Goal: Task Accomplishment & Management: Manage account settings

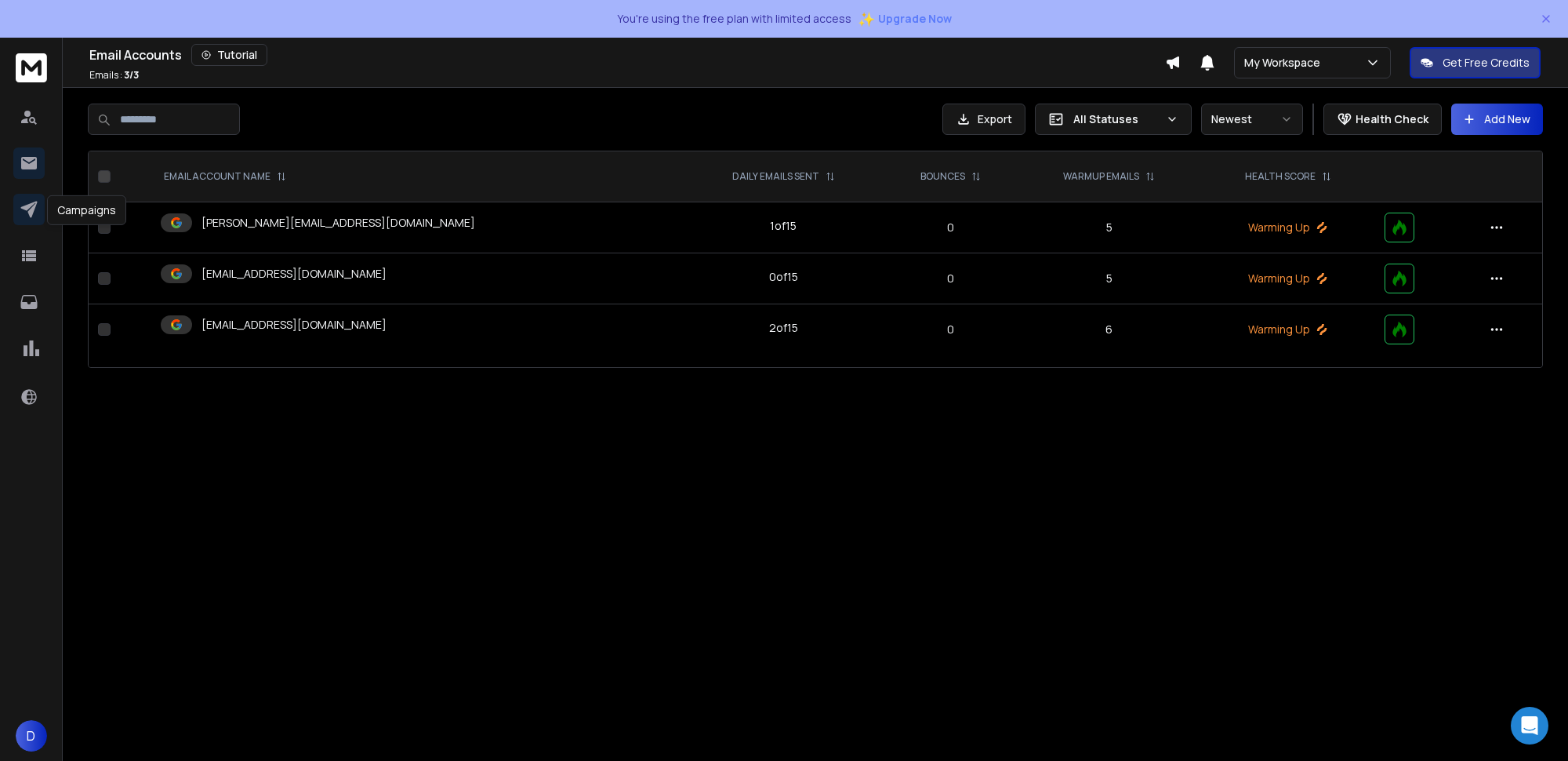
click at [29, 204] on icon at bounding box center [28, 209] width 19 height 19
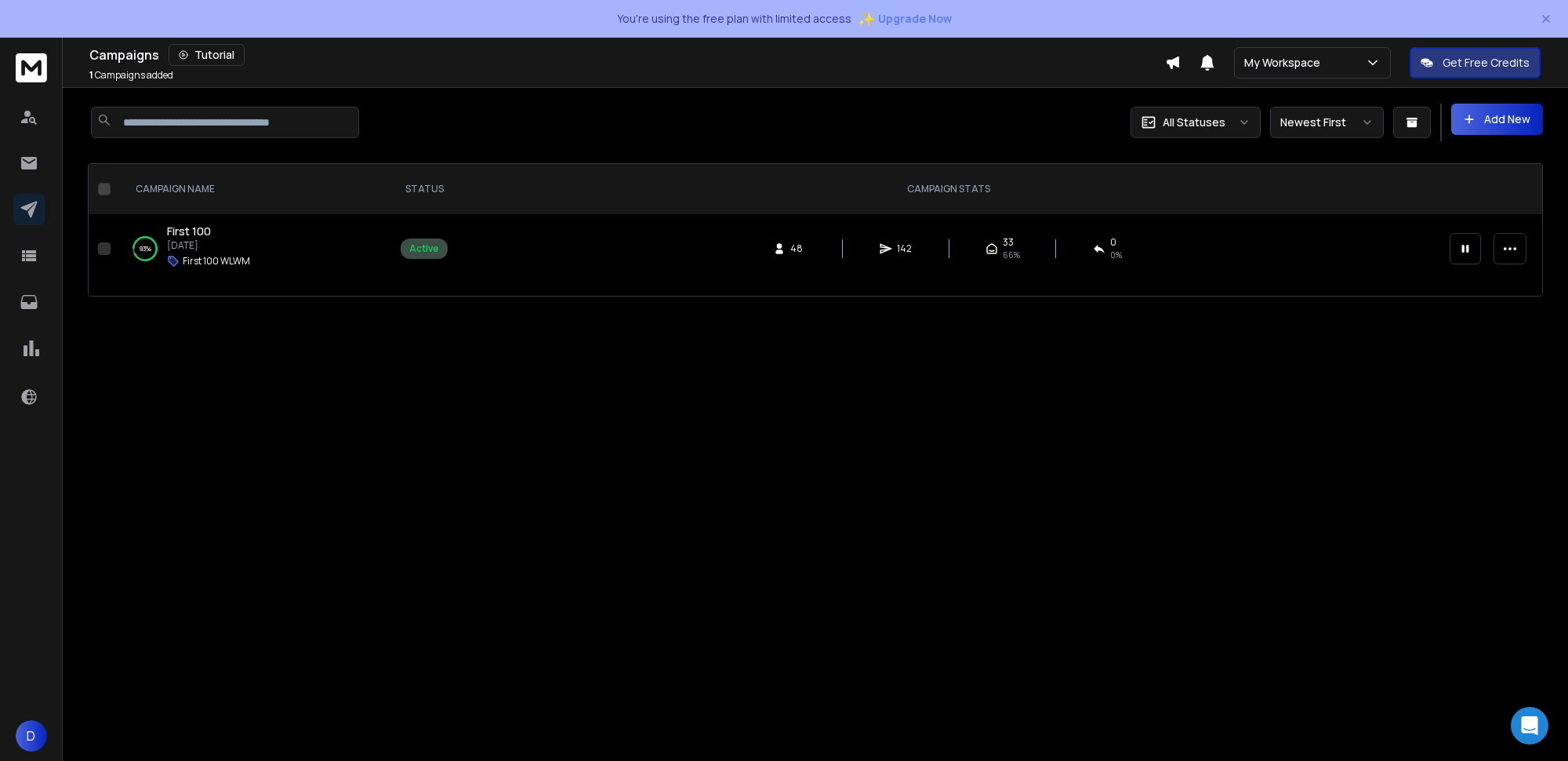
click at [265, 242] on div "93 % First 100 [DATE] First 100 WLWM" at bounding box center [254, 249] width 243 height 50
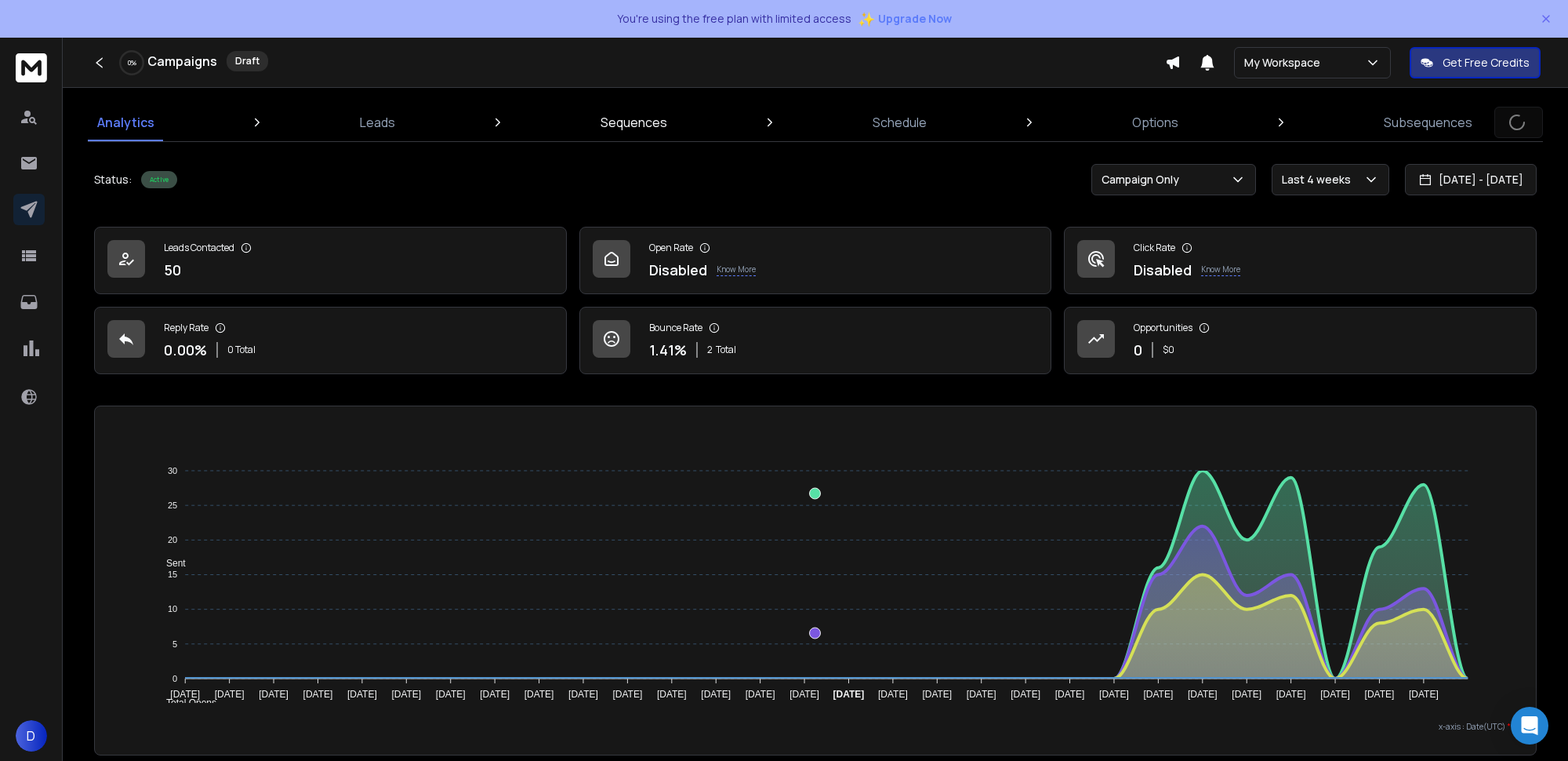
click at [636, 120] on p "Sequences" at bounding box center [634, 122] width 67 height 19
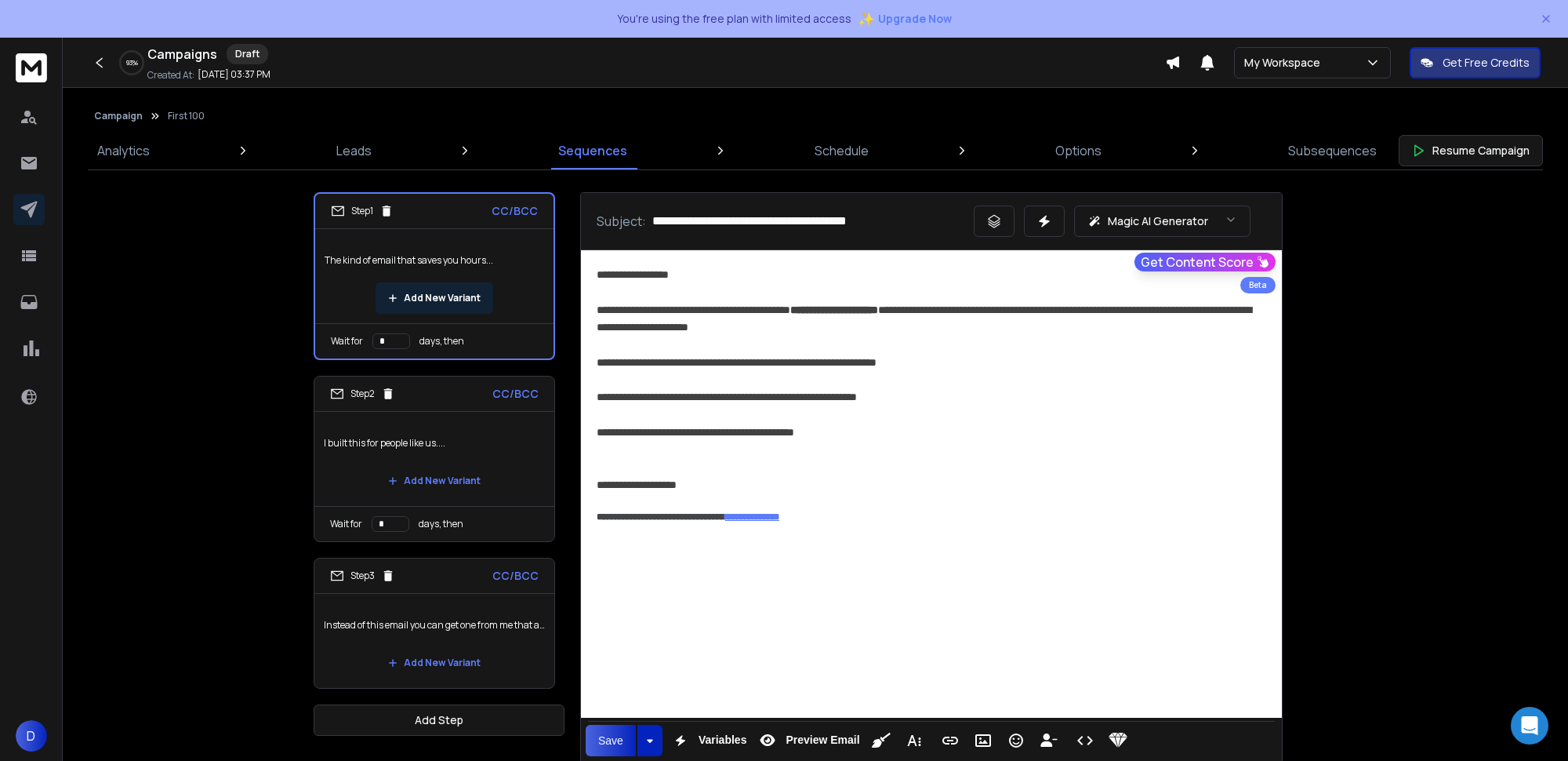
scroll to position [23, 0]
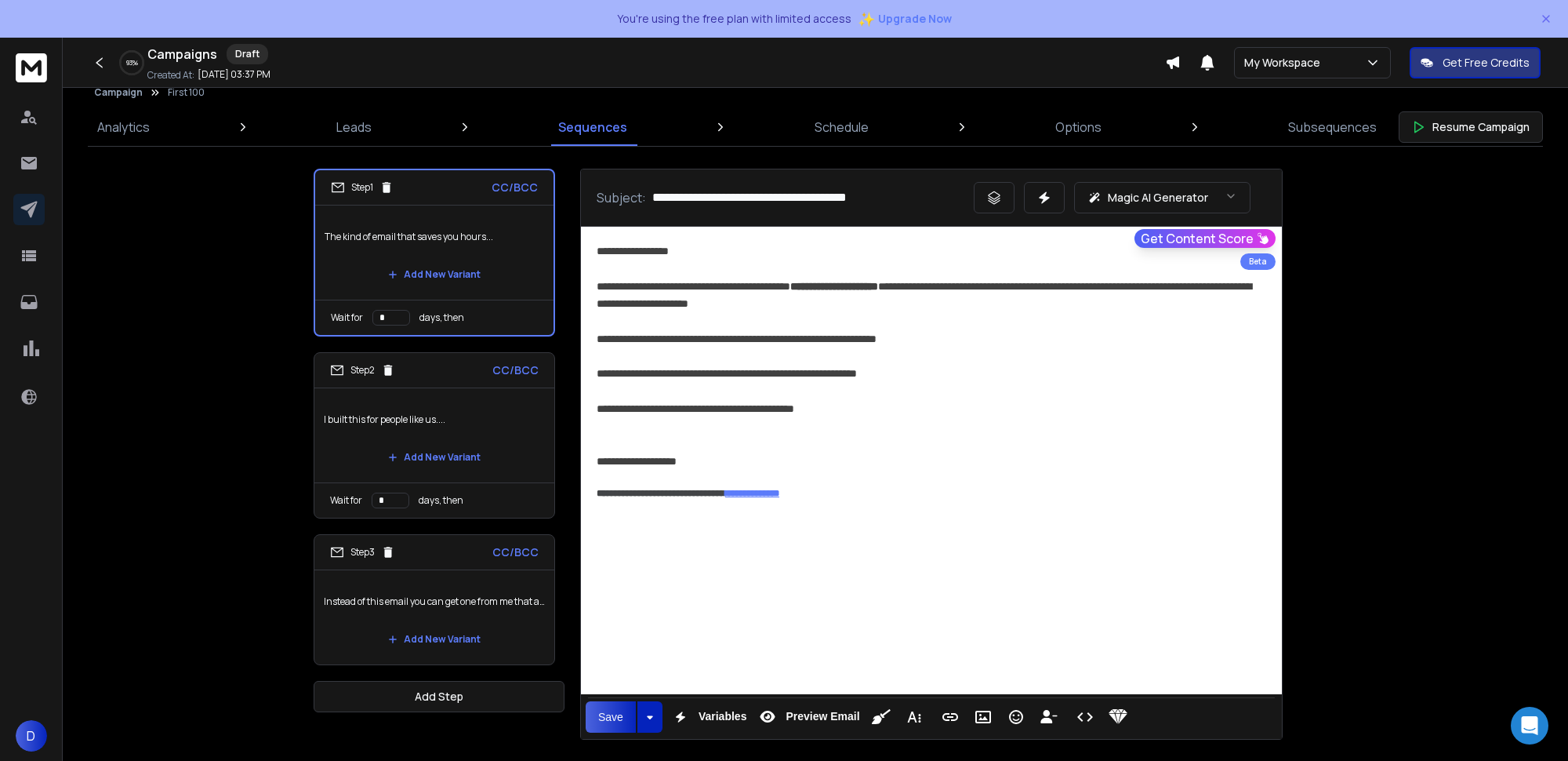
click at [485, 421] on p "I built this for people like us...." at bounding box center [434, 419] width 221 height 44
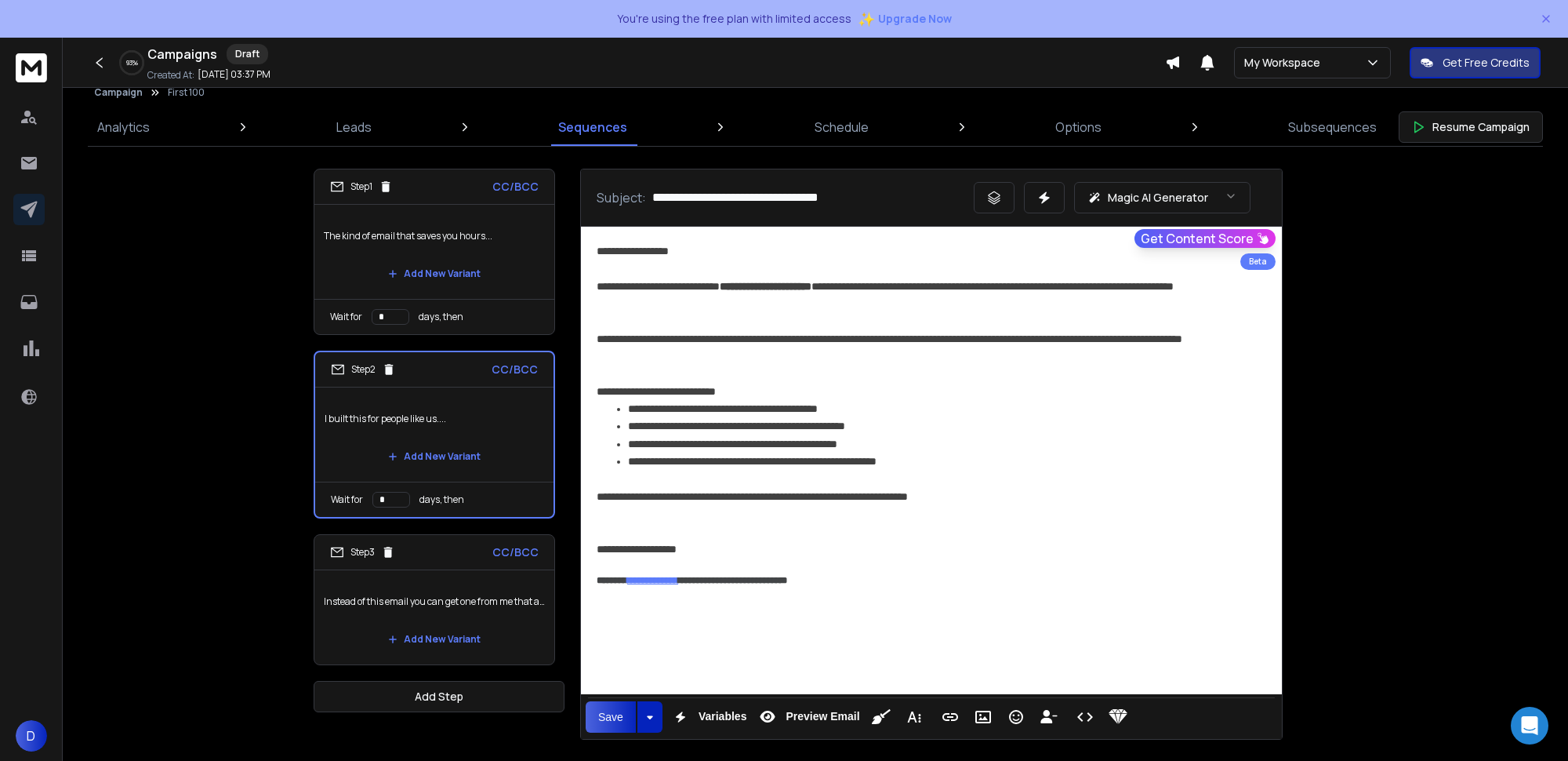
click at [511, 620] on p "Instead of this email you can get one from me that actually is helpful...." at bounding box center [434, 601] width 221 height 44
type input "**********"
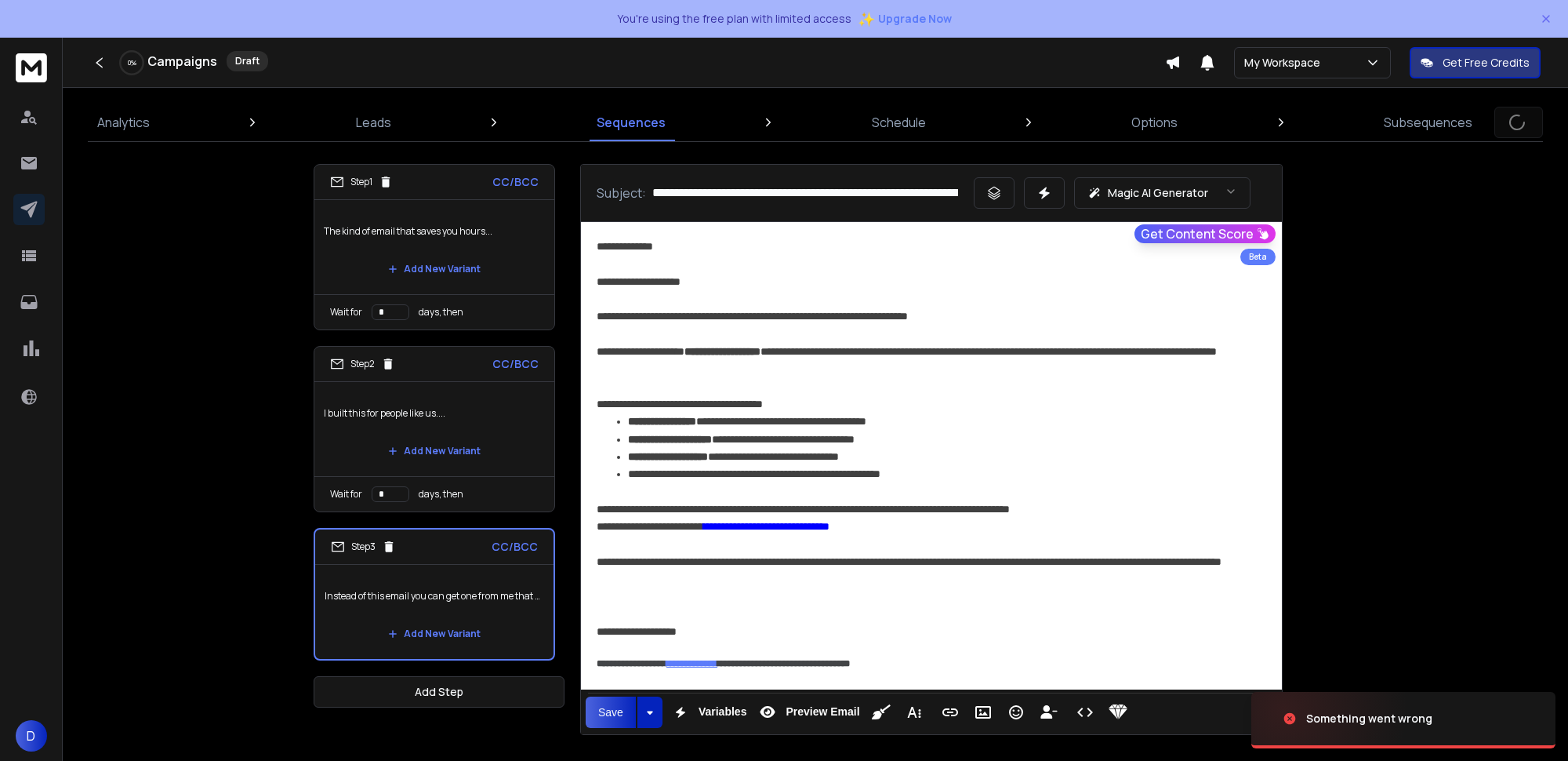
scroll to position [0, 0]
click at [128, 118] on p "Analytics" at bounding box center [124, 122] width 53 height 19
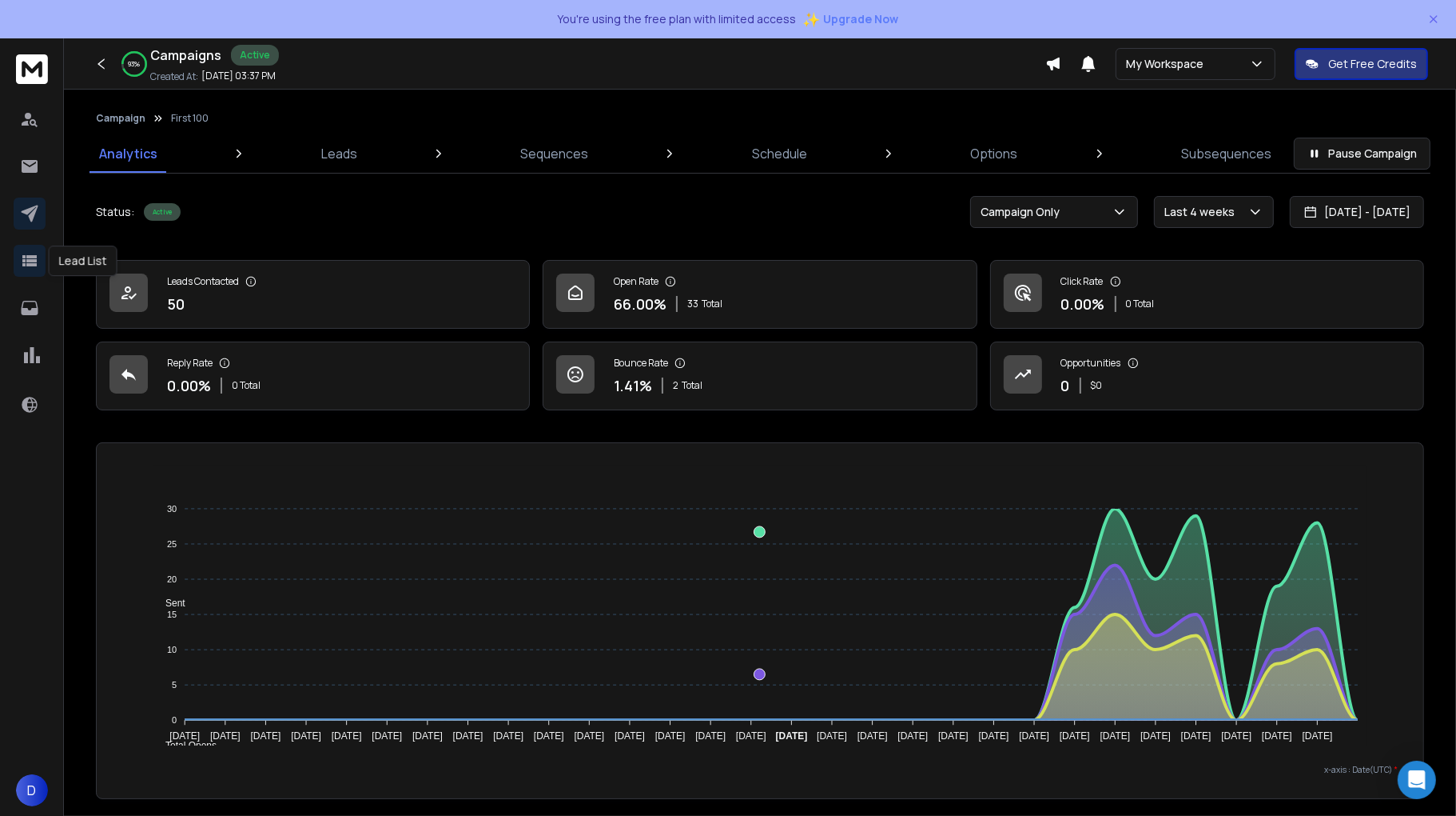
click at [26, 258] on icon at bounding box center [29, 260] width 20 height 20
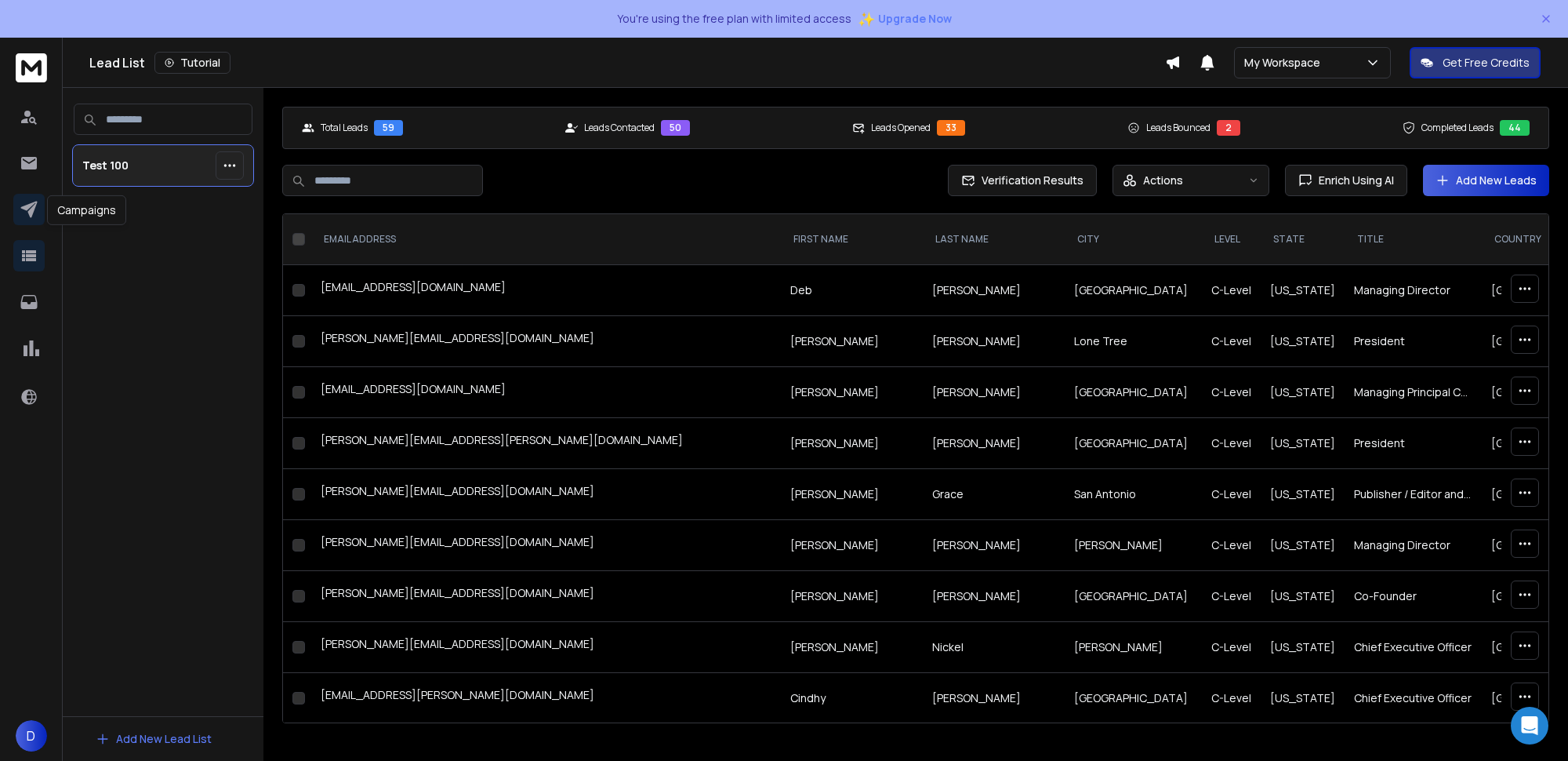
click at [31, 204] on icon at bounding box center [28, 210] width 17 height 17
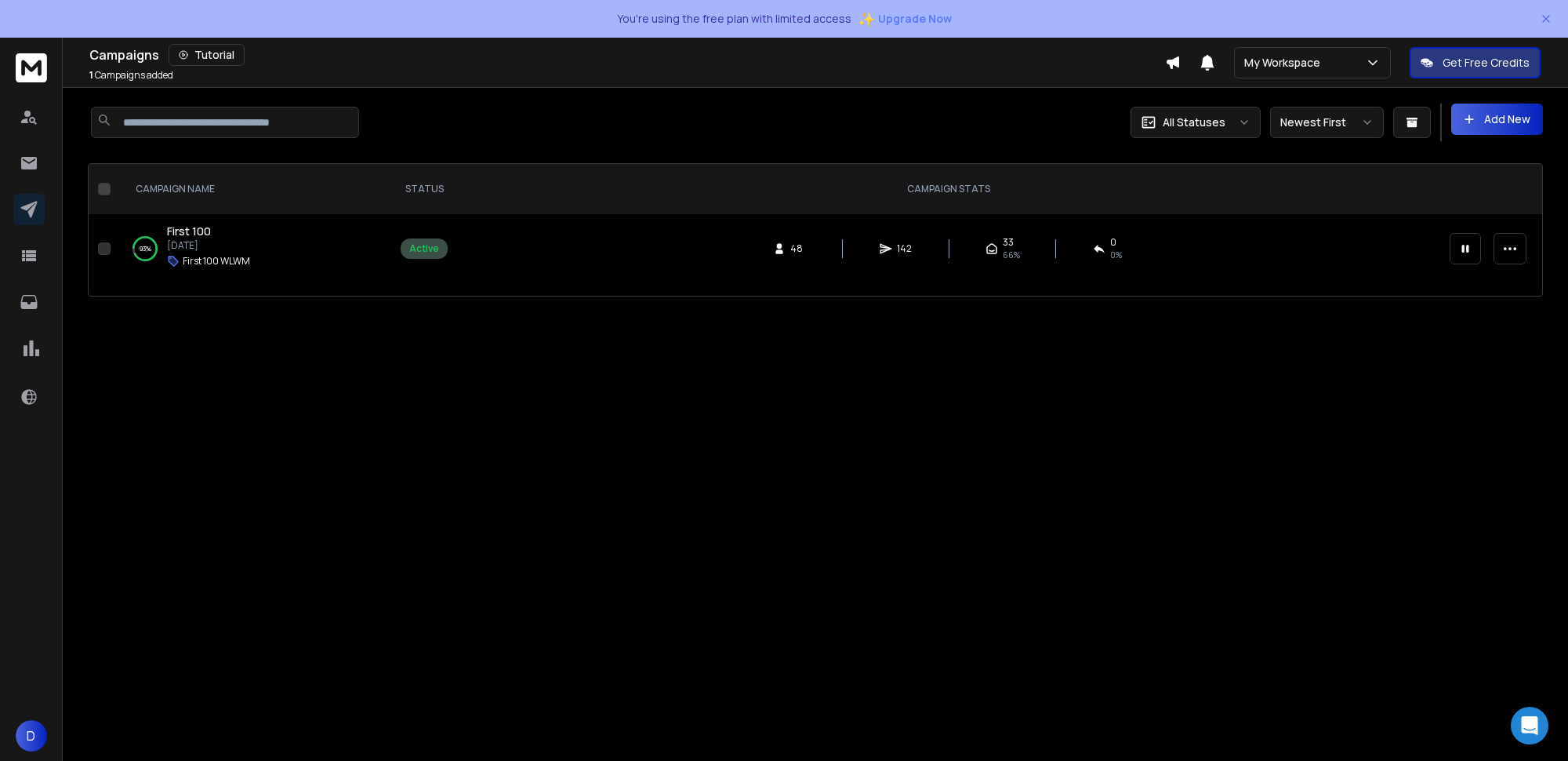
click at [280, 236] on div "93 % First 100 7 days ago First 100 WLWM" at bounding box center [254, 249] width 243 height 50
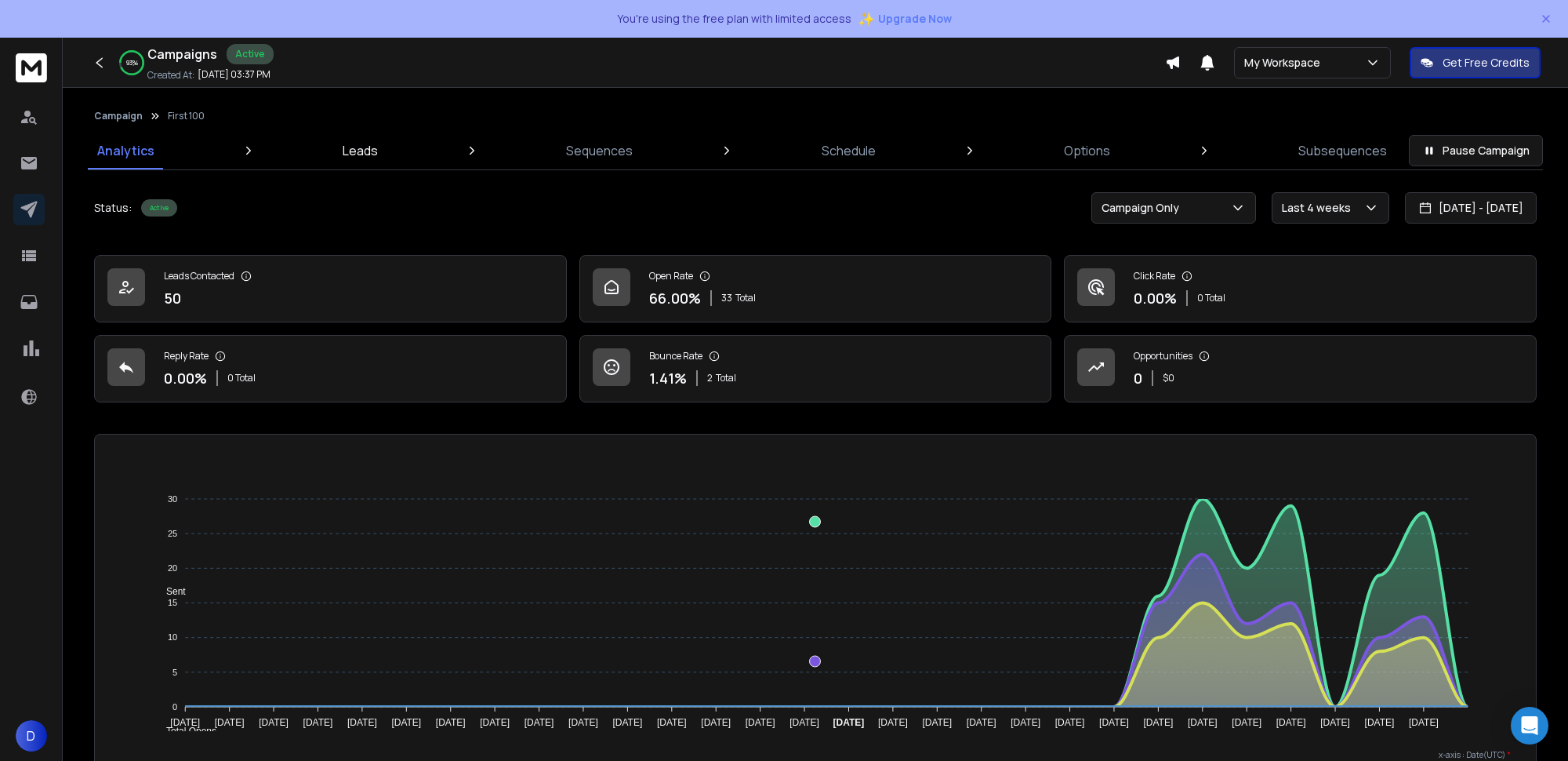
click at [368, 150] on p "Leads" at bounding box center [360, 150] width 35 height 19
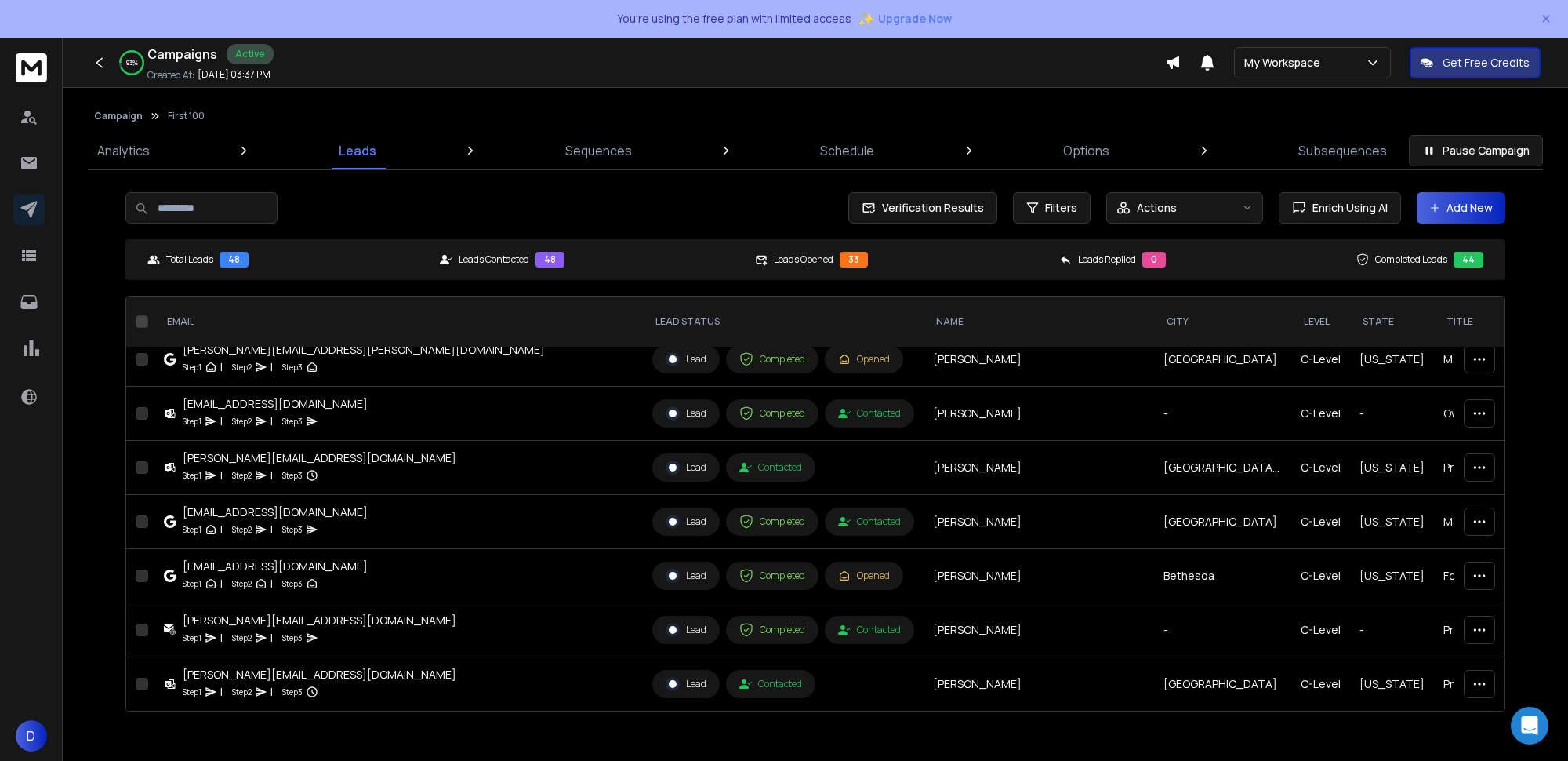
scroll to position [2248, 0]
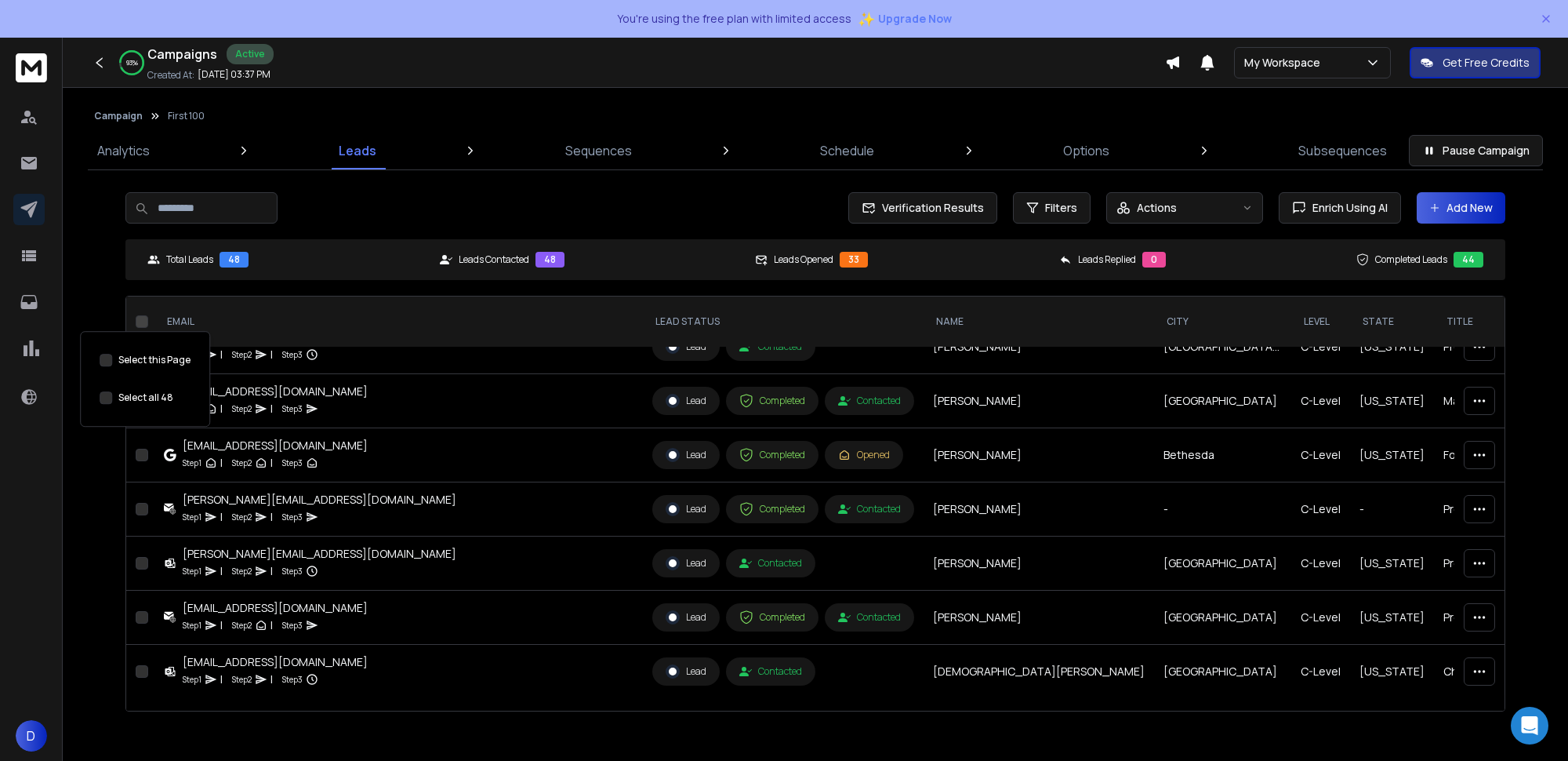
click at [140, 326] on button "Select this Page" at bounding box center [142, 321] width 13 height 13
click at [107, 397] on button "Select this Page" at bounding box center [105, 397] width 13 height 13
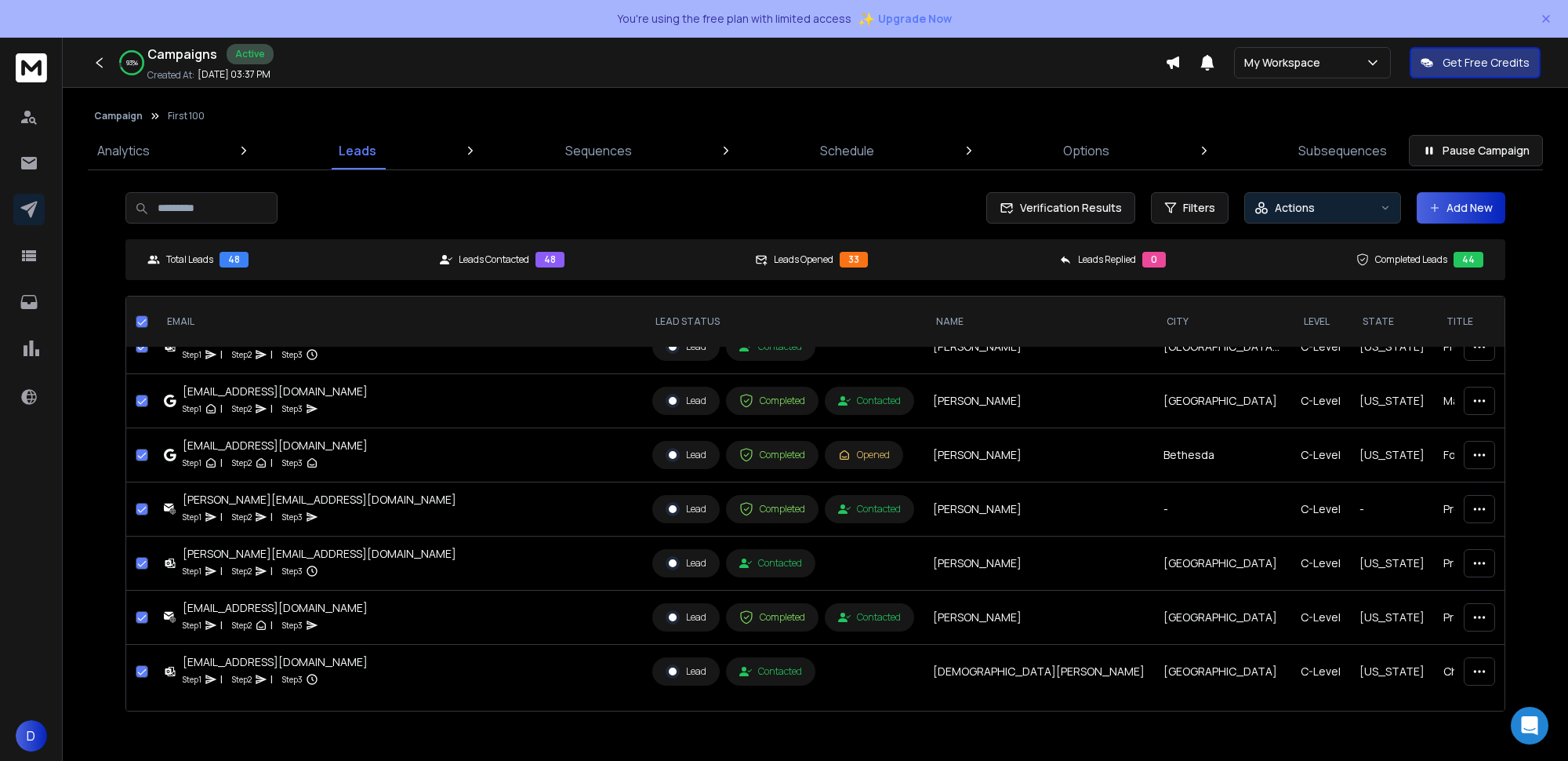
click at [1375, 213] on button "Actions" at bounding box center [1323, 208] width 157 height 32
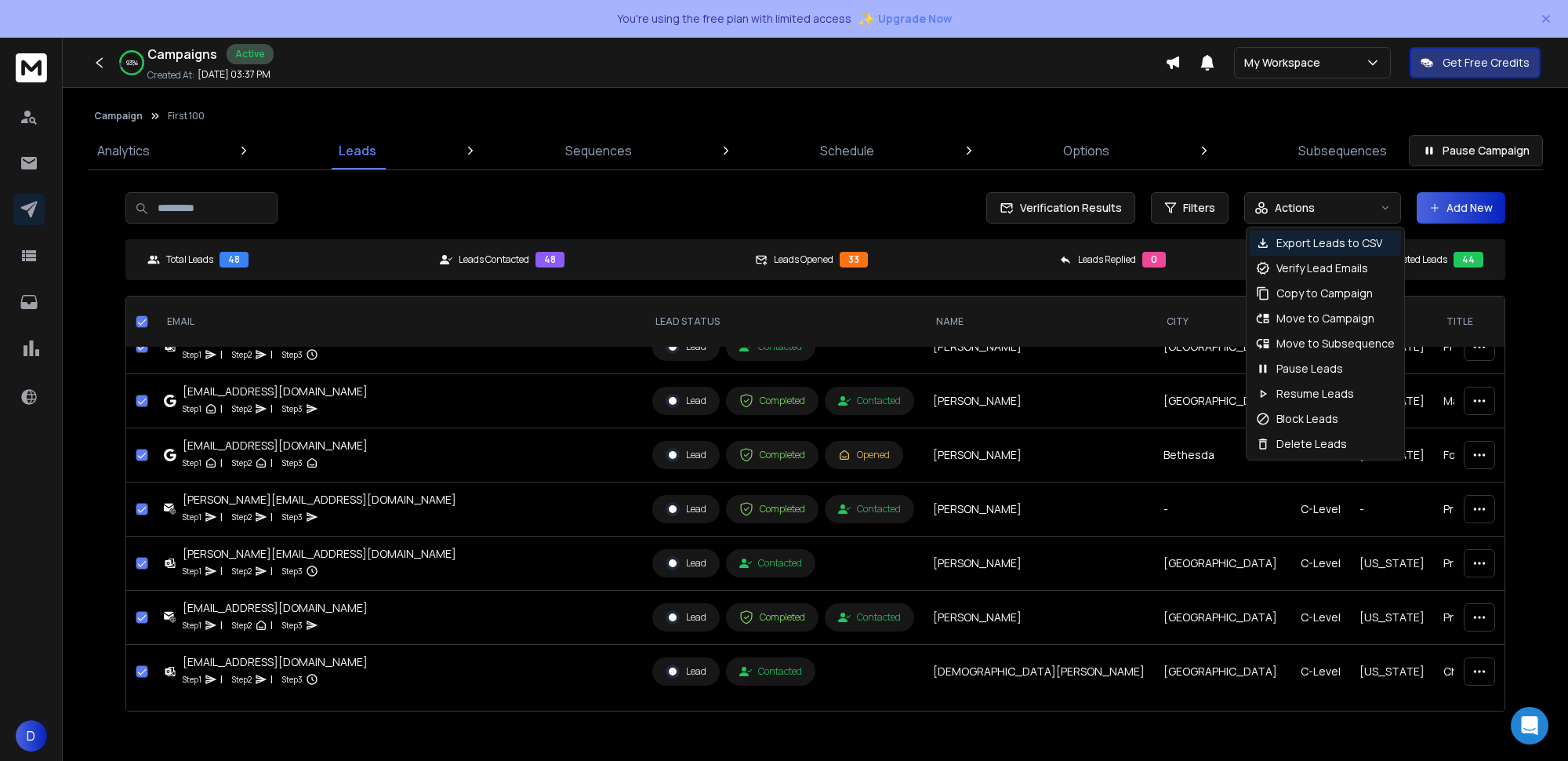
click at [1321, 239] on p "Export Leads to CSV" at bounding box center [1329, 243] width 106 height 16
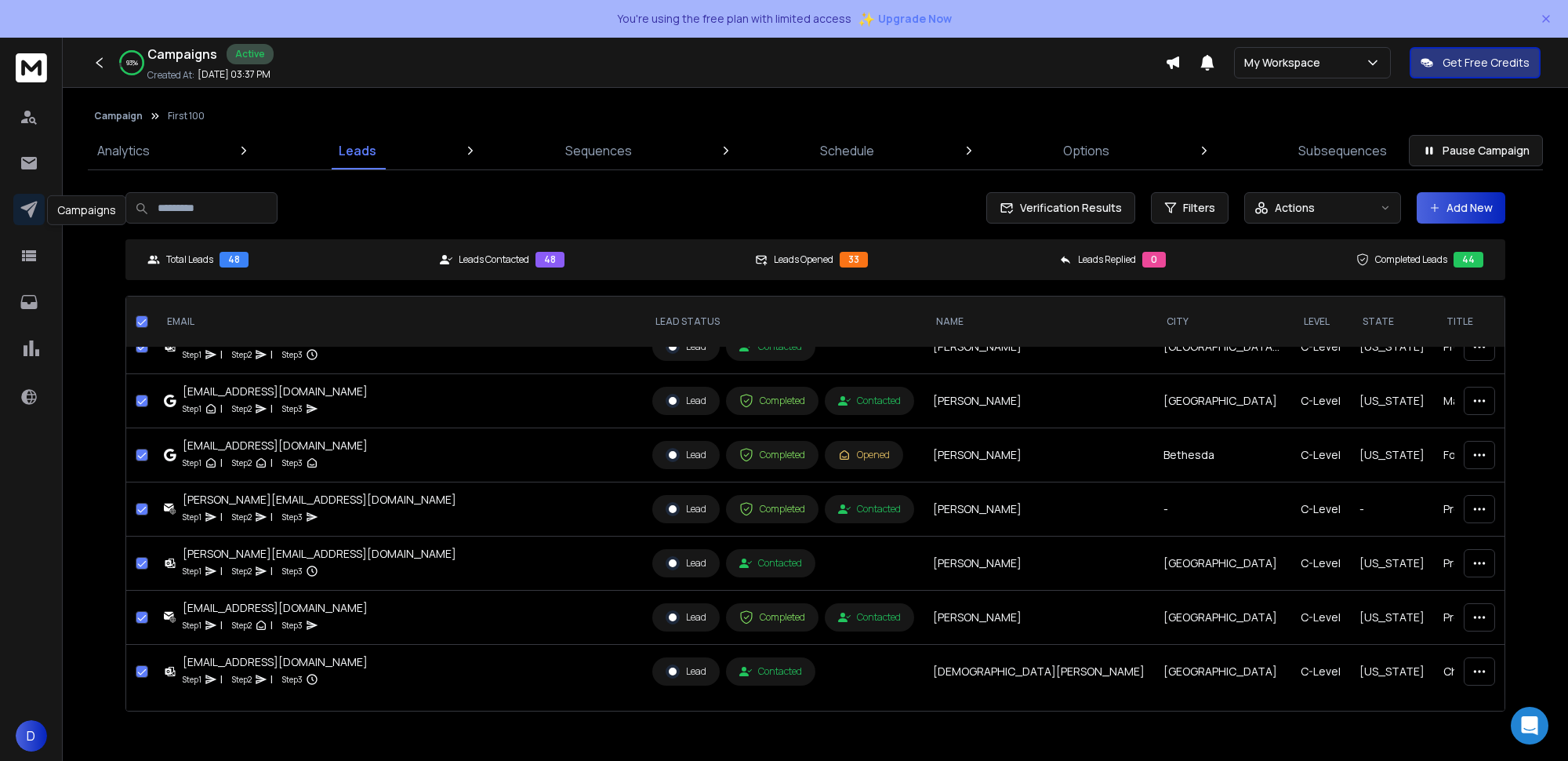
click at [30, 205] on icon at bounding box center [28, 210] width 17 height 17
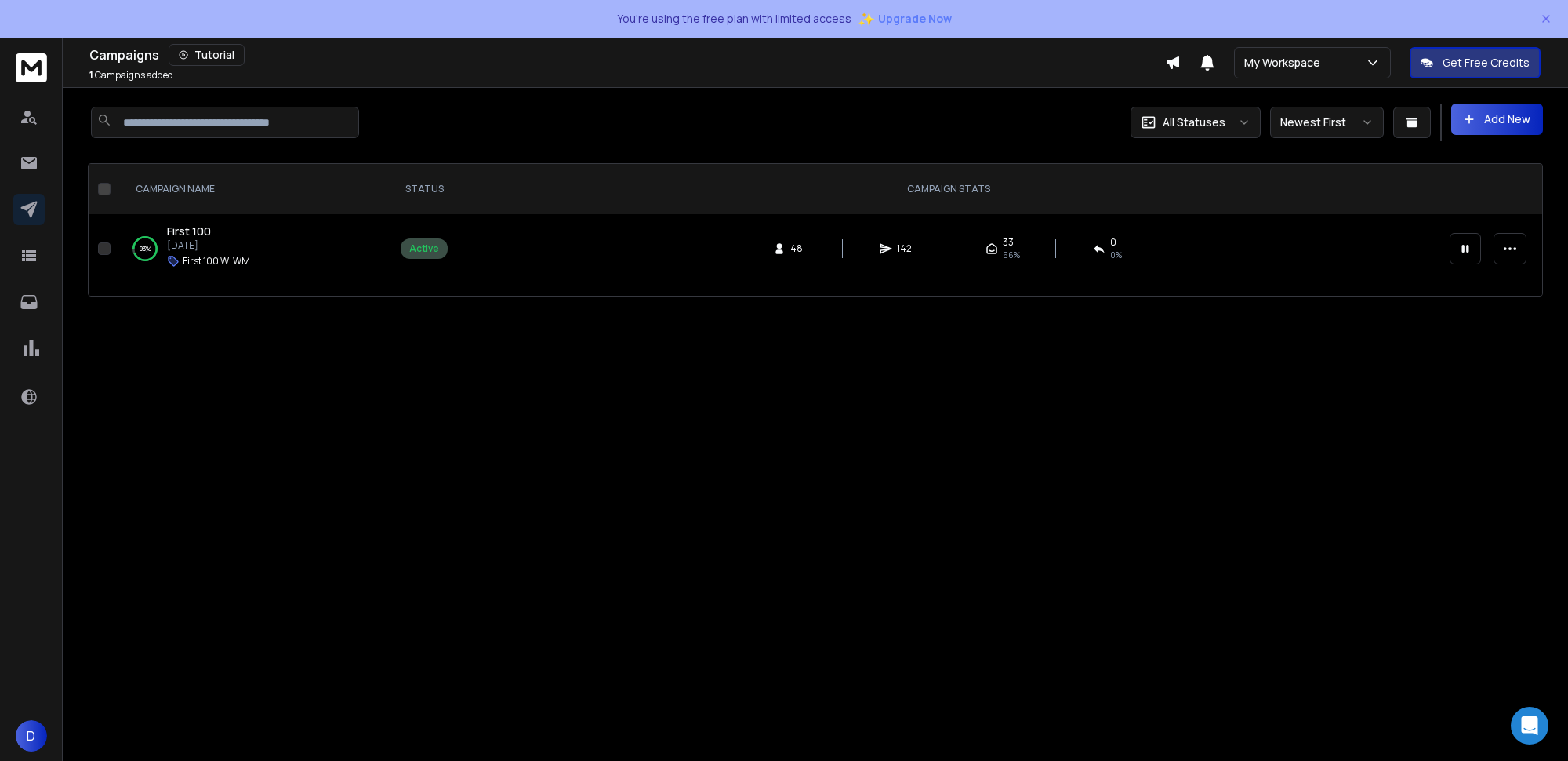
click at [1510, 241] on icon "button" at bounding box center [1510, 249] width 16 height 16
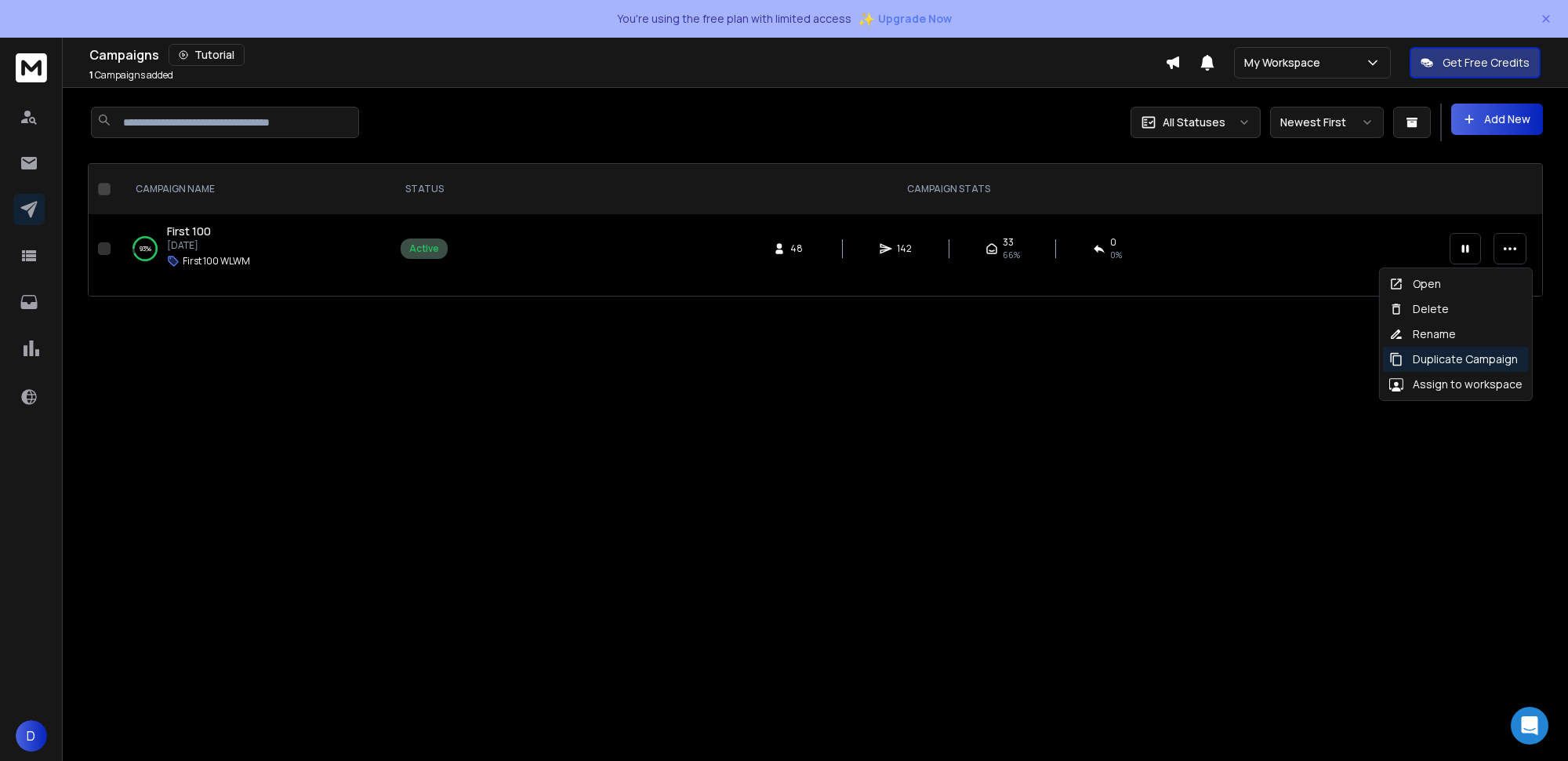
click at [1419, 360] on div "Duplicate Campaign" at bounding box center [1454, 359] width 129 height 16
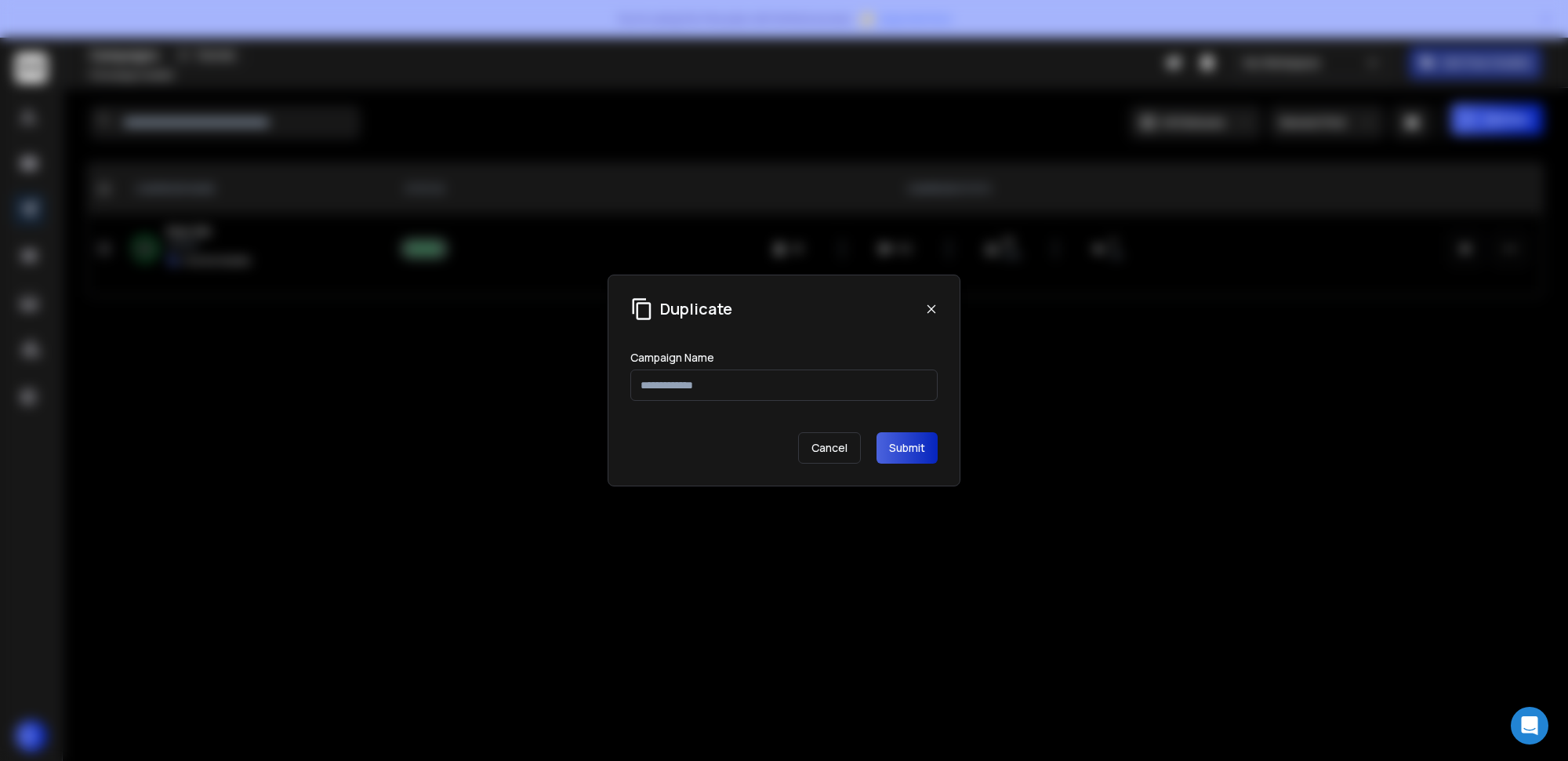
click at [752, 386] on input "text" at bounding box center [784, 386] width 307 height 32
type input "******"
click at [909, 450] on button "Submit" at bounding box center [907, 448] width 61 height 32
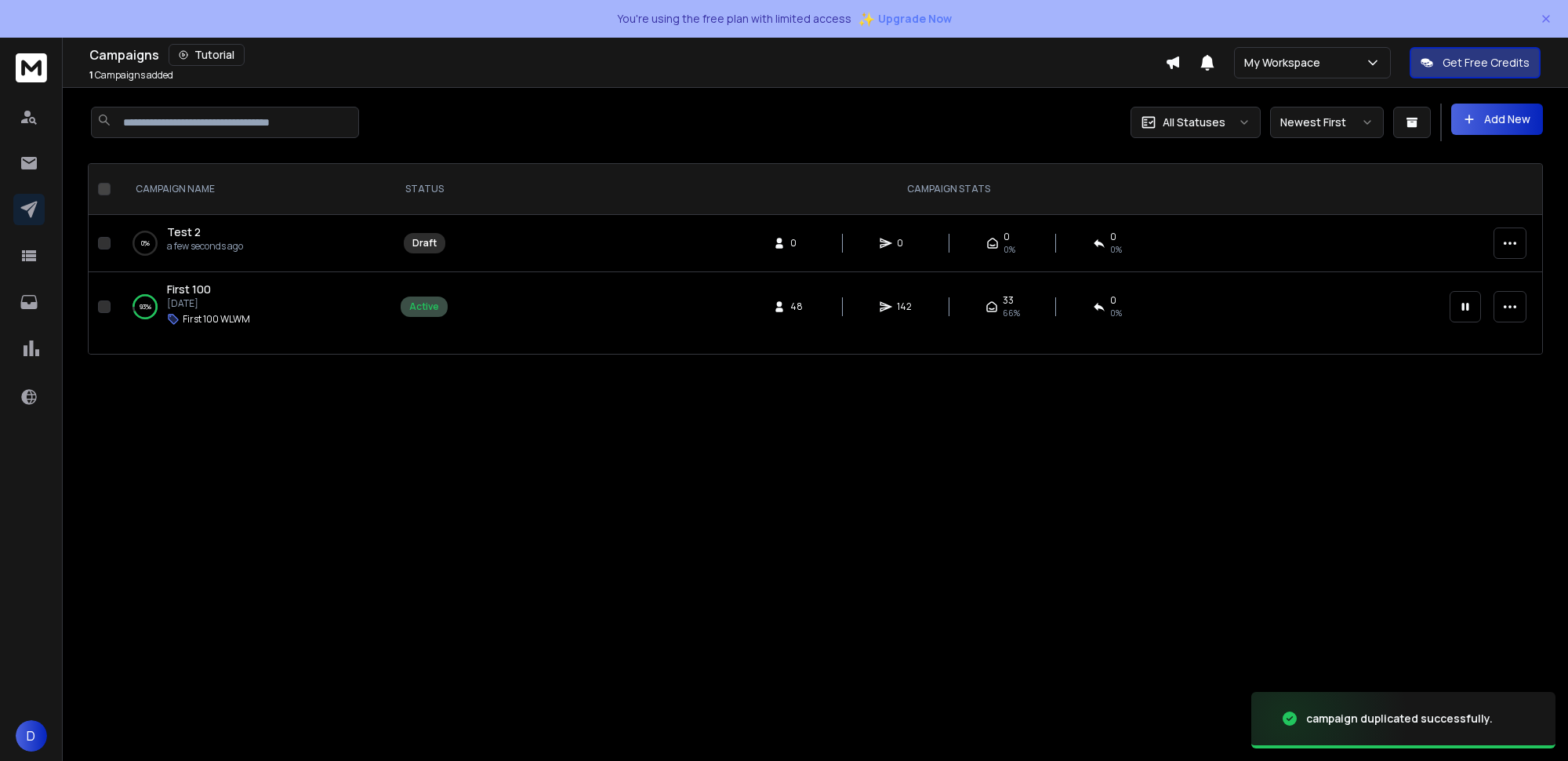
click at [316, 251] on div "0 % Test 2 a few seconds ago" at bounding box center [254, 243] width 243 height 38
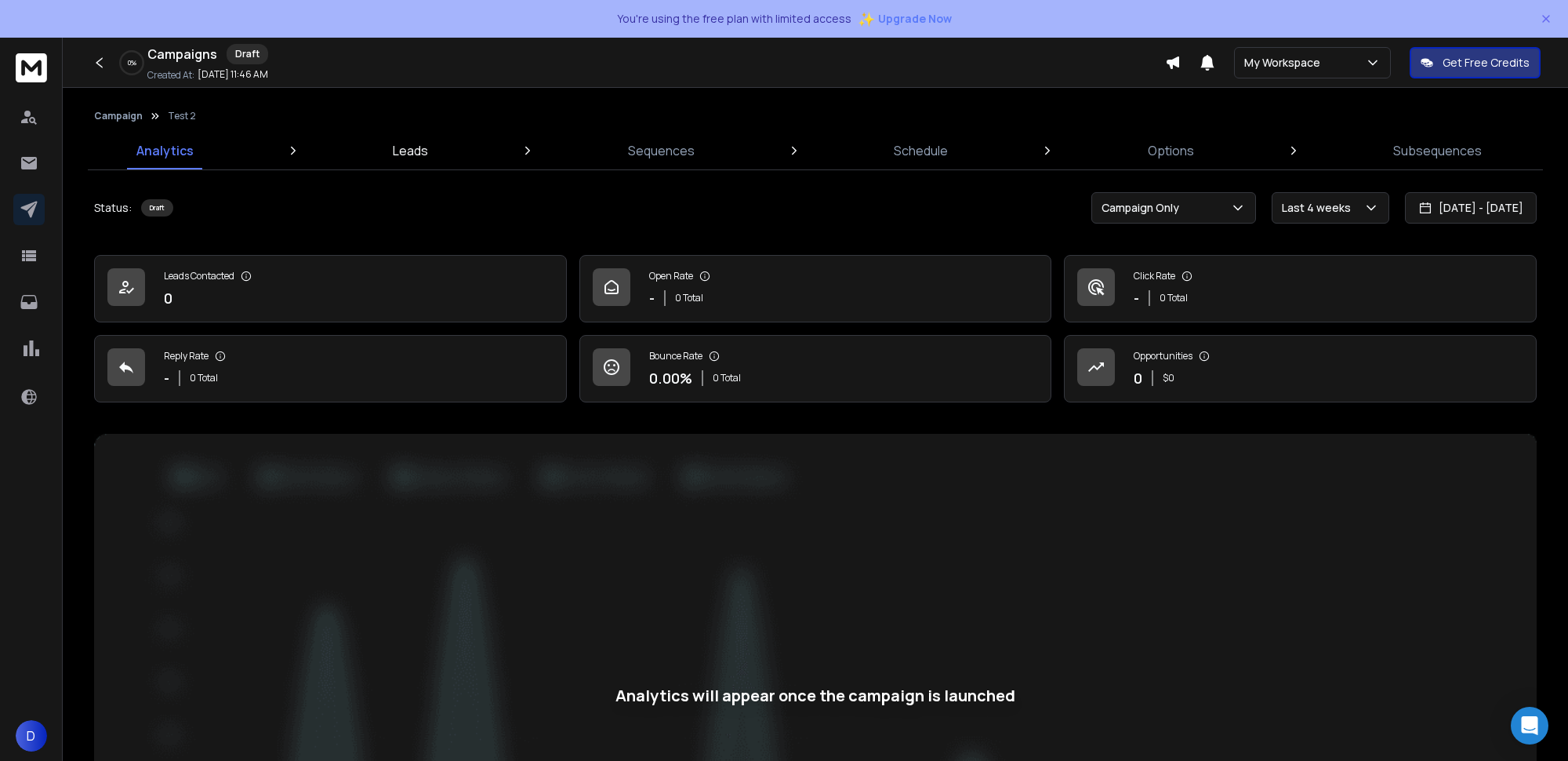
click at [409, 149] on p "Leads" at bounding box center [411, 150] width 35 height 19
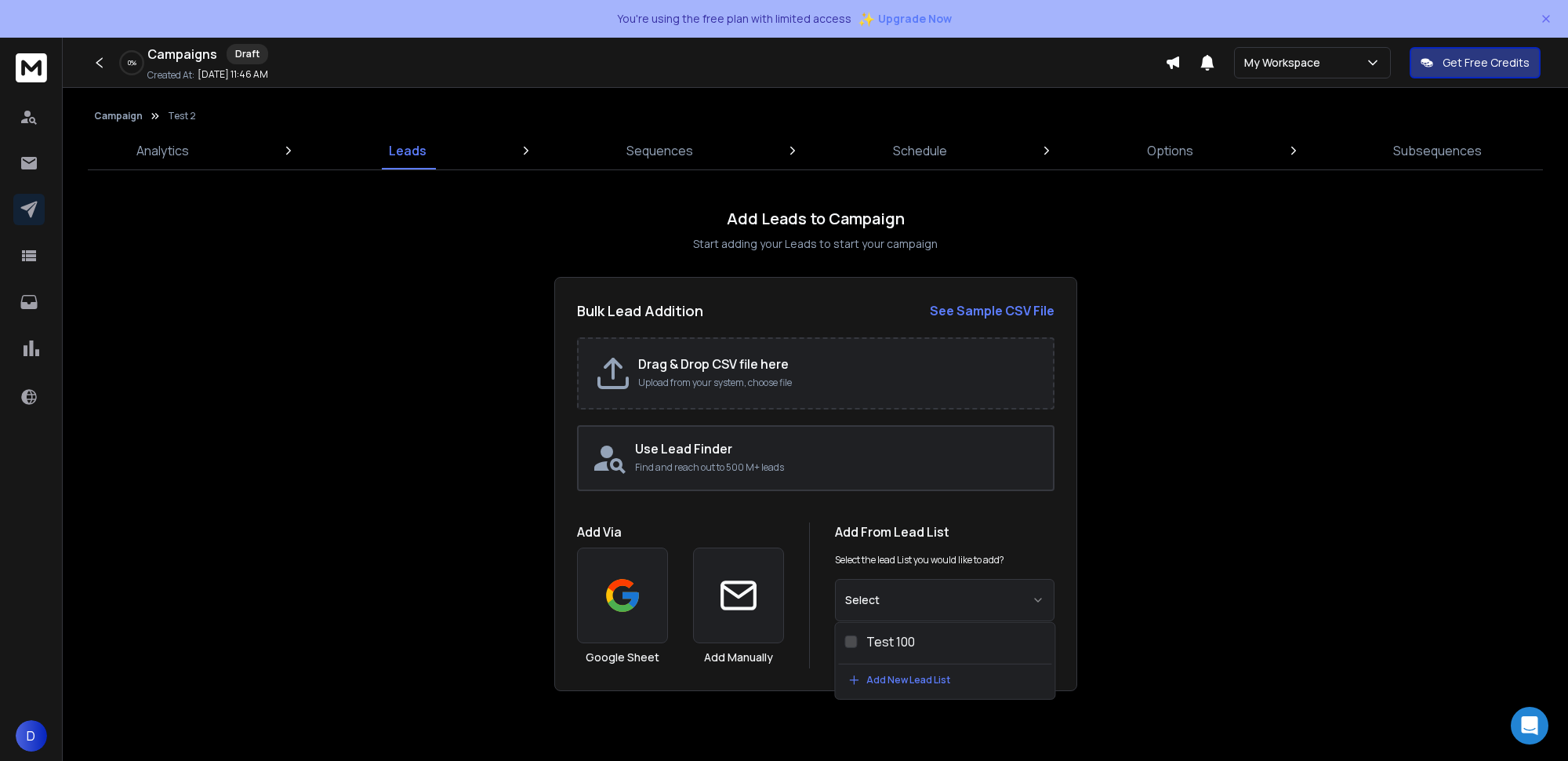
click at [999, 605] on button "Select" at bounding box center [945, 600] width 219 height 43
click at [891, 649] on div "Test 100" at bounding box center [890, 641] width 48 height 19
click at [1025, 536] on h1 "Add From Lead List" at bounding box center [945, 532] width 219 height 19
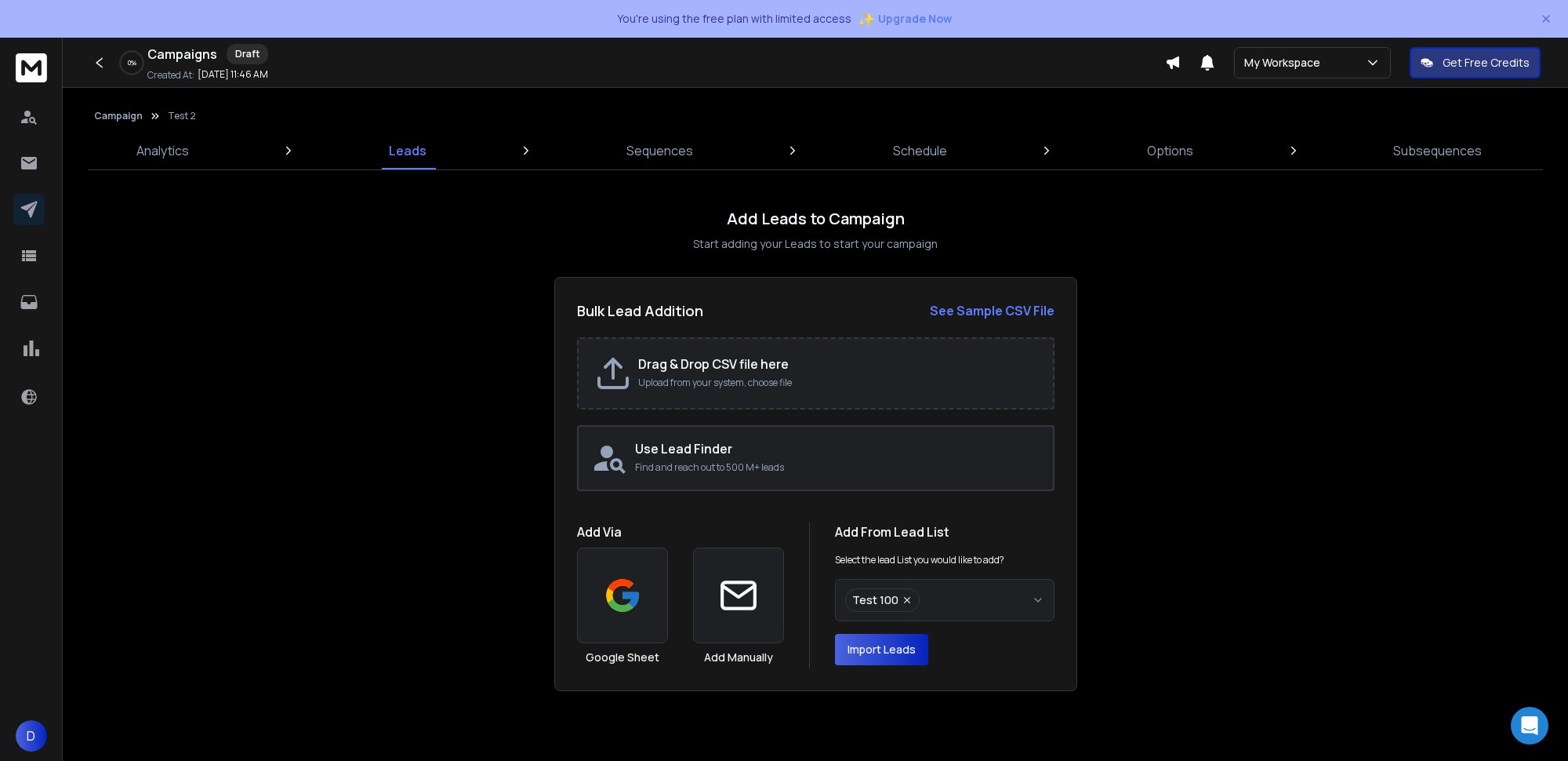
click at [876, 647] on button "Import Leads" at bounding box center [882, 649] width 93 height 32
click at [955, 601] on button "Test 100" at bounding box center [945, 600] width 219 height 43
click at [998, 512] on div "Bulk Lead Addition See Sample CSV File Drag & Drop CSV file here Upload from yo…" at bounding box center [816, 484] width 477 height 369
click at [877, 647] on button "Import Leads" at bounding box center [882, 649] width 93 height 32
click at [31, 160] on icon at bounding box center [28, 163] width 16 height 13
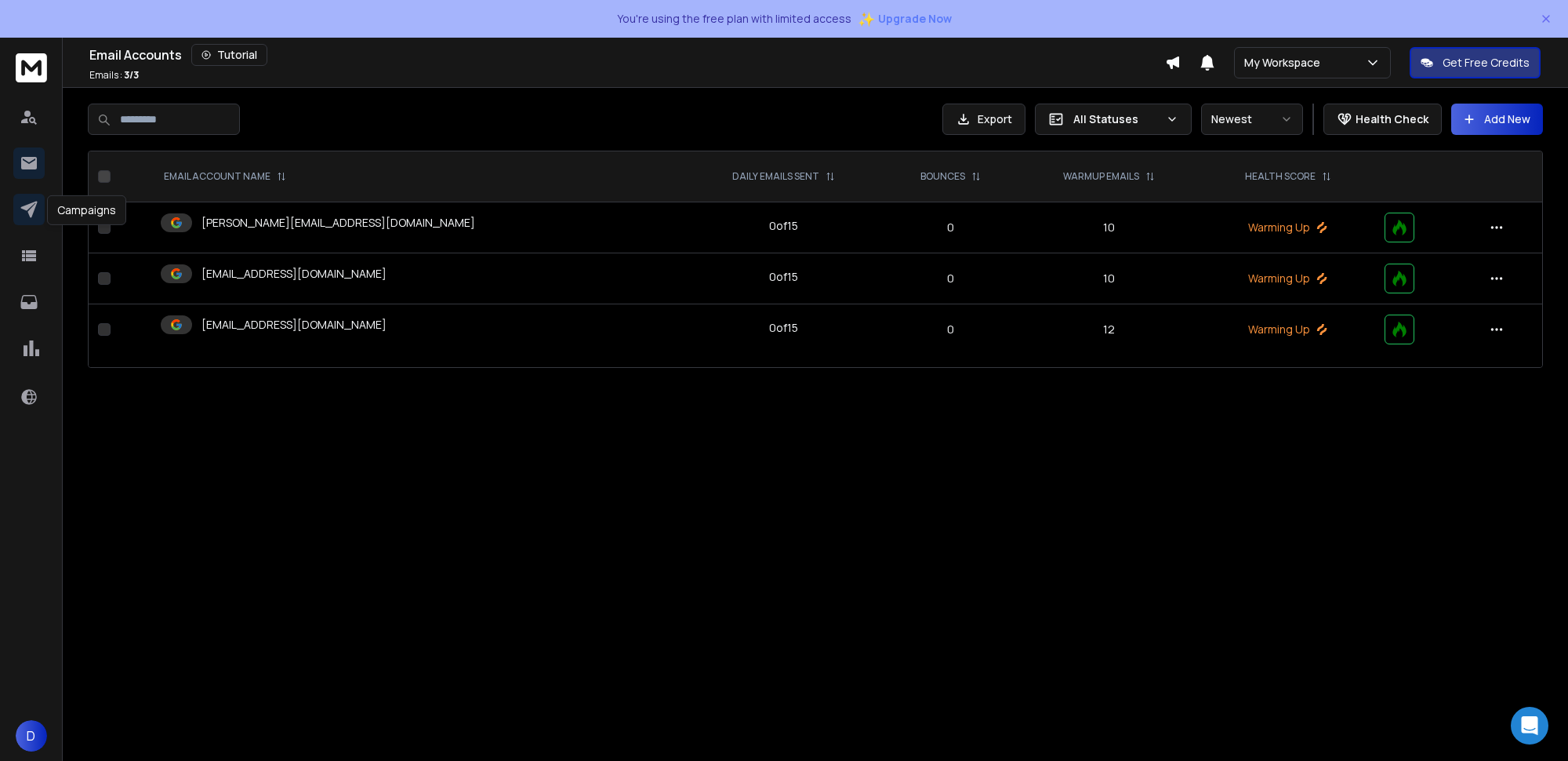
click at [26, 209] on icon at bounding box center [28, 210] width 17 height 17
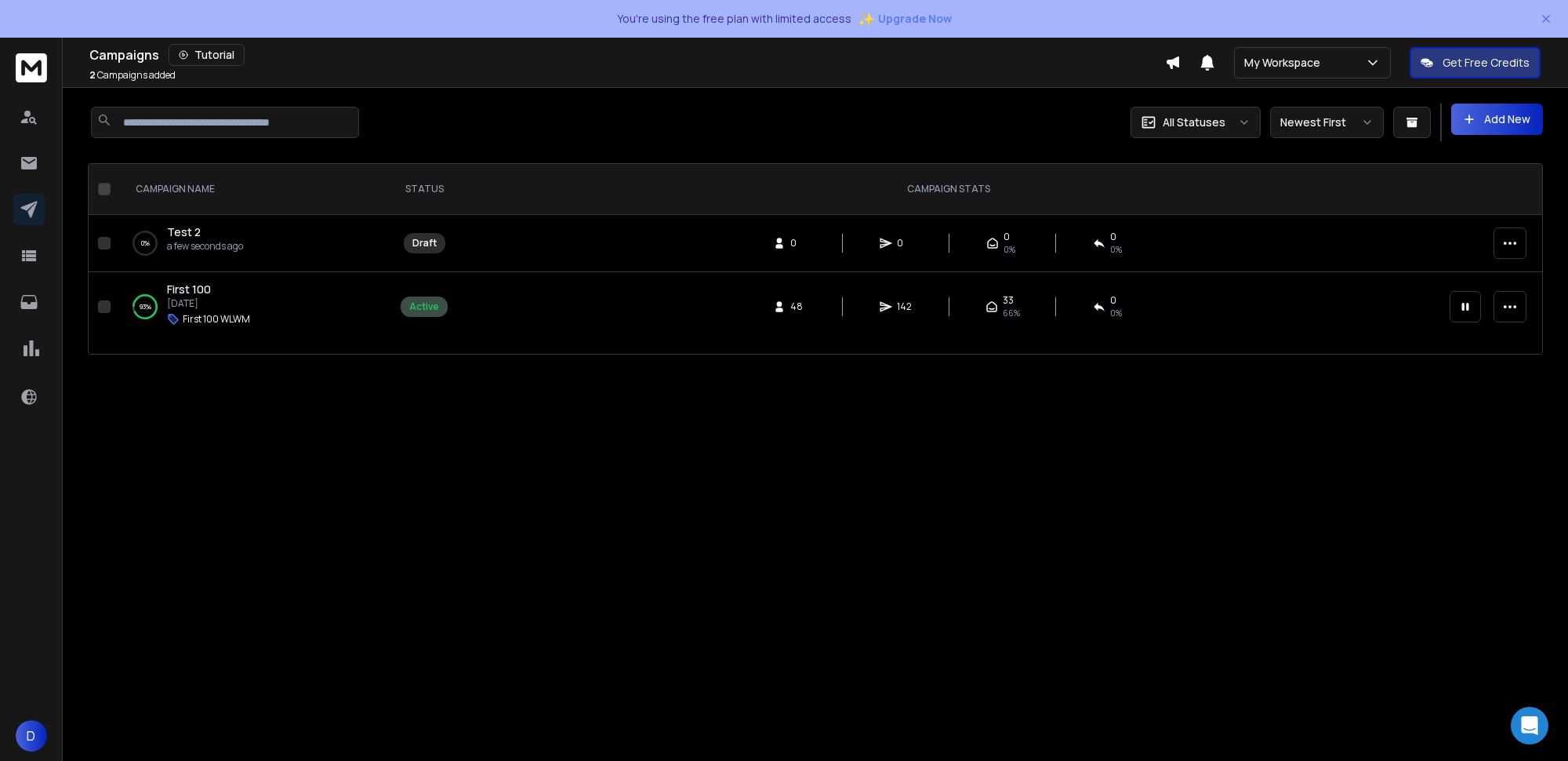
click at [663, 234] on div "0 0 0 0% 0 0%" at bounding box center [949, 243] width 965 height 25
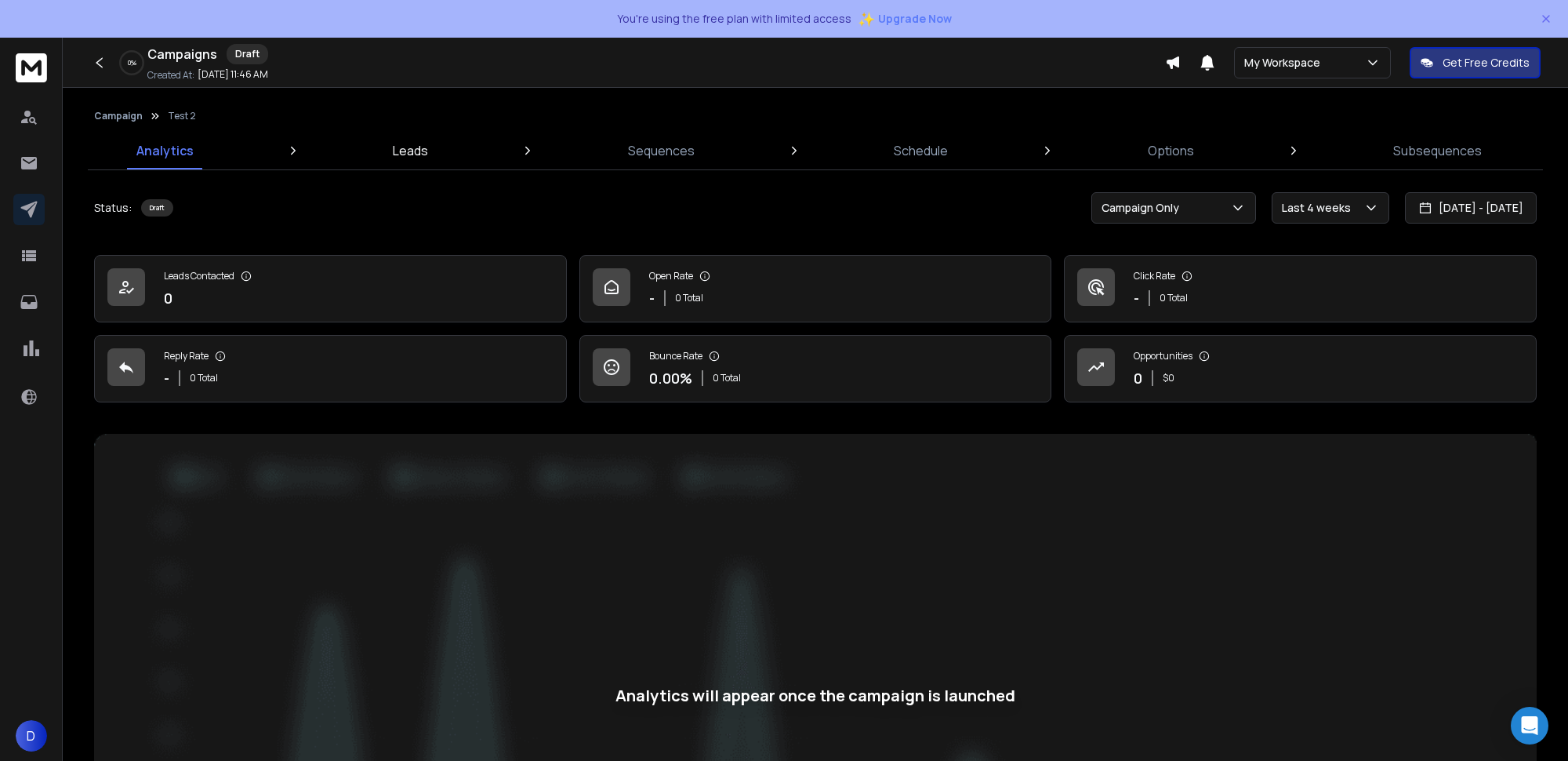
click at [393, 147] on p "Leads" at bounding box center [411, 150] width 35 height 19
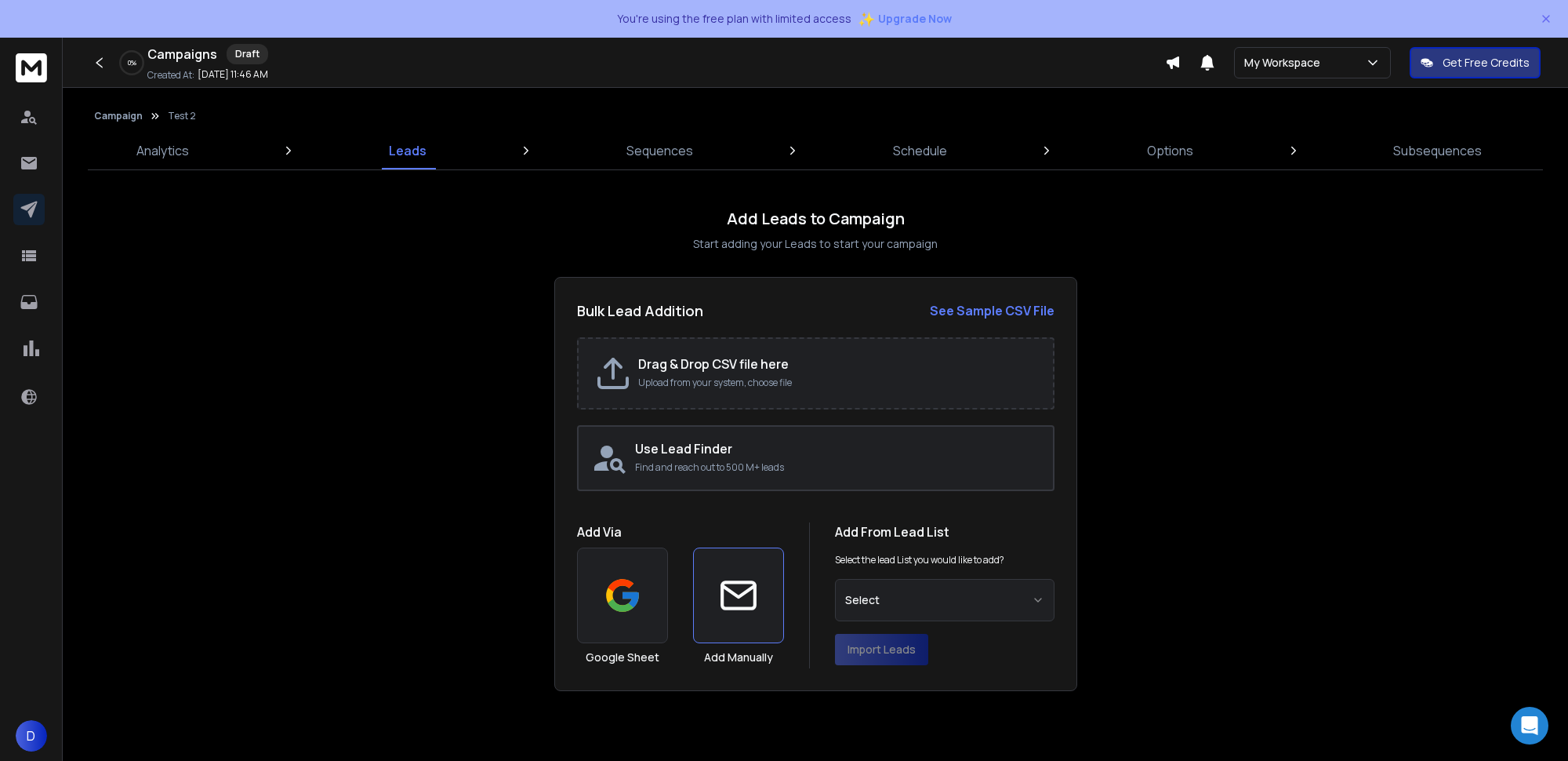
click at [742, 602] on icon at bounding box center [739, 595] width 39 height 47
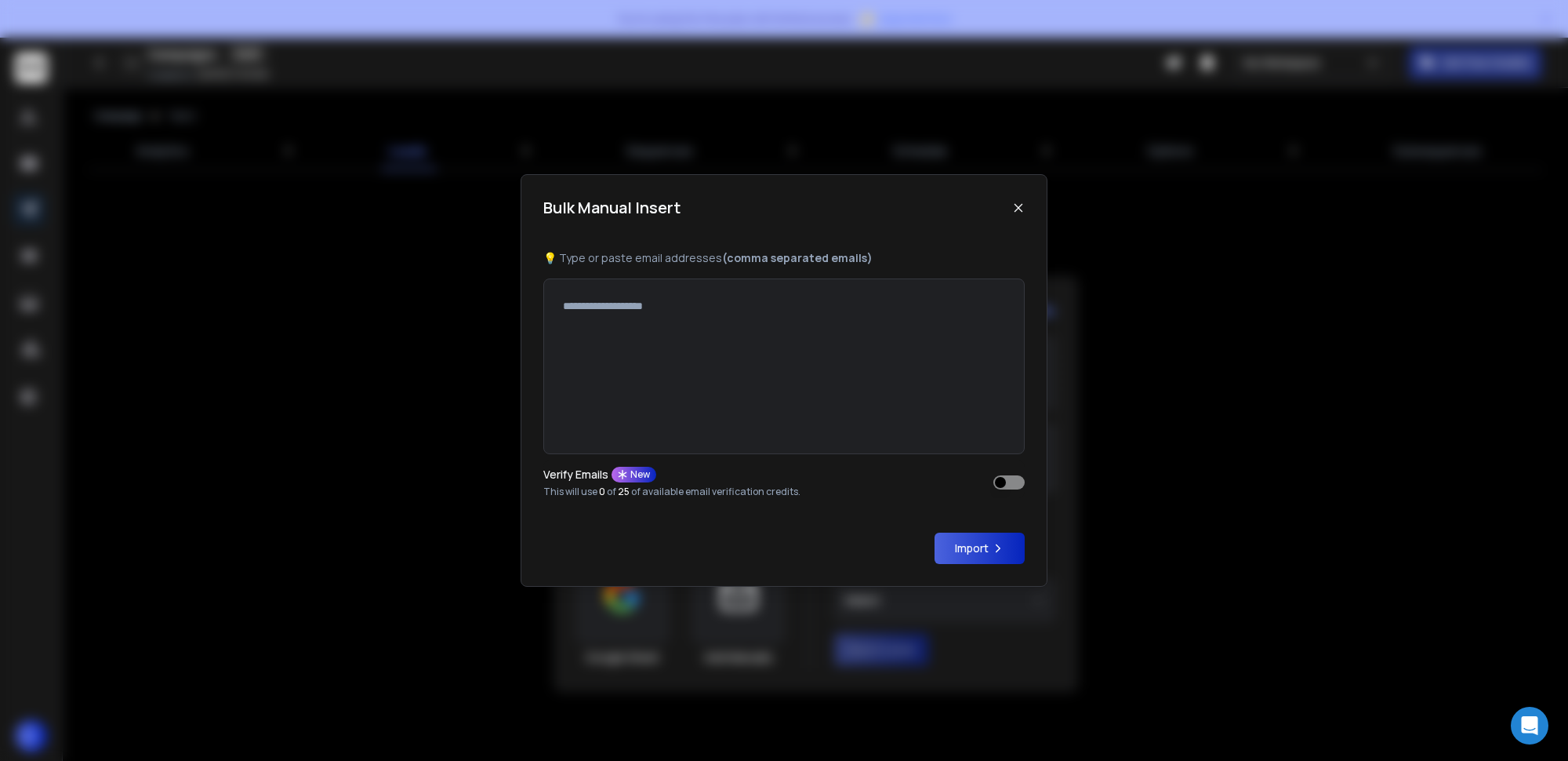
click at [673, 332] on textarea at bounding box center [784, 366] width 481 height 176
type textarea "**********"
click at [1000, 554] on button "Import" at bounding box center [980, 548] width 90 height 32
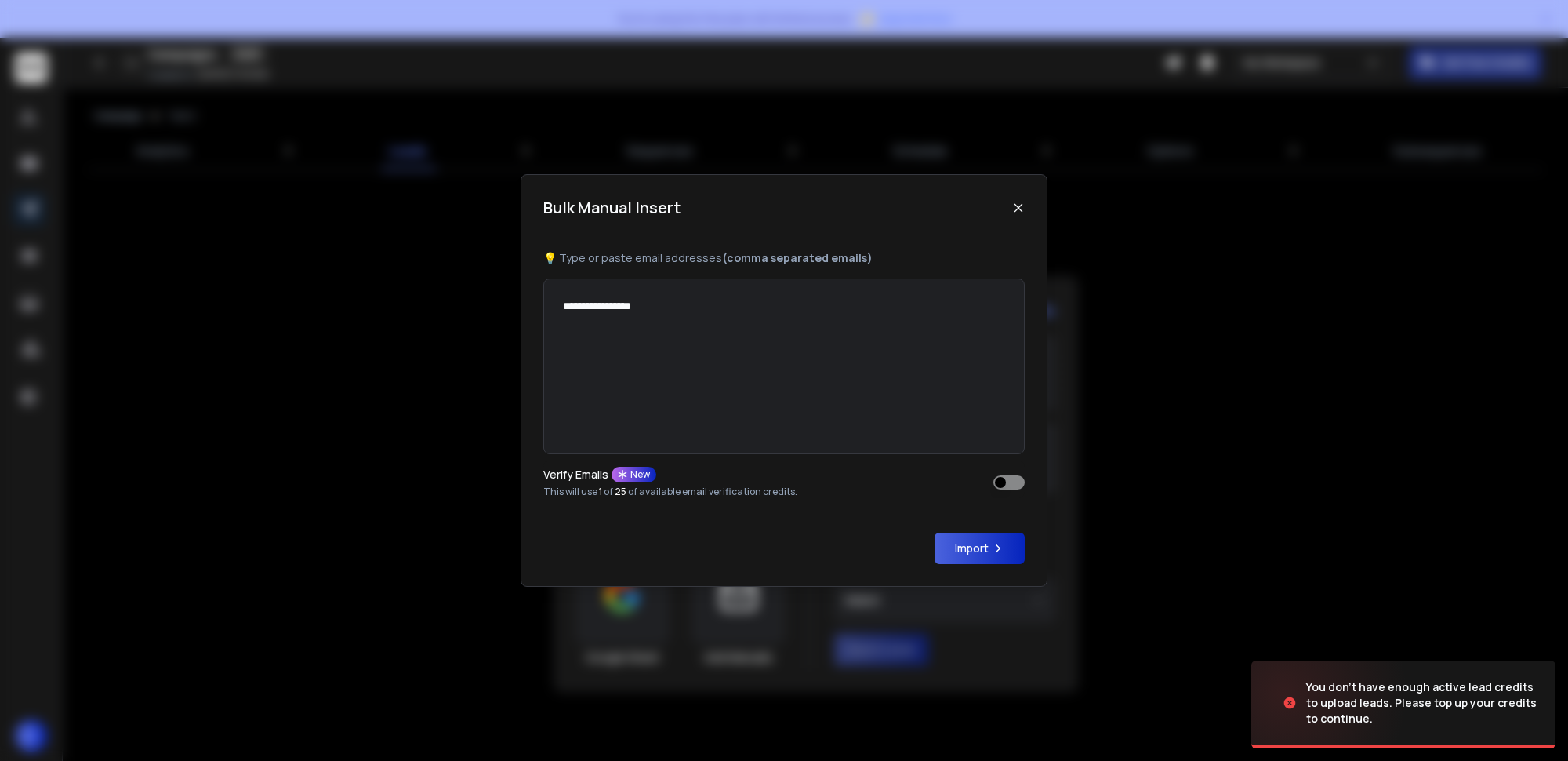
click at [1021, 202] on icon at bounding box center [1018, 208] width 13 height 13
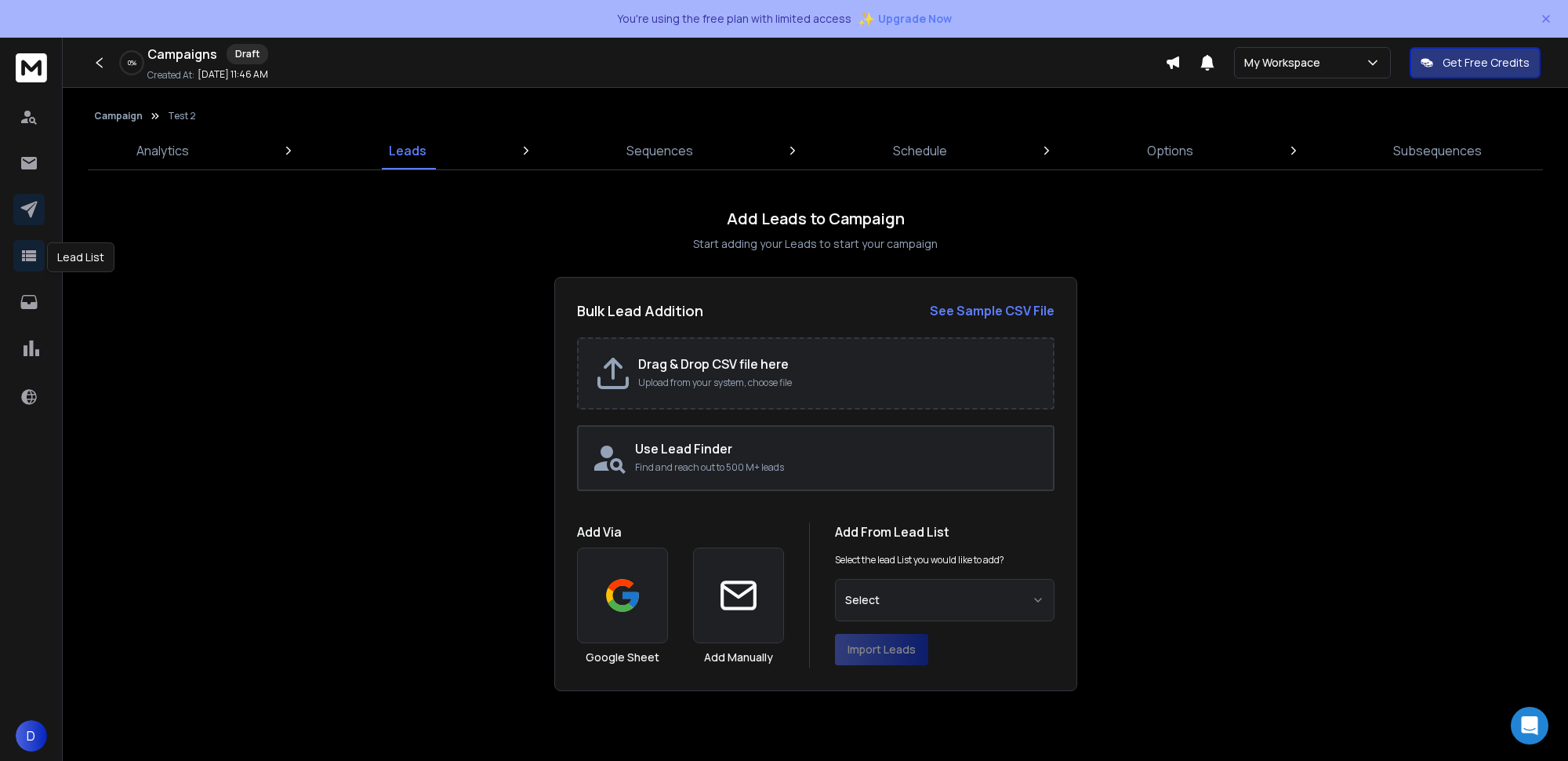
click at [33, 260] on icon at bounding box center [28, 255] width 14 height 11
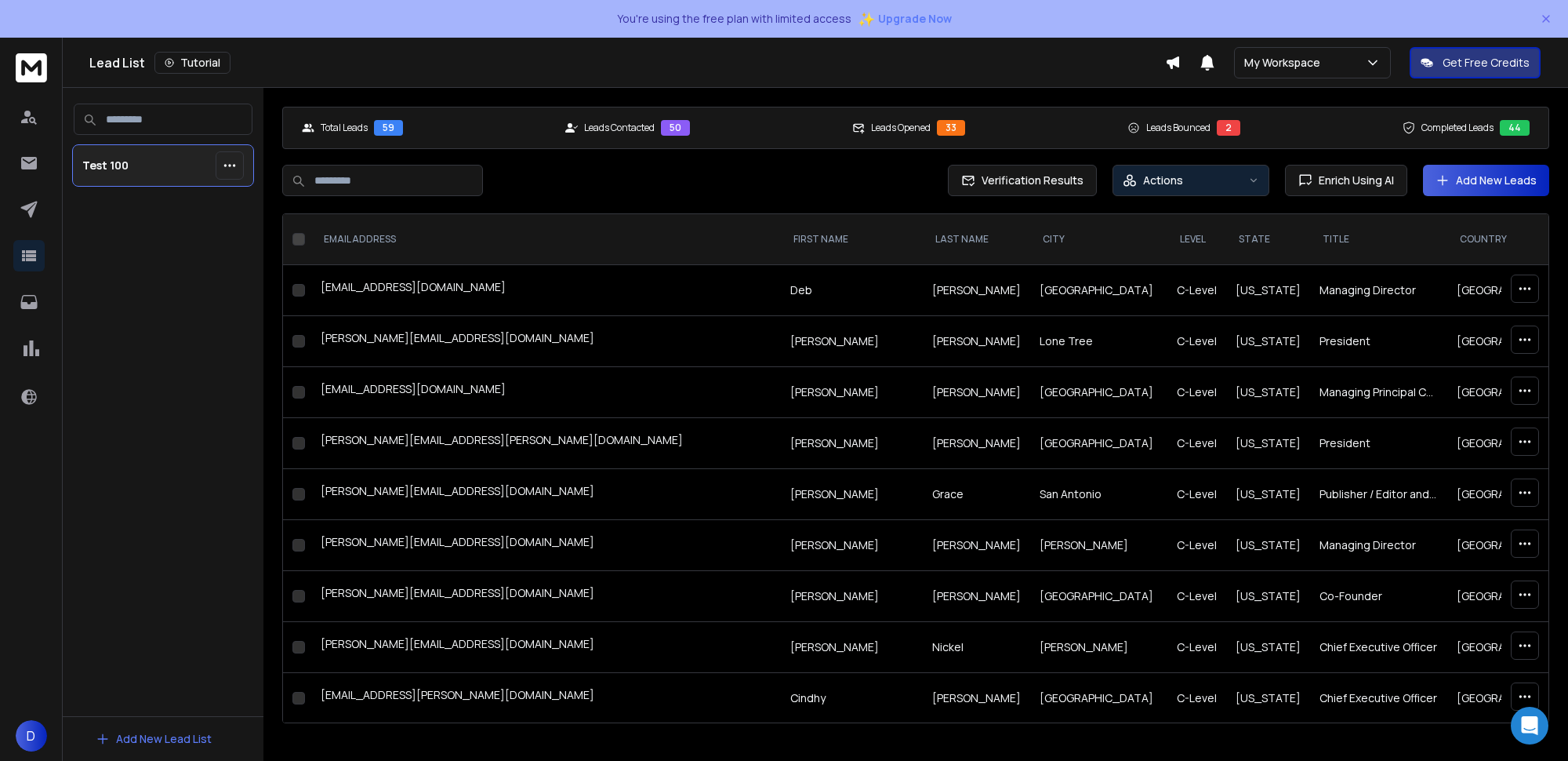
click at [1243, 180] on div "Actions" at bounding box center [1182, 180] width 119 height 16
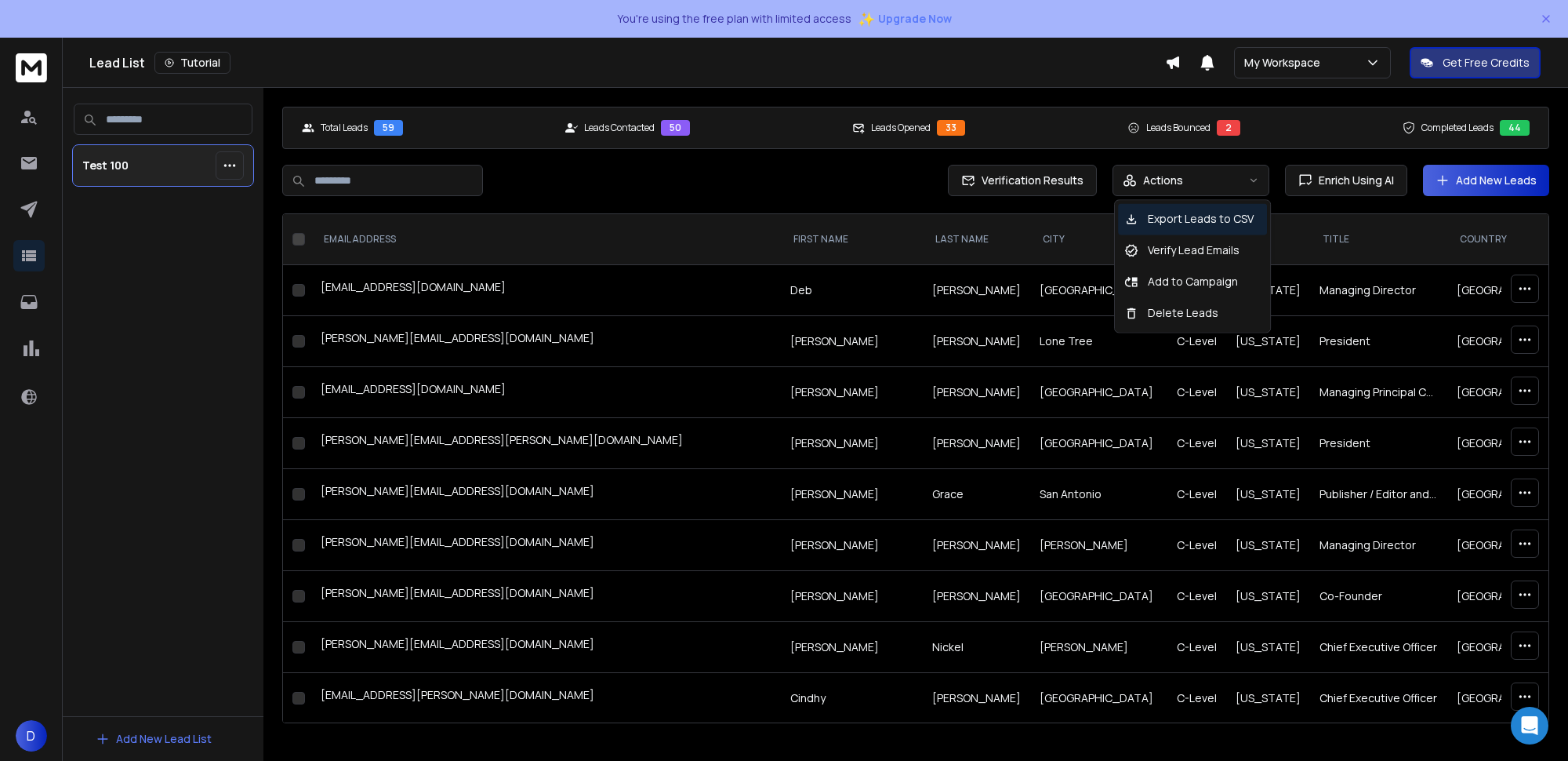
click at [739, 182] on div "Verification Results Actions Enrich Using AI Add New Leads" at bounding box center [915, 180] width 1268 height 32
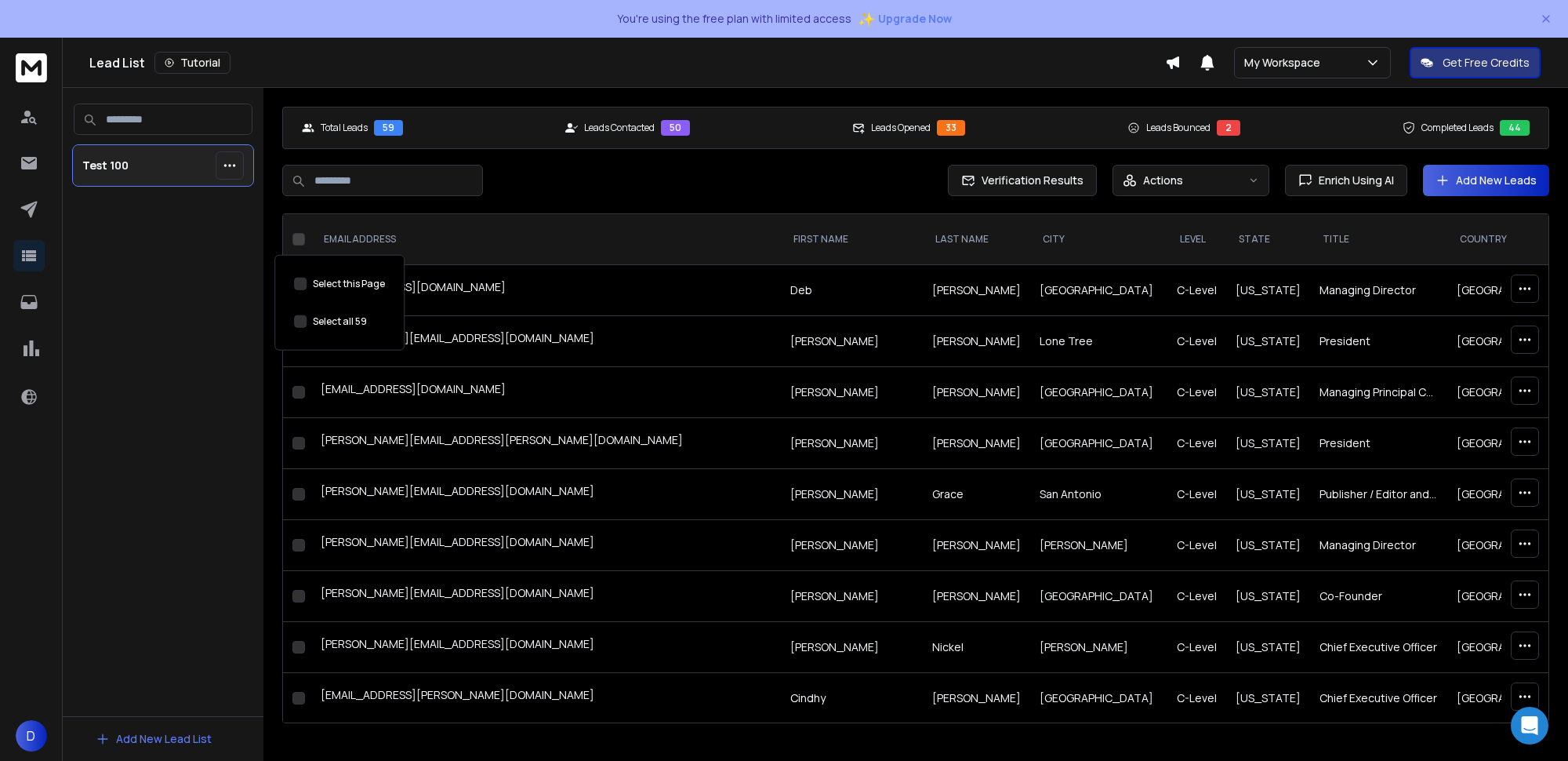
click at [301, 319] on button "Select this Page" at bounding box center [300, 321] width 13 height 13
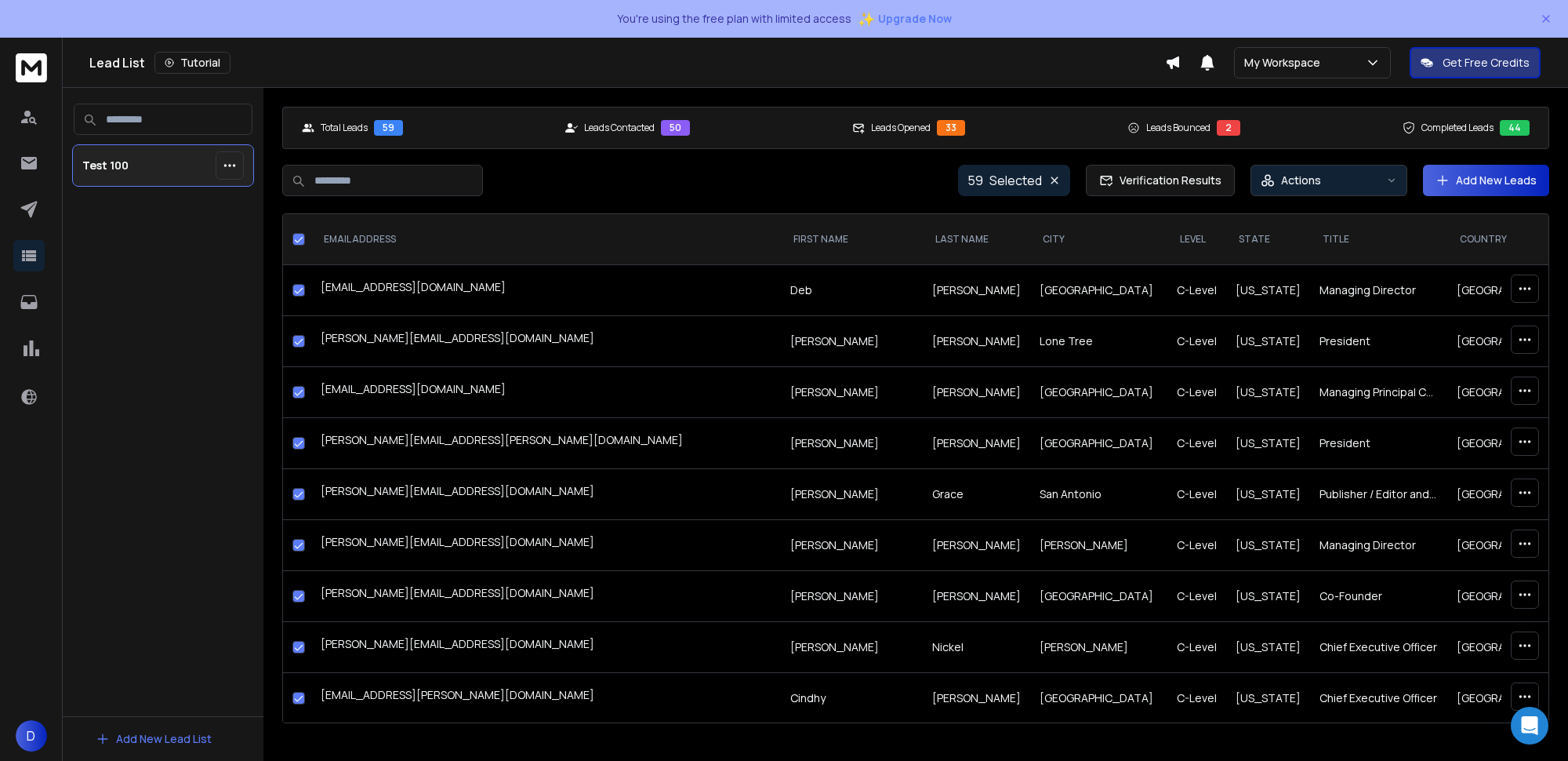
click at [1394, 180] on icon "button" at bounding box center [1392, 179] width 6 height 3
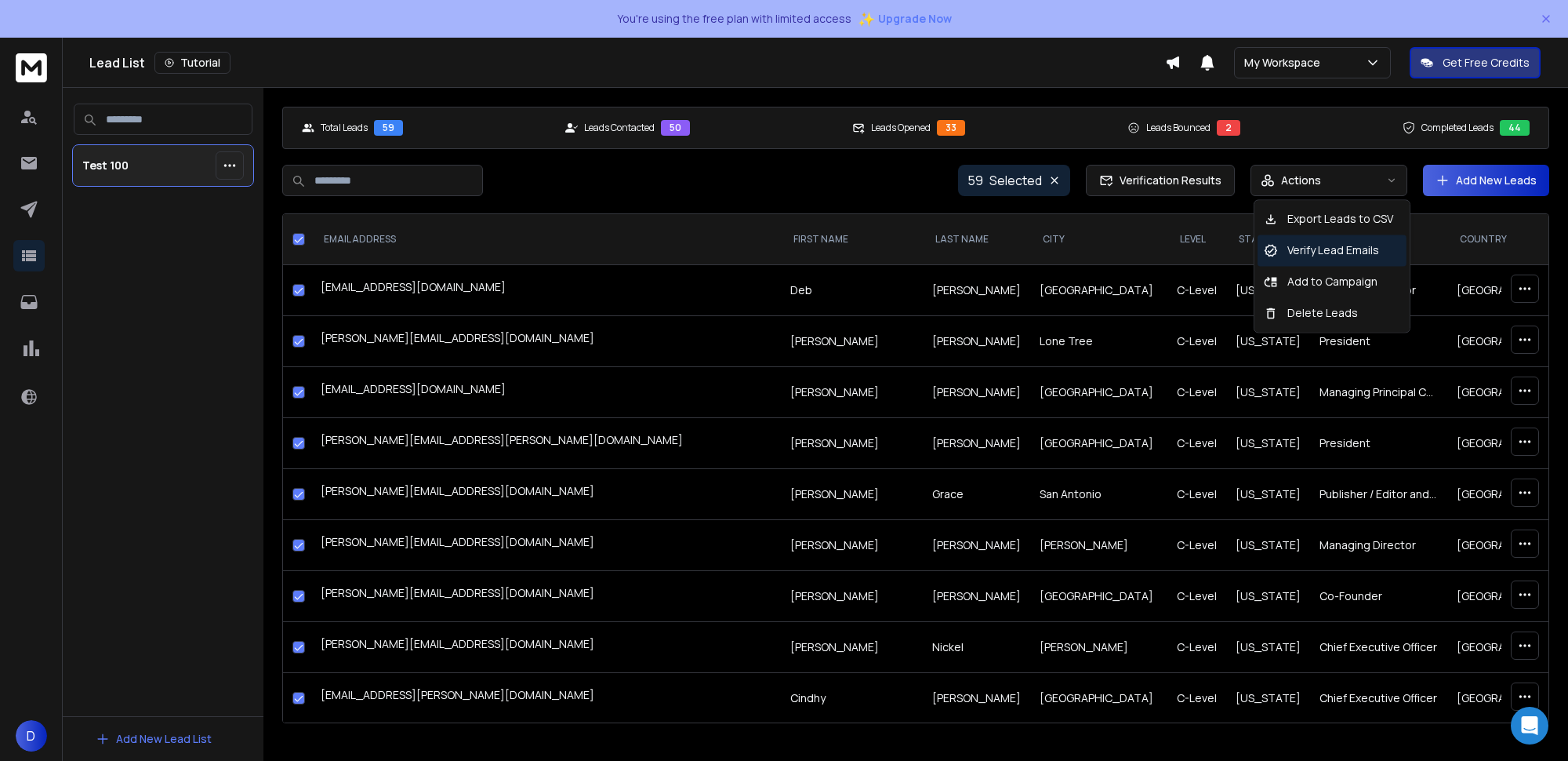
click at [708, 171] on div "59 Selected Verification Results Actions Add New Leads" at bounding box center [915, 180] width 1268 height 32
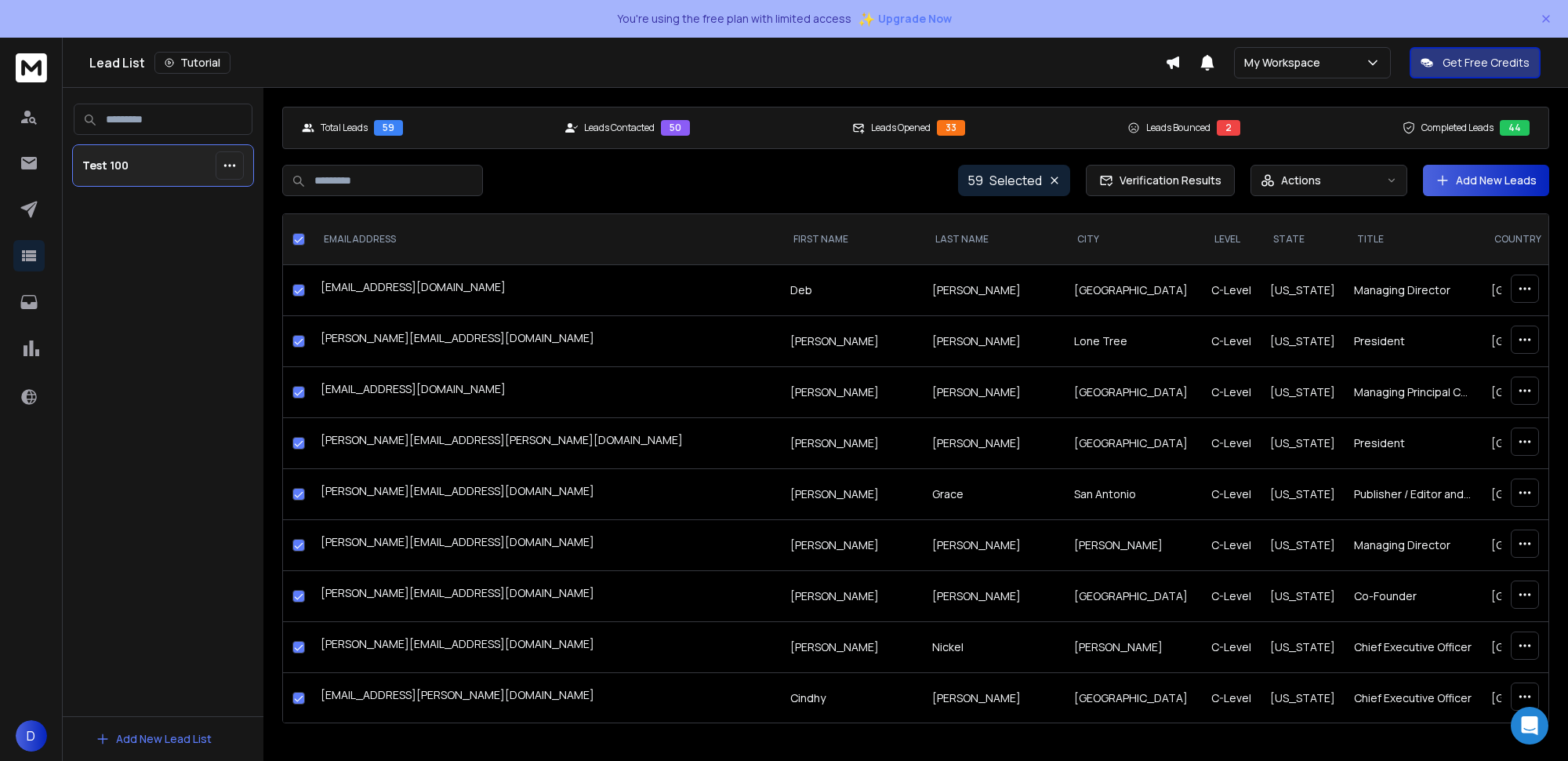
click at [648, 125] on p "Leads Contacted" at bounding box center [619, 128] width 71 height 13
click at [1187, 179] on span "Verification Results" at bounding box center [1167, 180] width 108 height 16
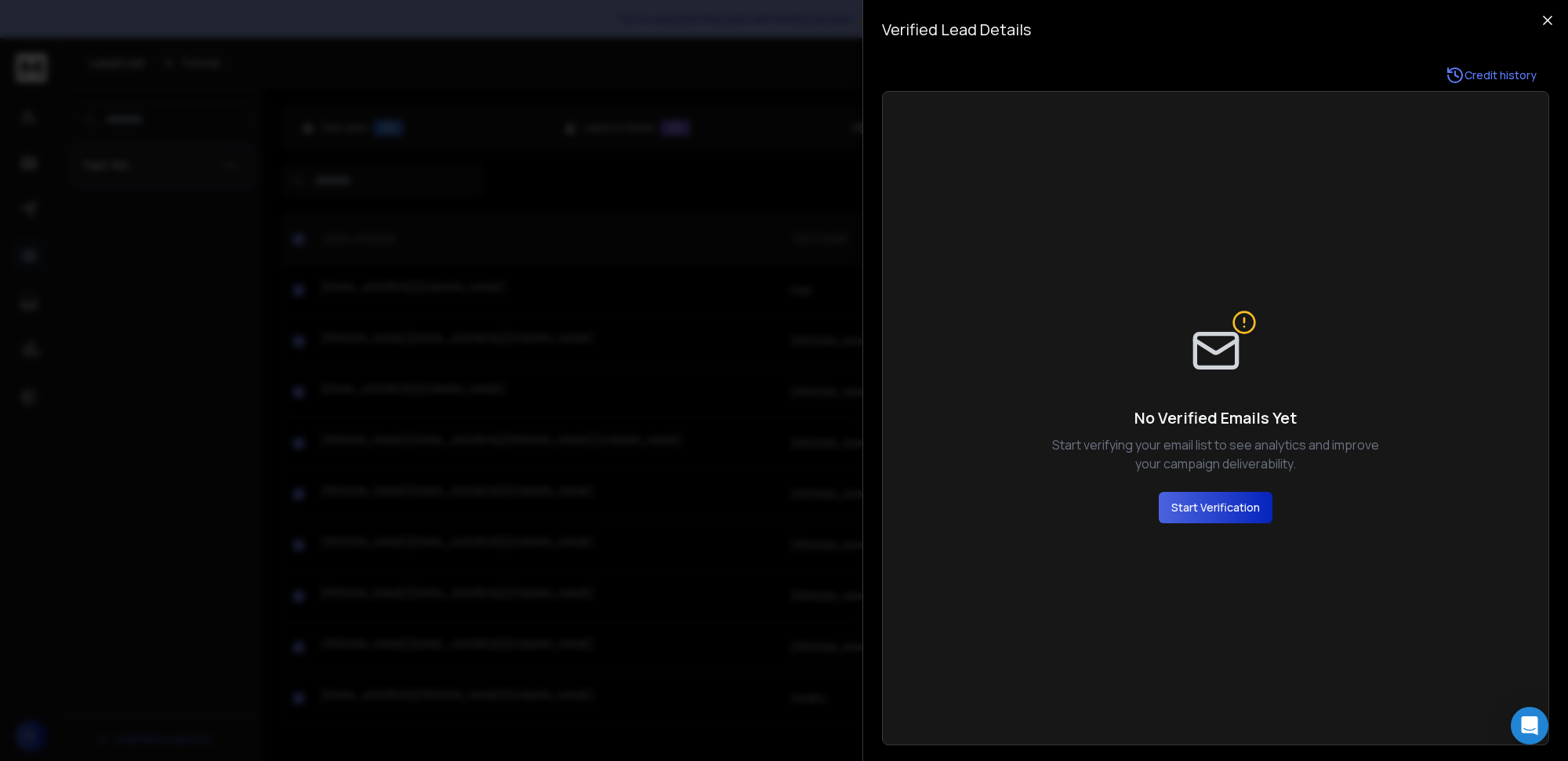
click at [1549, 20] on icon "button" at bounding box center [1548, 20] width 16 height 16
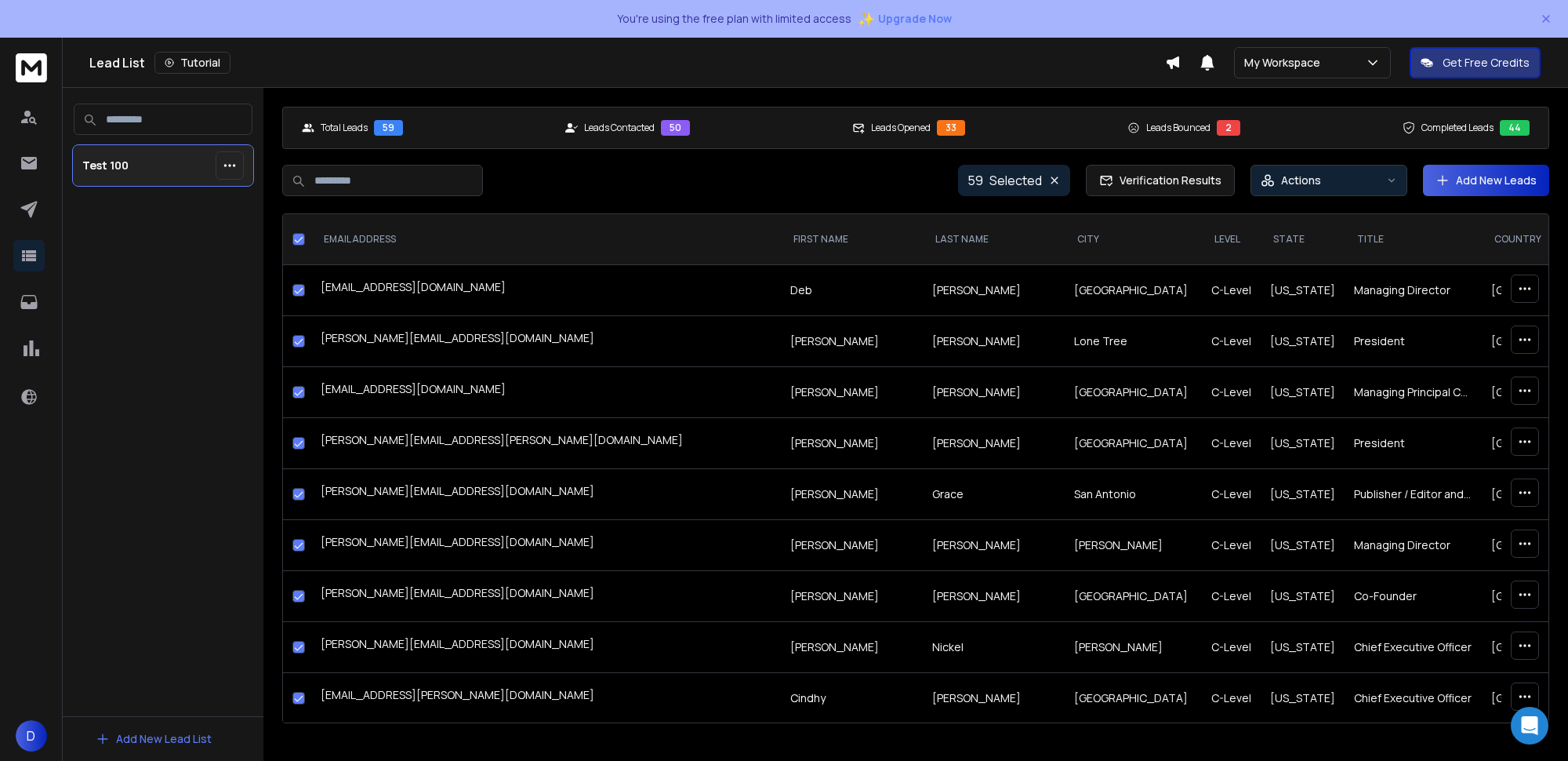
click at [1354, 178] on div "Actions" at bounding box center [1320, 180] width 119 height 16
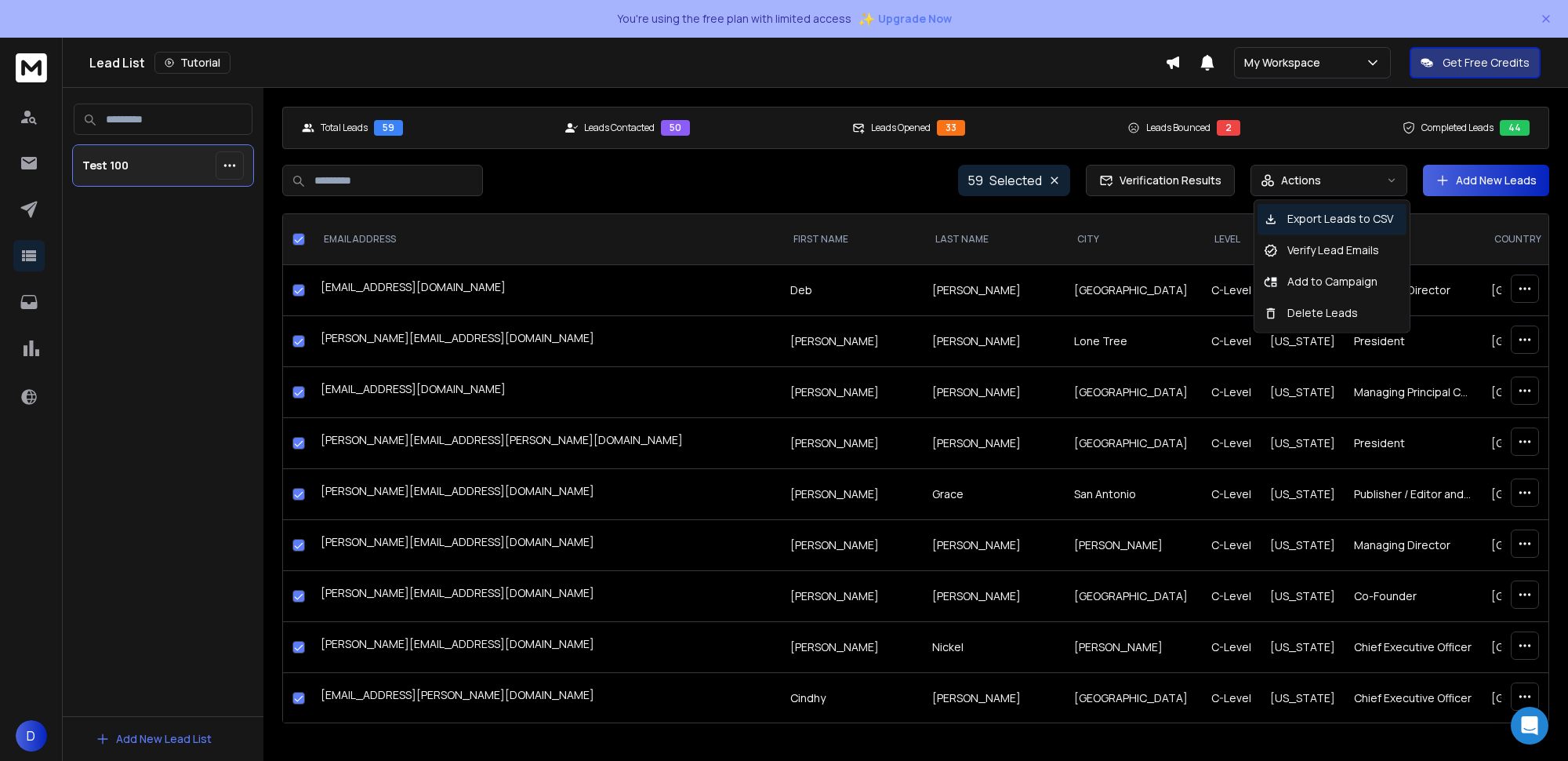
click at [1311, 219] on p "Export Leads to CSV" at bounding box center [1340, 219] width 112 height 22
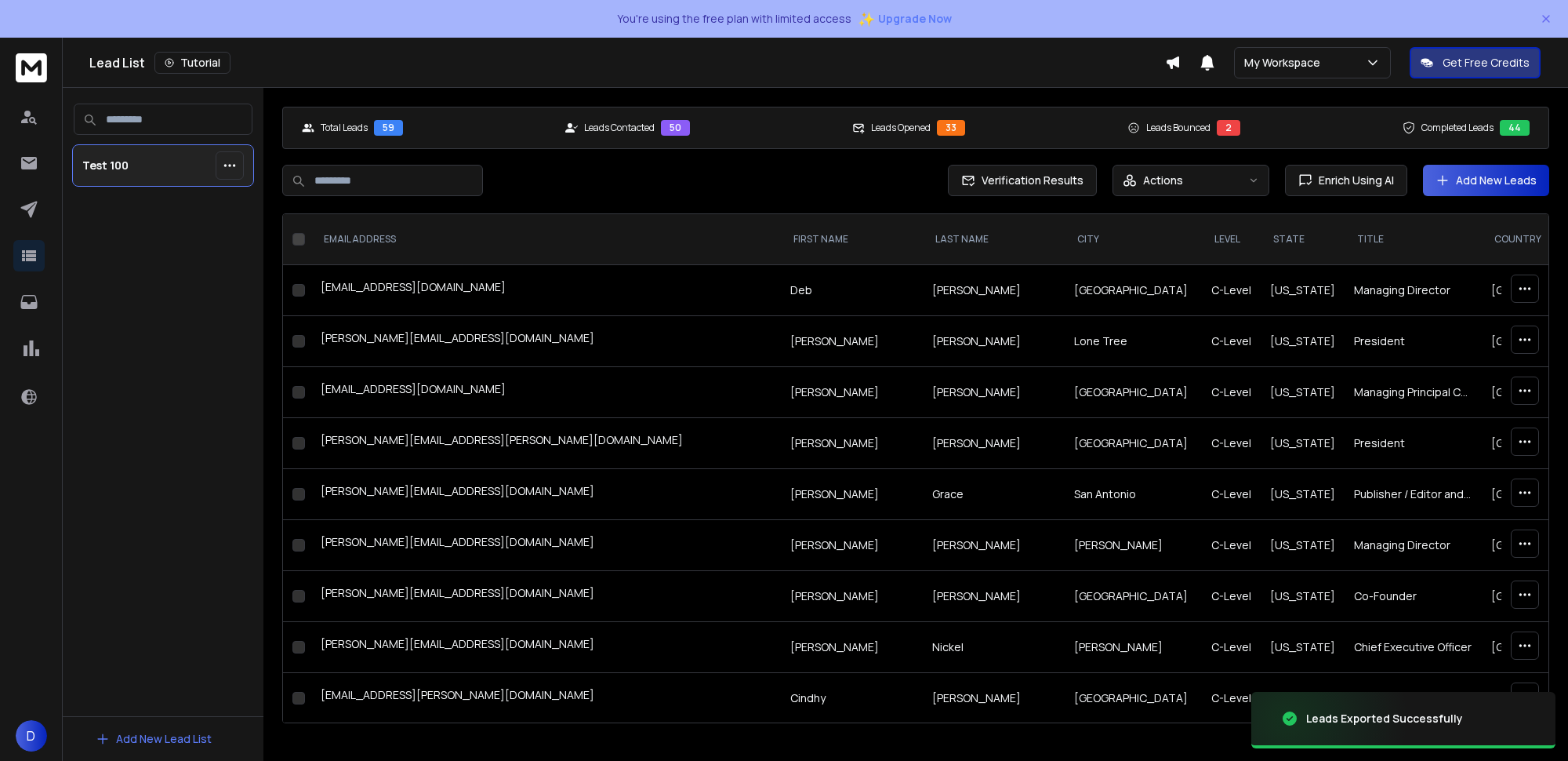
click at [392, 184] on input at bounding box center [382, 180] width 201 height 32
paste input "*****"
type input "*****"
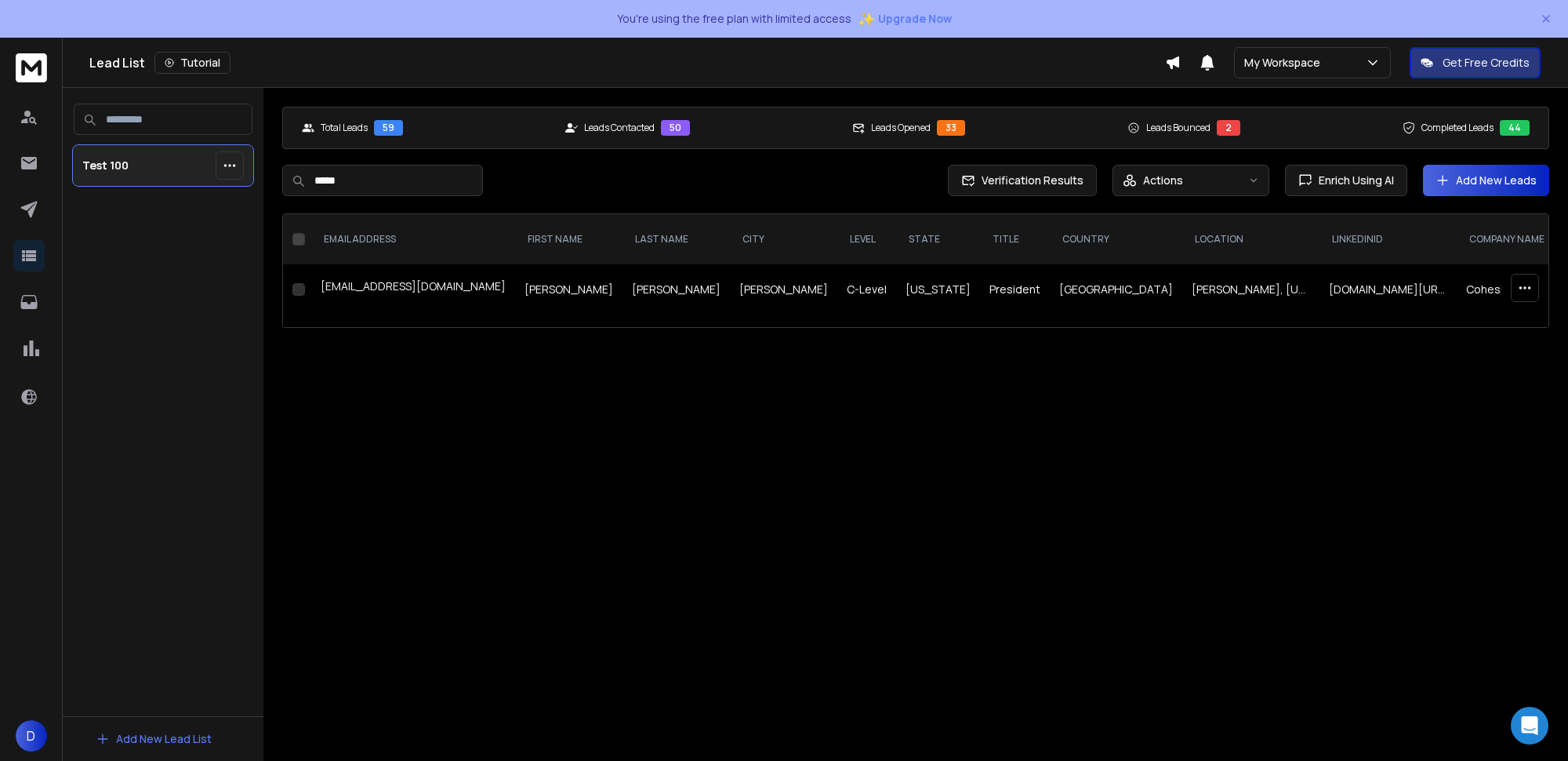
click at [367, 184] on input "*****" at bounding box center [382, 180] width 201 height 32
paste input "**********"
type input "**********"
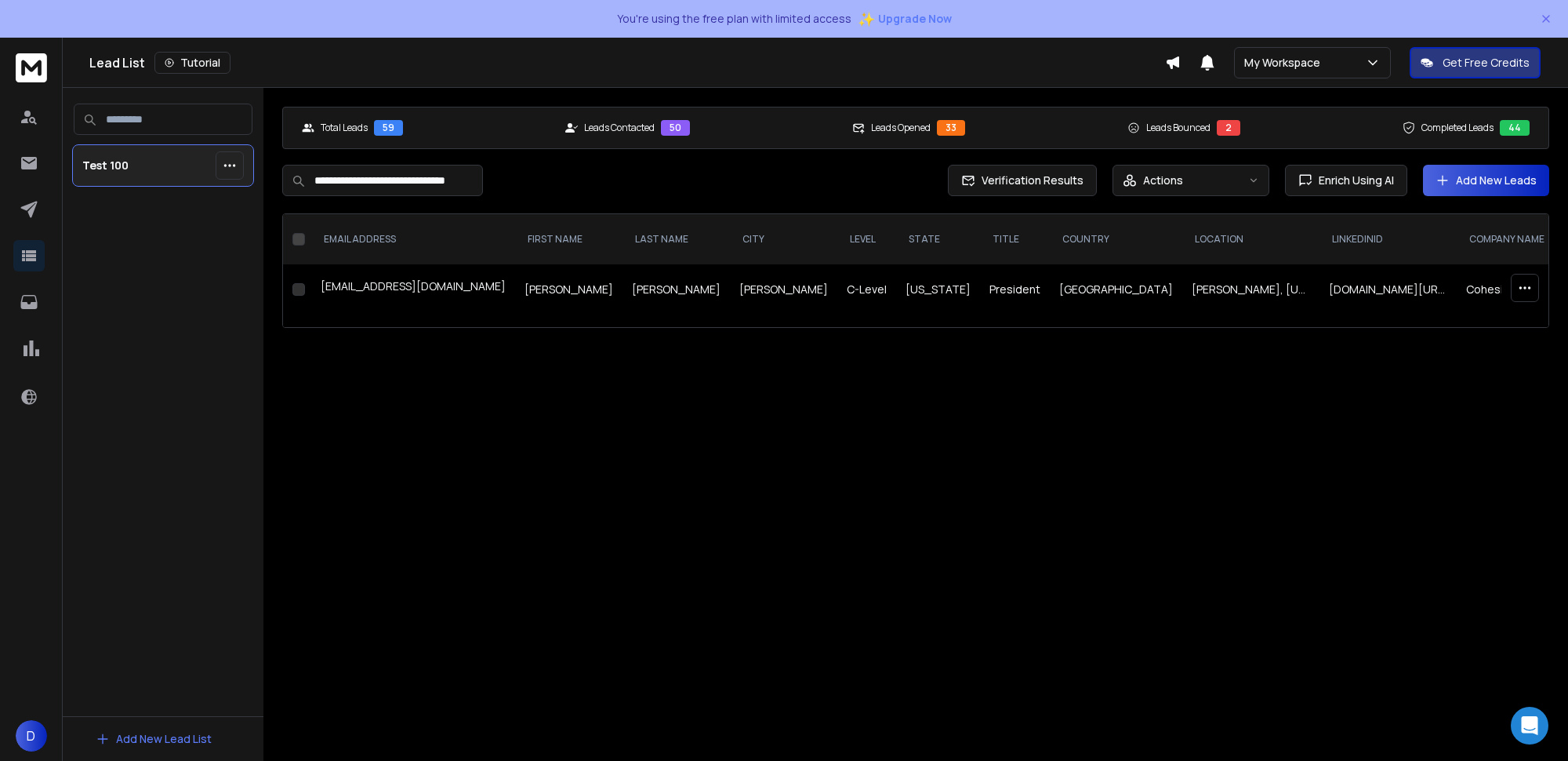
scroll to position [0, 29]
click at [300, 288] on button "button" at bounding box center [299, 289] width 13 height 13
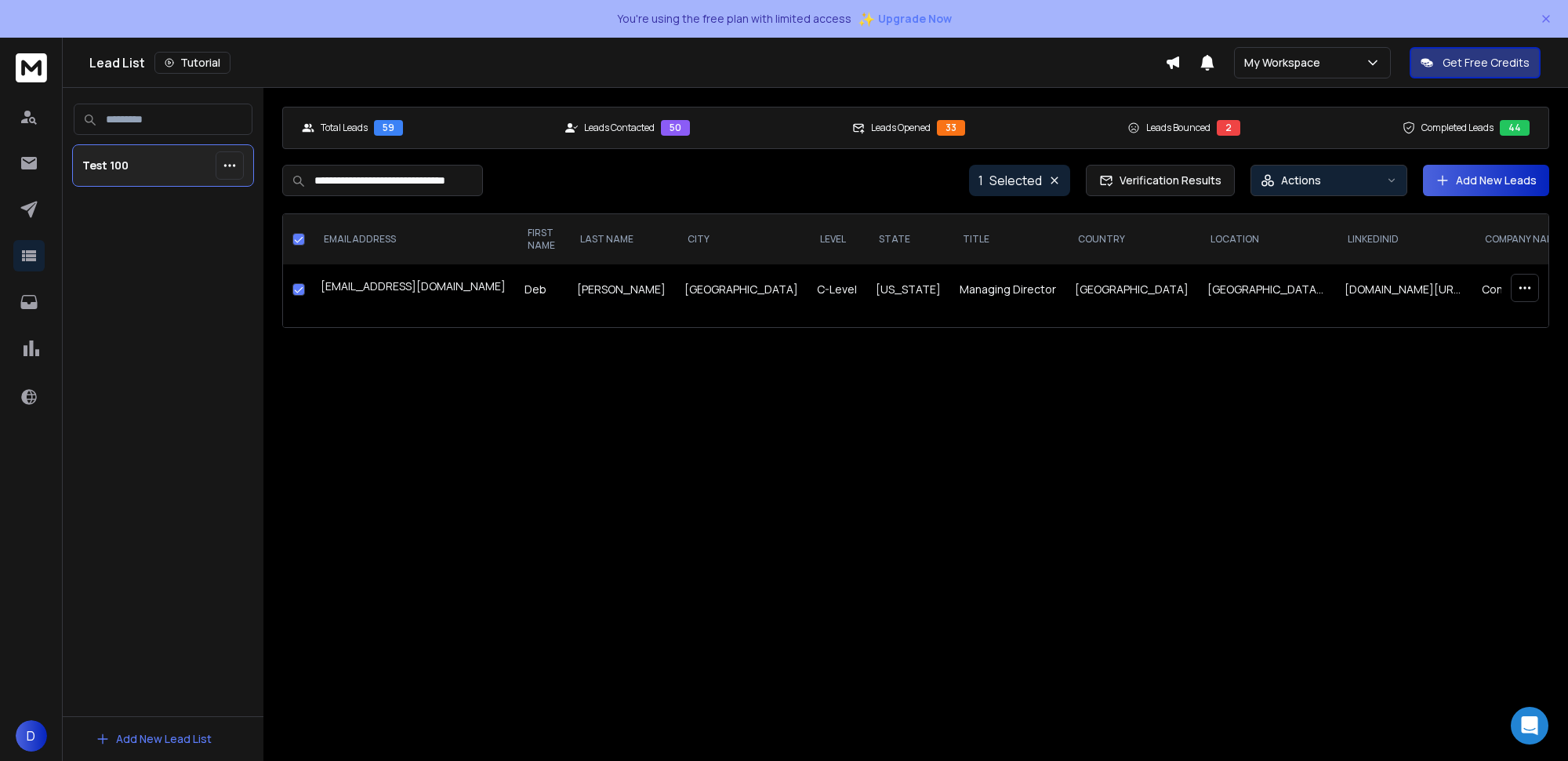
click at [1380, 183] on div "Actions" at bounding box center [1320, 180] width 119 height 16
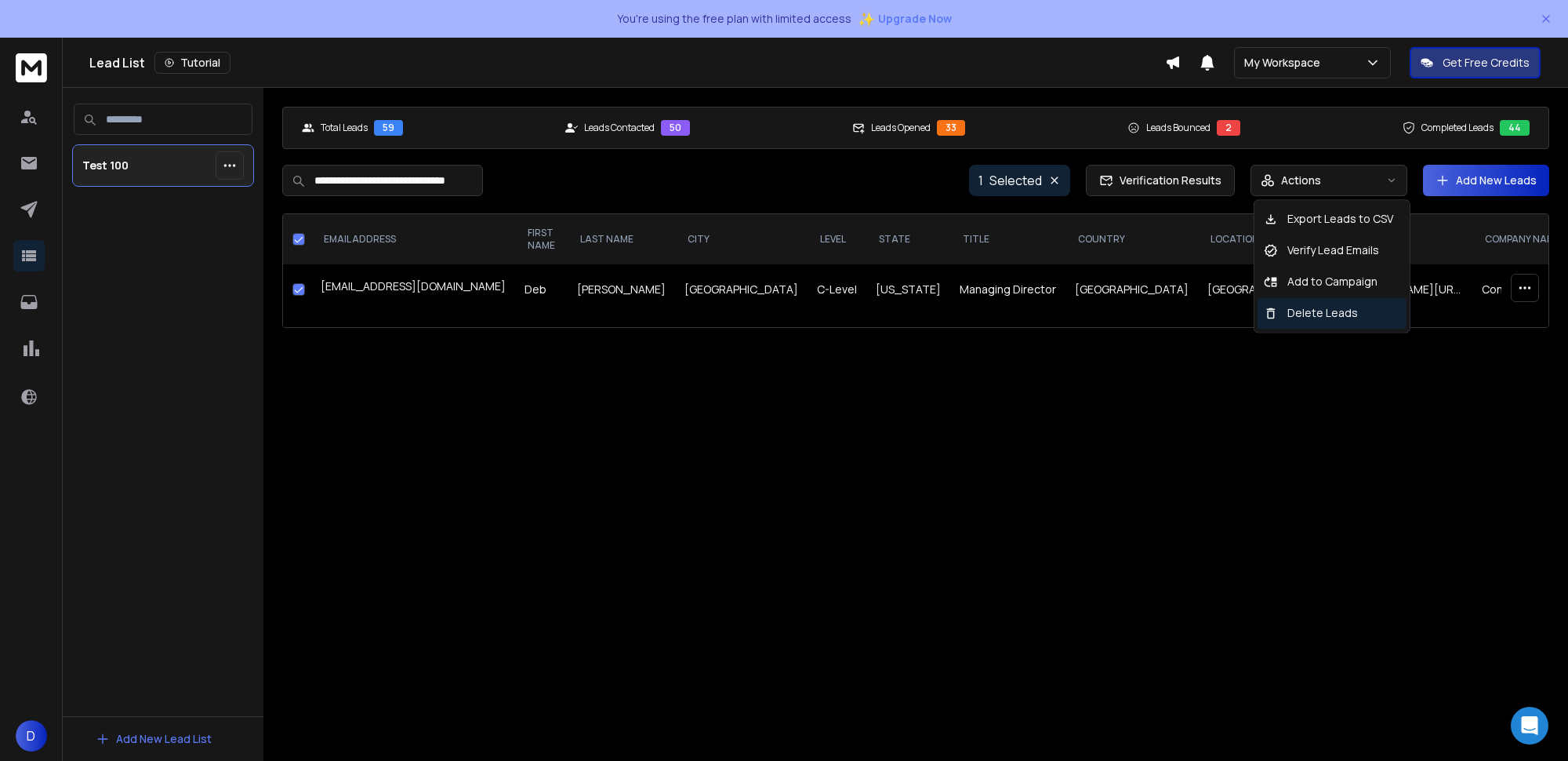
click at [1334, 312] on p "Delete Leads" at bounding box center [1323, 313] width 77 height 22
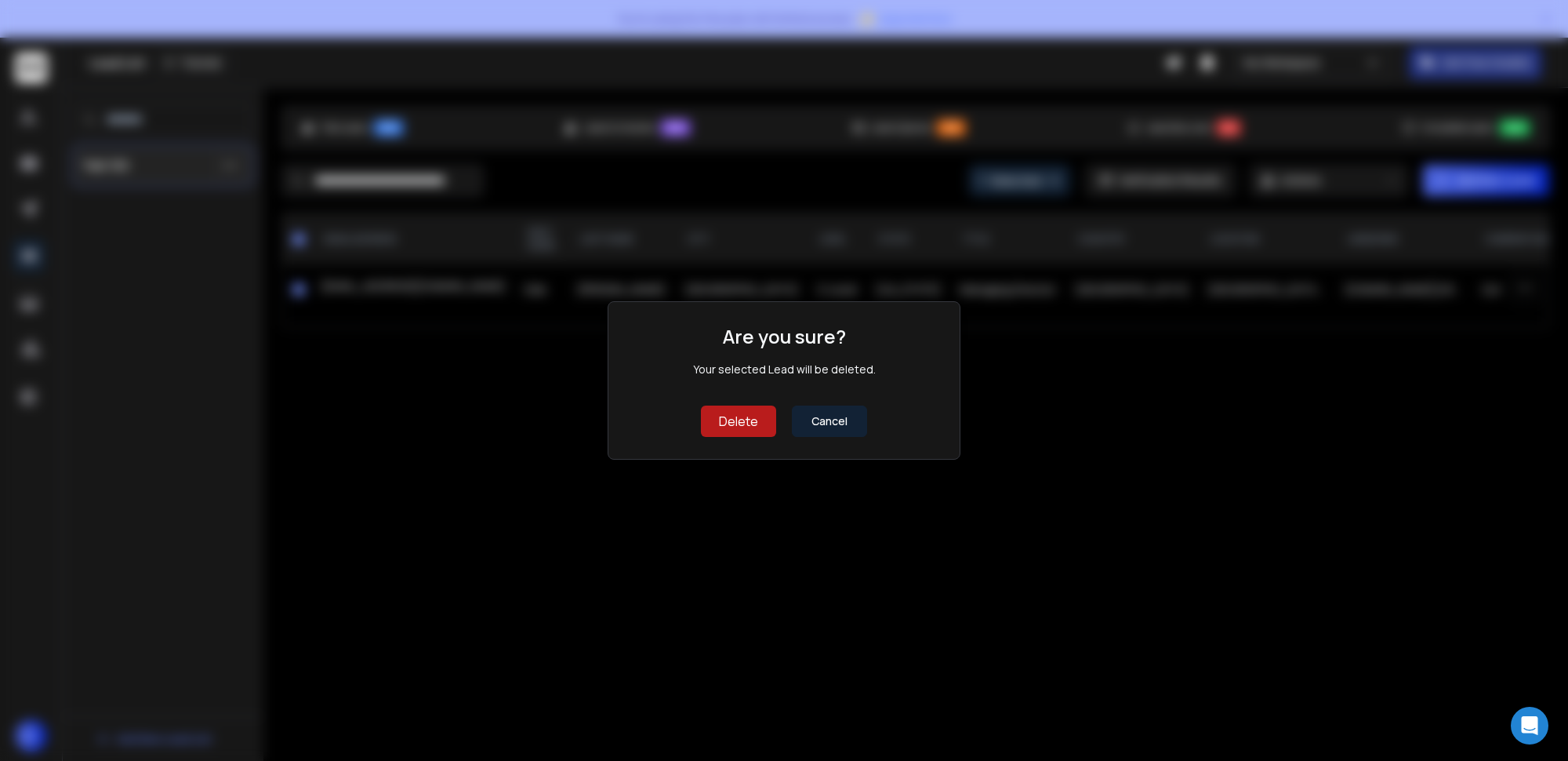
click at [736, 423] on button "Delete" at bounding box center [739, 421] width 75 height 32
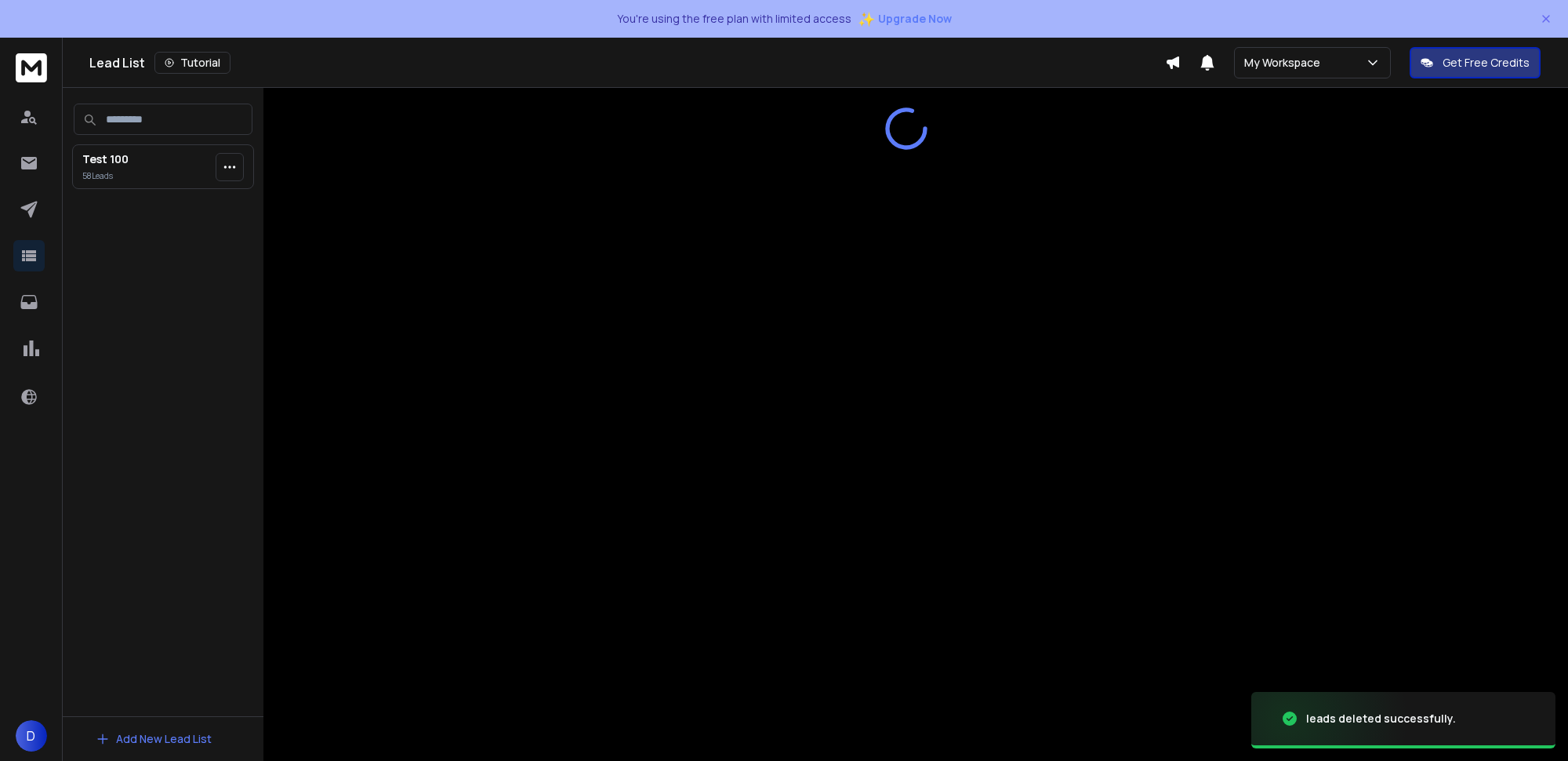
click at [118, 167] on div "Test 100 58 Lead s" at bounding box center [105, 166] width 46 height 31
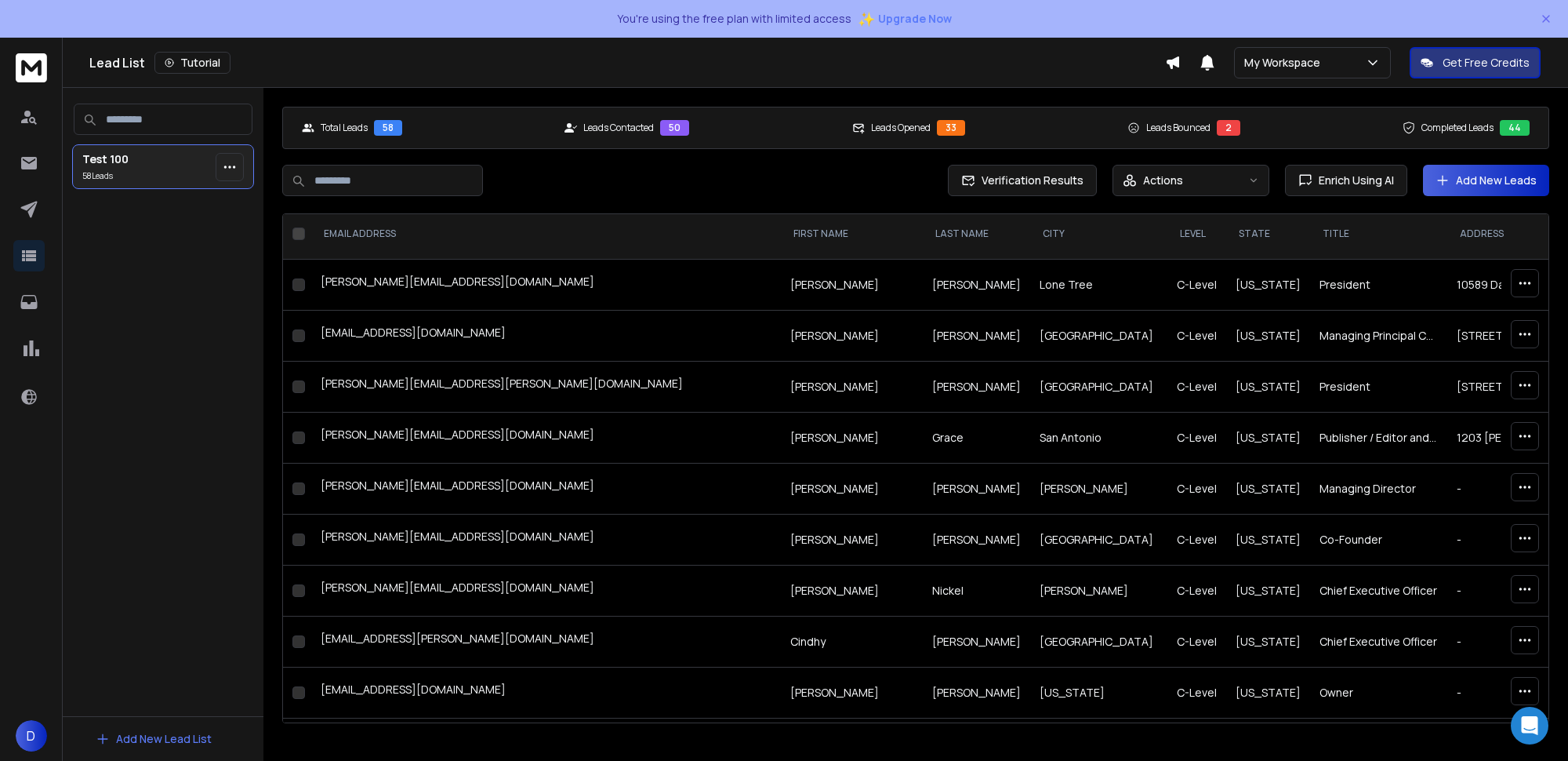
scroll to position [16, 0]
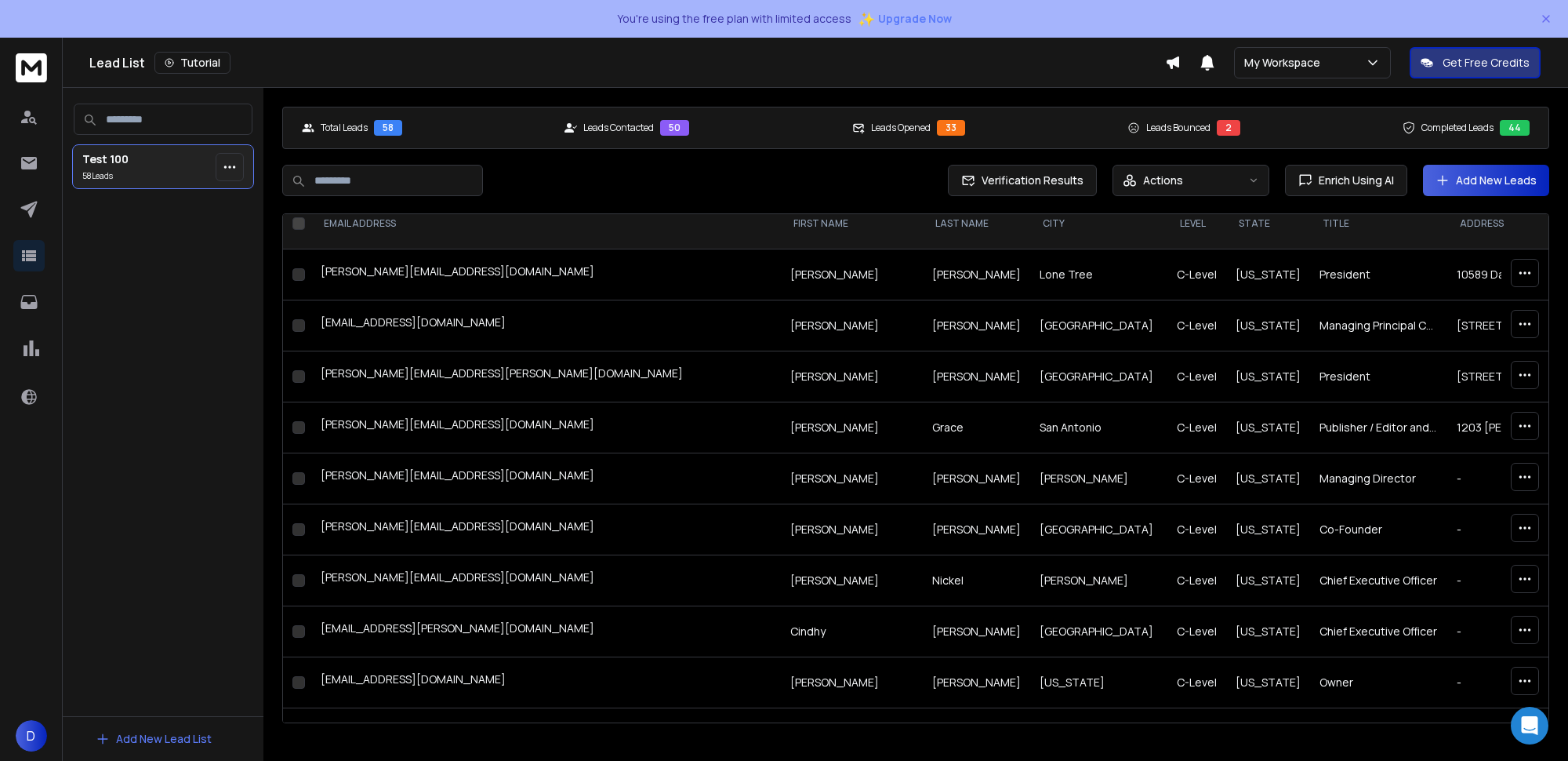
click at [661, 130] on div "Leads Contacted 50" at bounding box center [627, 128] width 124 height 16
click at [598, 134] on p "Leads Contacted" at bounding box center [618, 128] width 71 height 13
click at [352, 122] on p "Total Leads" at bounding box center [344, 128] width 47 height 13
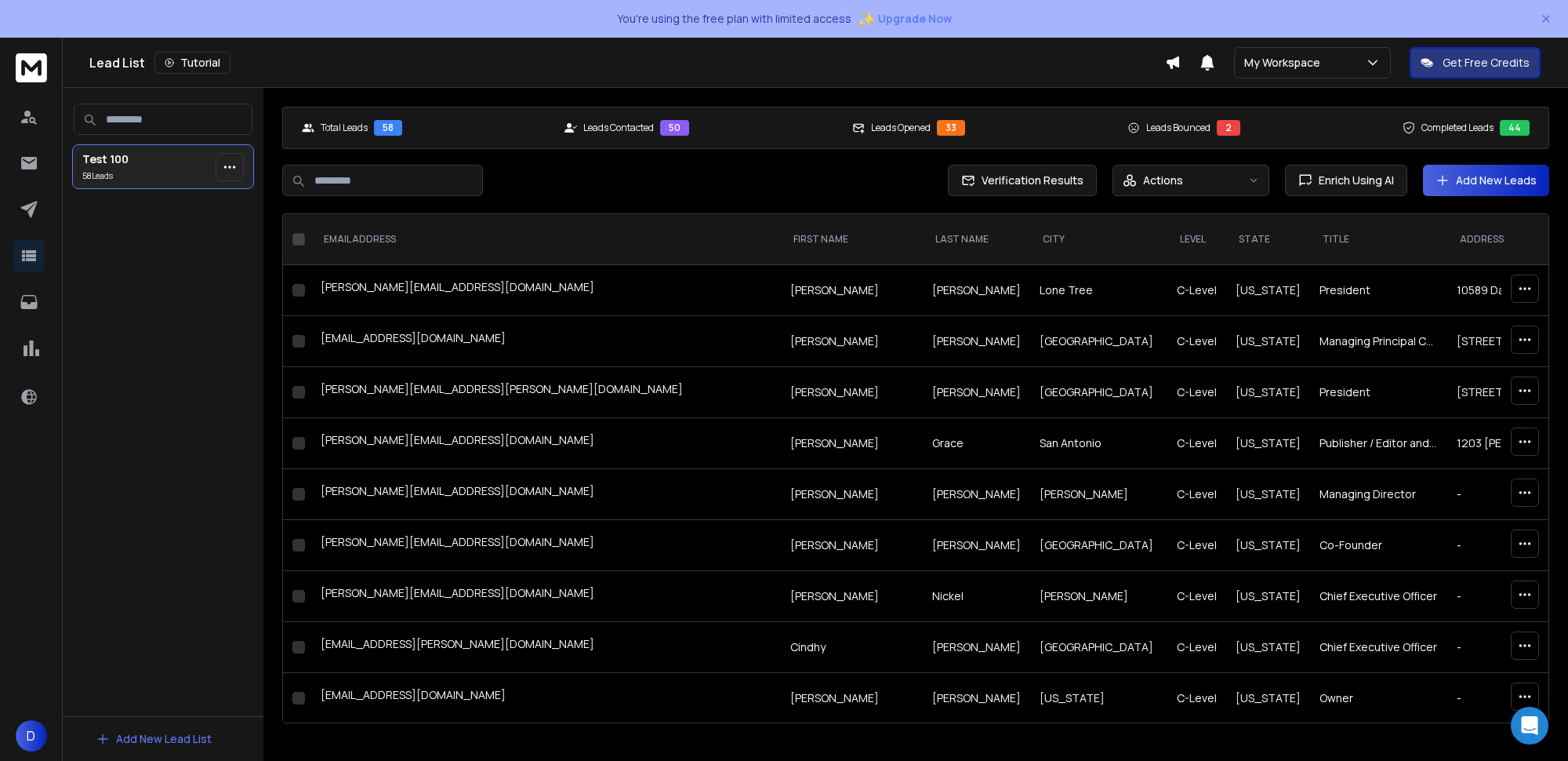
click at [396, 332] on div "lchugg@chuggfinancial.com" at bounding box center [546, 341] width 451 height 22
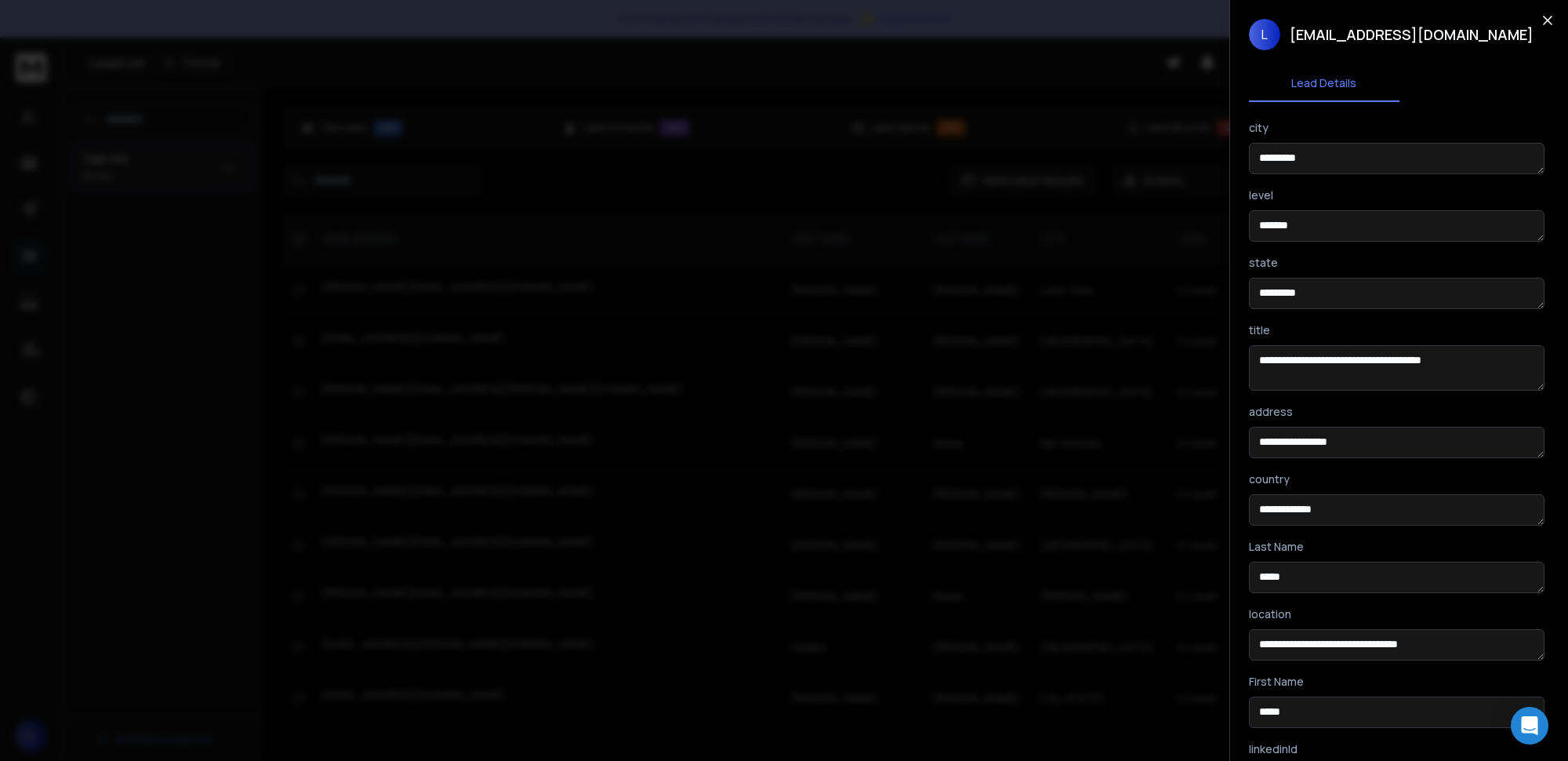
click at [1545, 22] on icon "button" at bounding box center [1547, 20] width 8 height 8
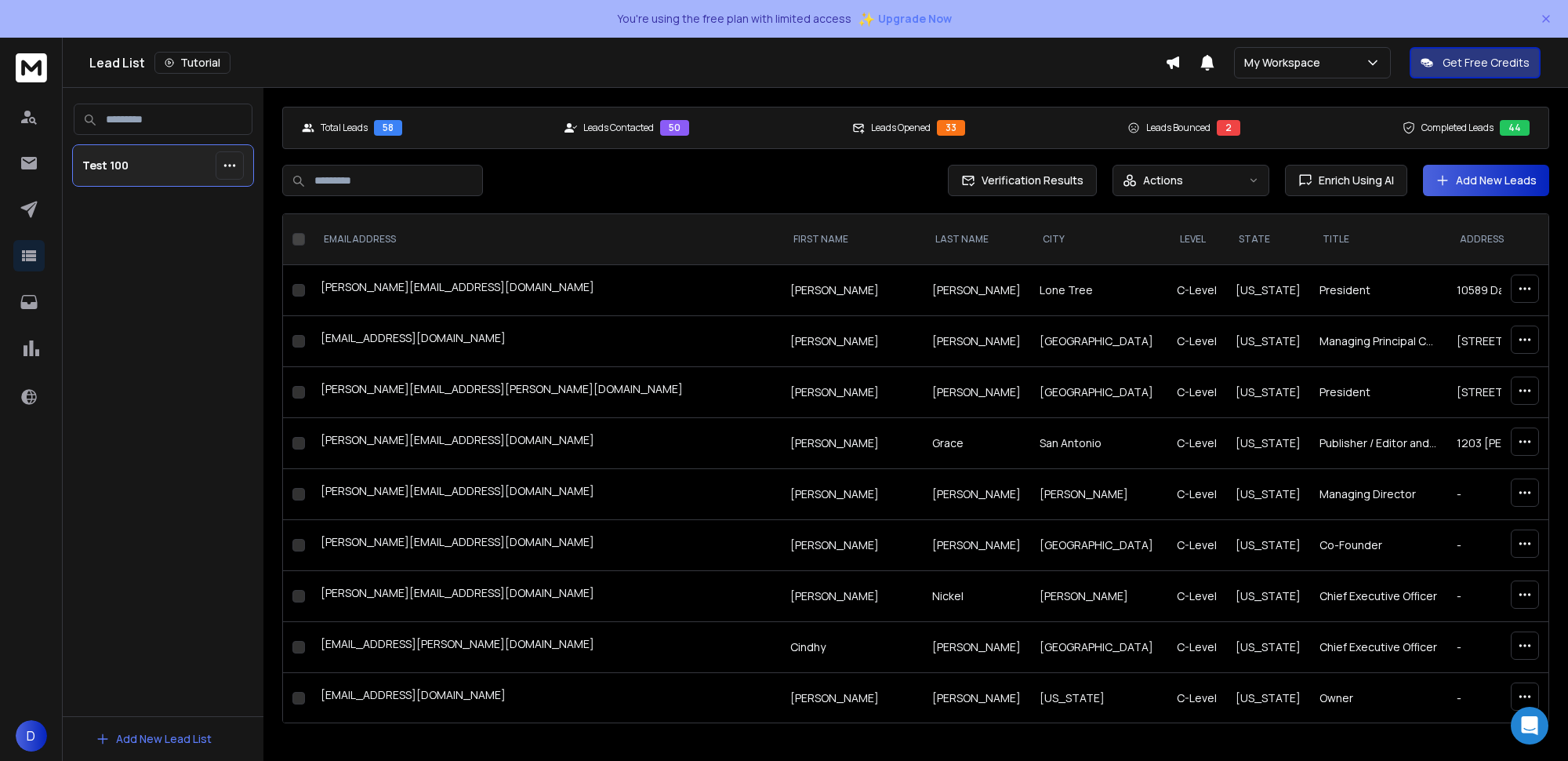
click at [369, 181] on input at bounding box center [382, 180] width 201 height 32
paste input "**********"
type input "**********"
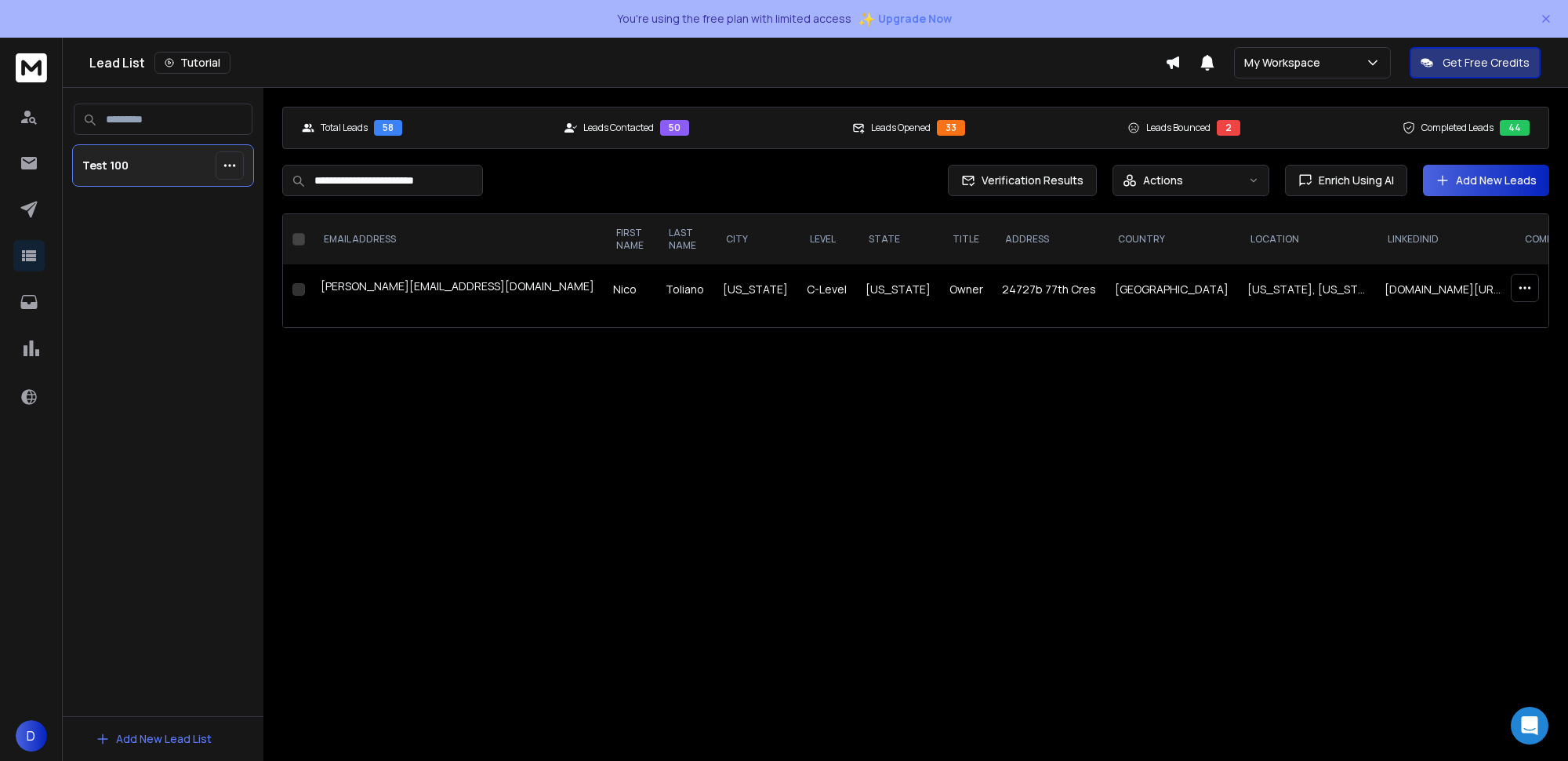
click at [298, 285] on button "button" at bounding box center [299, 289] width 13 height 13
click at [1485, 187] on link "Add New Leads" at bounding box center [1486, 180] width 101 height 16
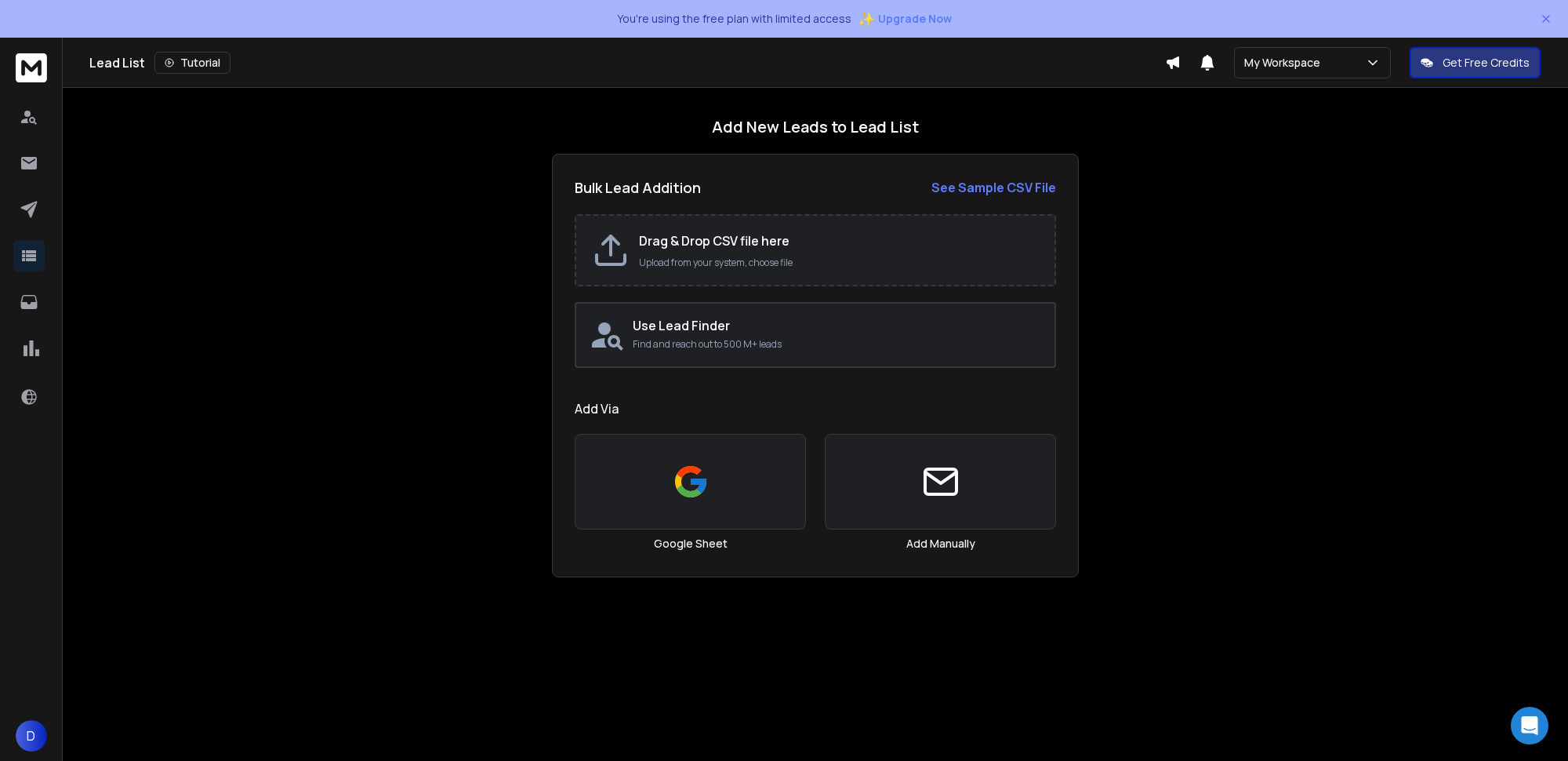
click at [1149, 401] on div "Add New Leads to Lead List Bulk Lead Addition See Sample CSV File Drag & Drop C…" at bounding box center [815, 346] width 1505 height 461
click at [25, 257] on icon at bounding box center [28, 255] width 14 height 11
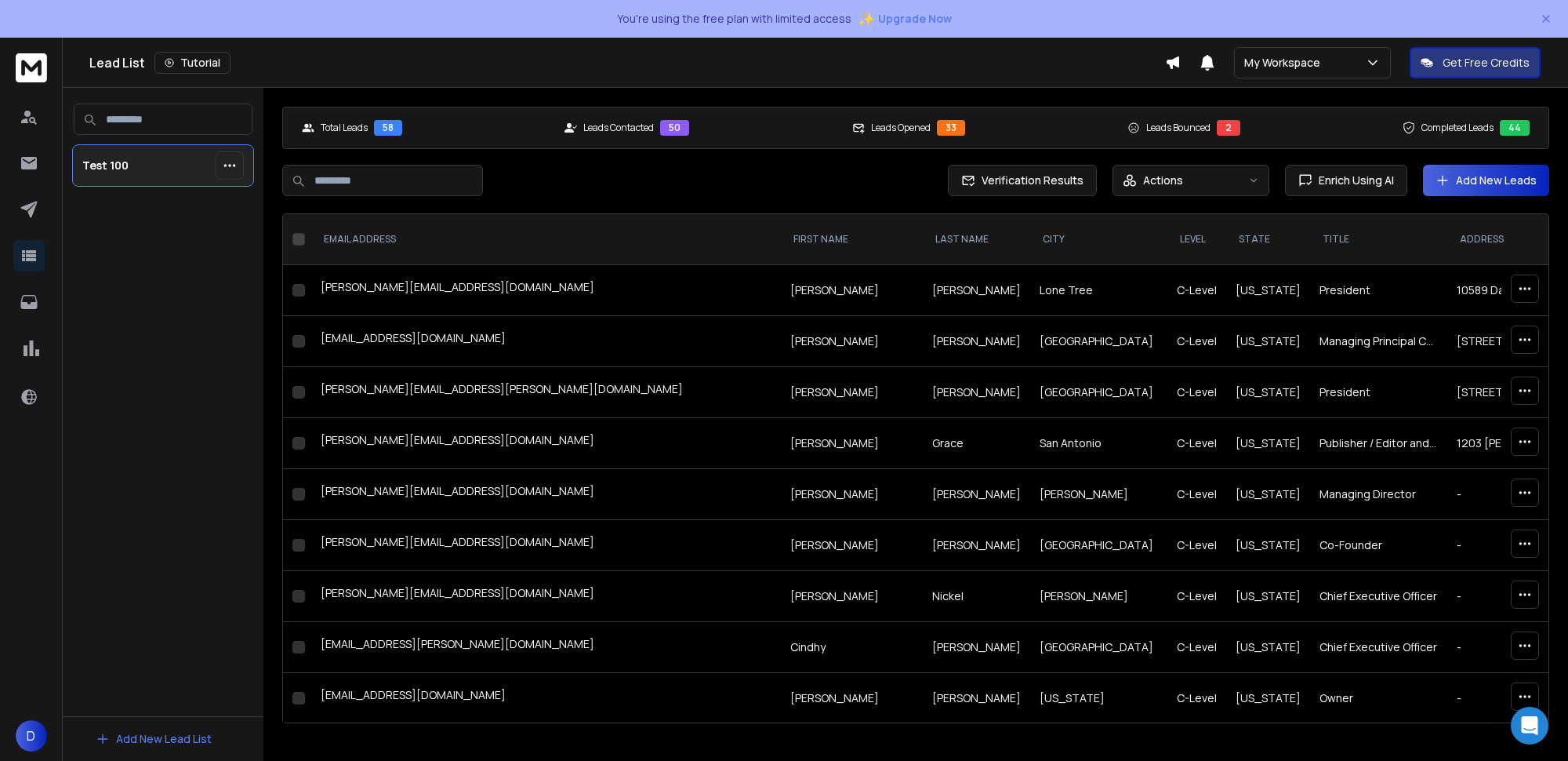
click at [371, 184] on input at bounding box center [382, 180] width 201 height 32
paste input "**********"
type input "**********"
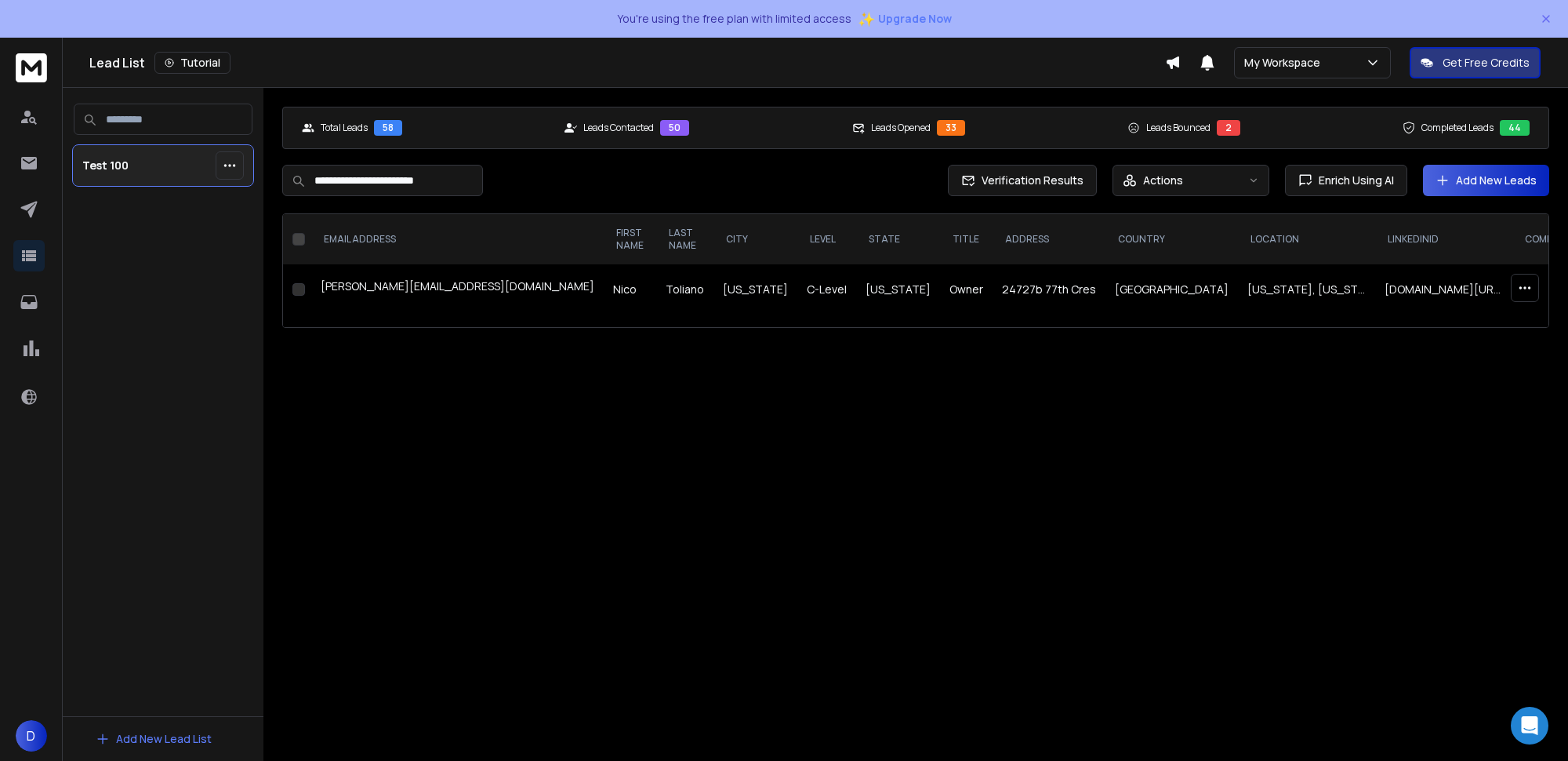
click at [299, 291] on button "button" at bounding box center [299, 289] width 13 height 13
click at [1389, 174] on icon "button" at bounding box center [1391, 180] width 11 height 13
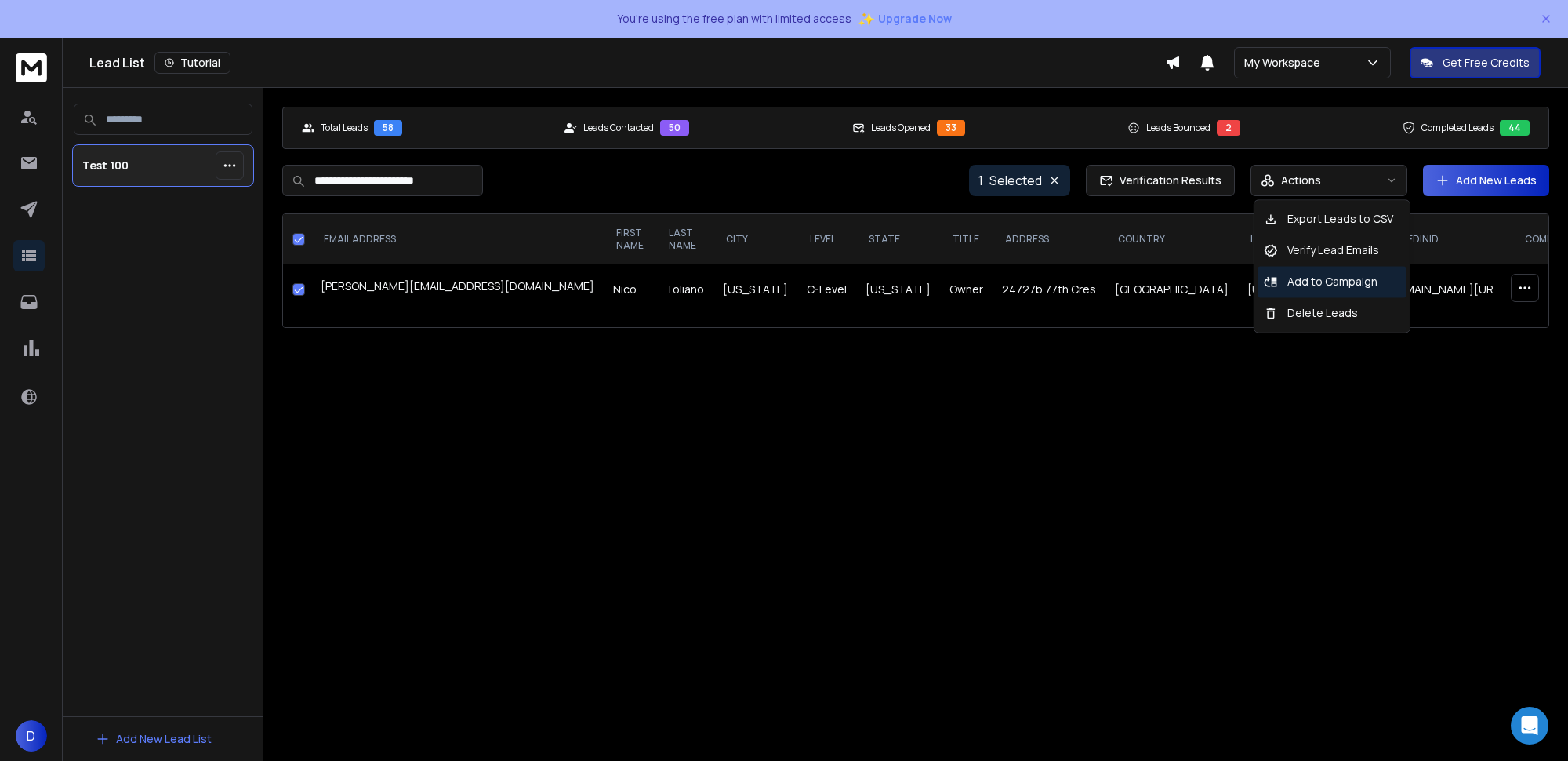
click at [1329, 282] on p "Add to Campaign" at bounding box center [1333, 281] width 97 height 22
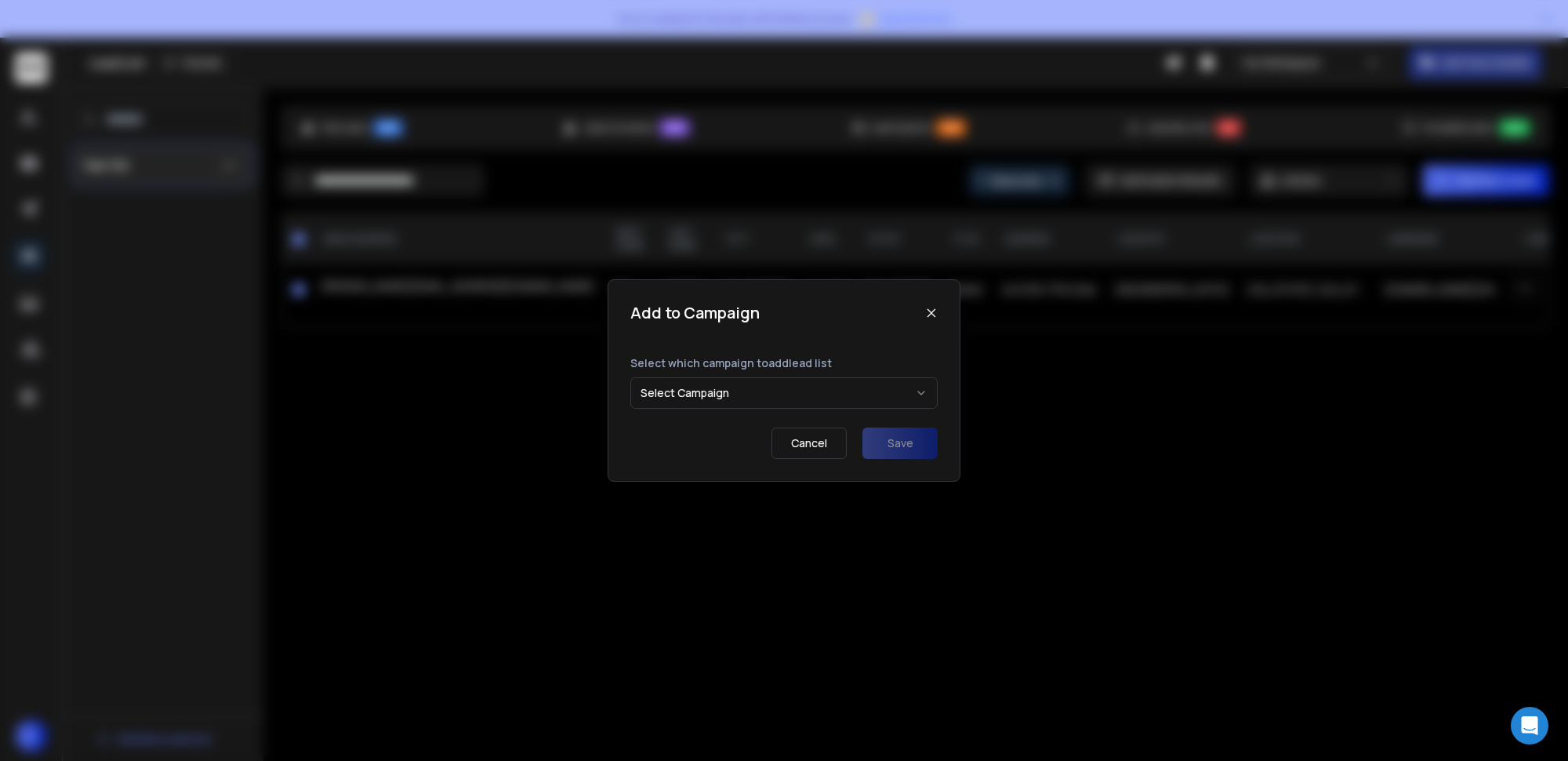
click at [860, 391] on button "Select Campaign" at bounding box center [784, 393] width 307 height 32
click at [915, 442] on button "Save" at bounding box center [900, 443] width 75 height 32
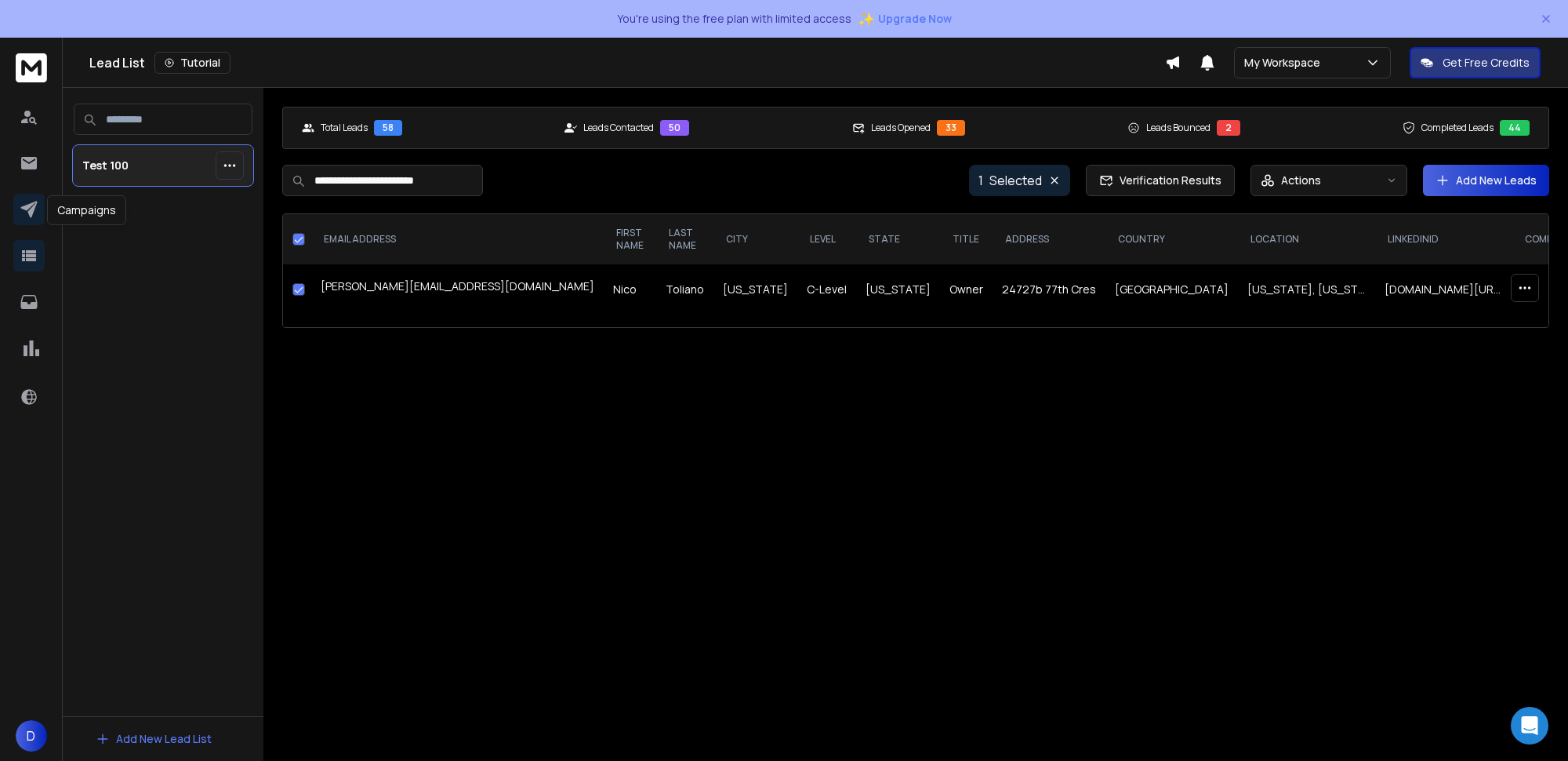
click at [33, 201] on icon at bounding box center [28, 209] width 19 height 19
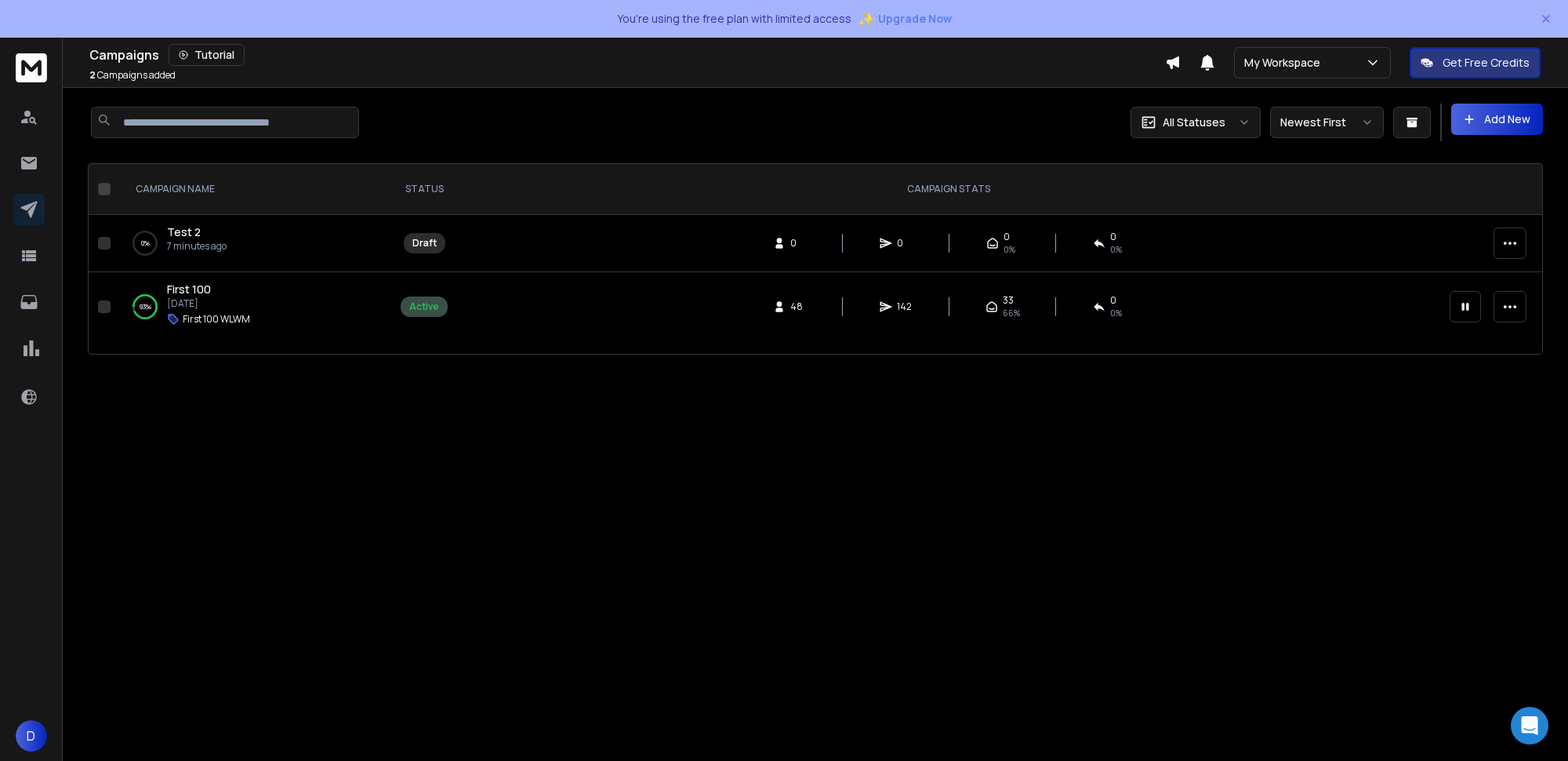
click at [305, 303] on div "93 % First 100 7 days ago First 100 WLWM" at bounding box center [254, 306] width 243 height 50
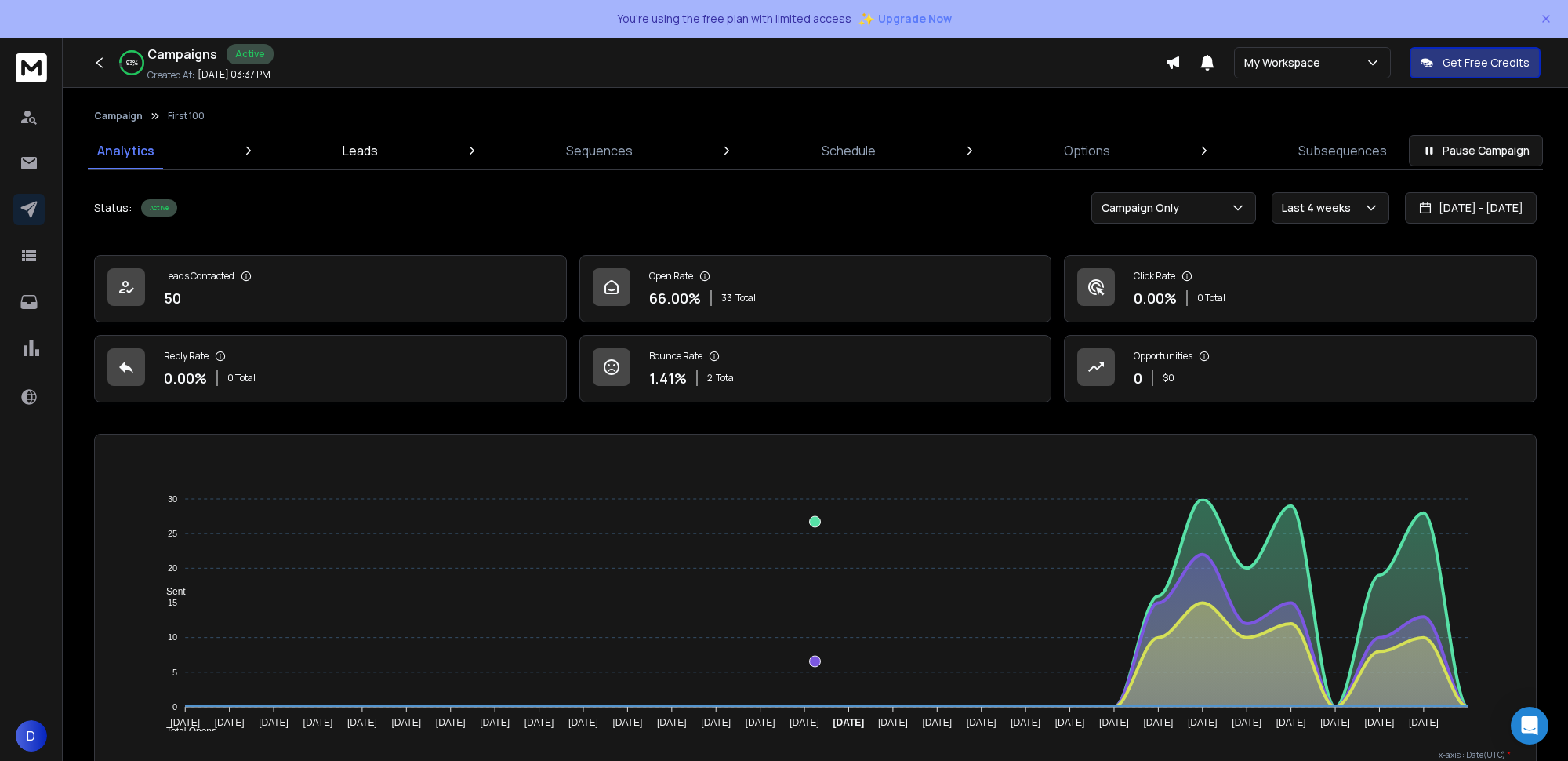
click at [376, 156] on p "Leads" at bounding box center [360, 150] width 35 height 19
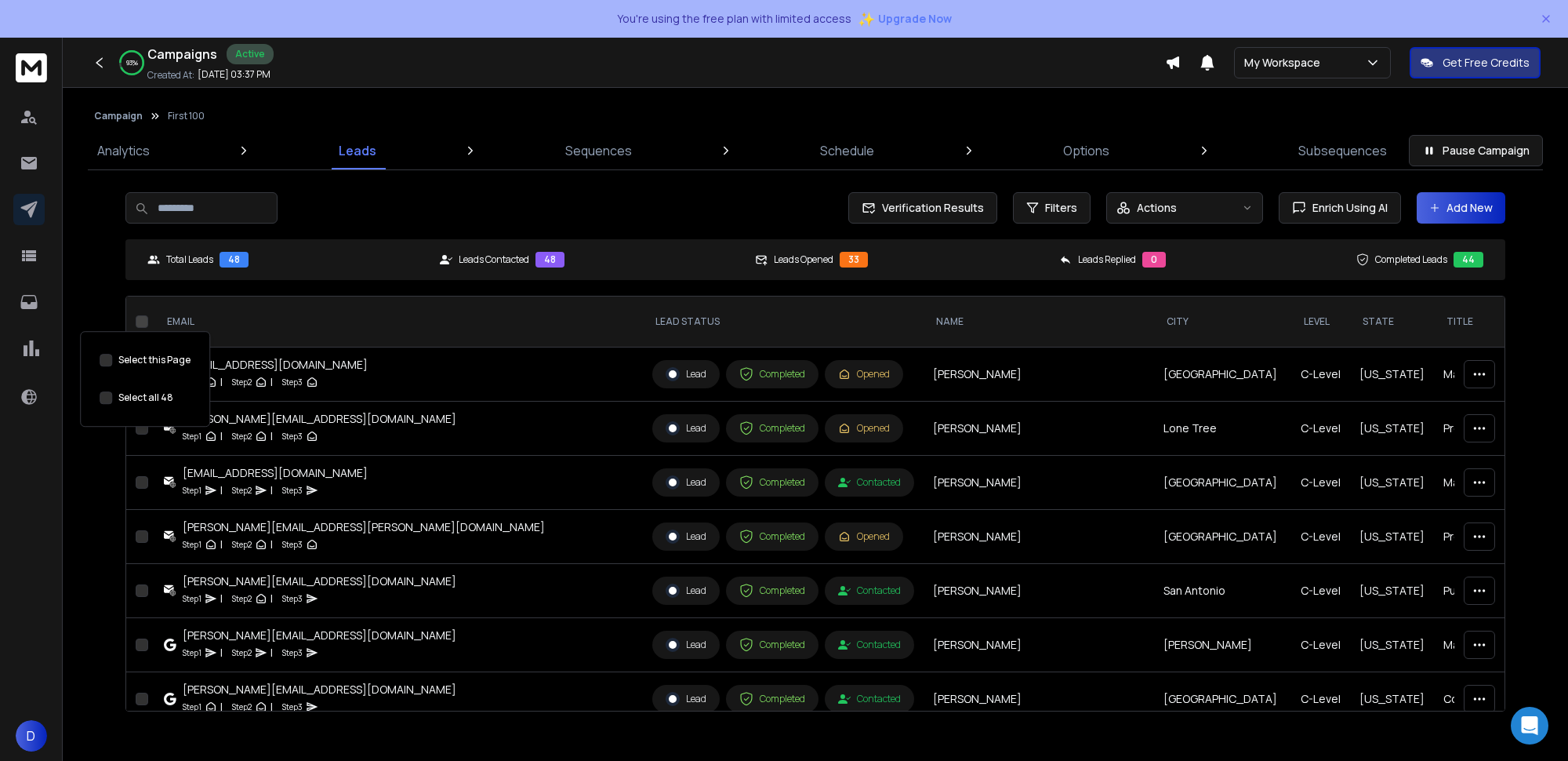
click at [107, 395] on button "Select this Page" at bounding box center [105, 397] width 13 height 13
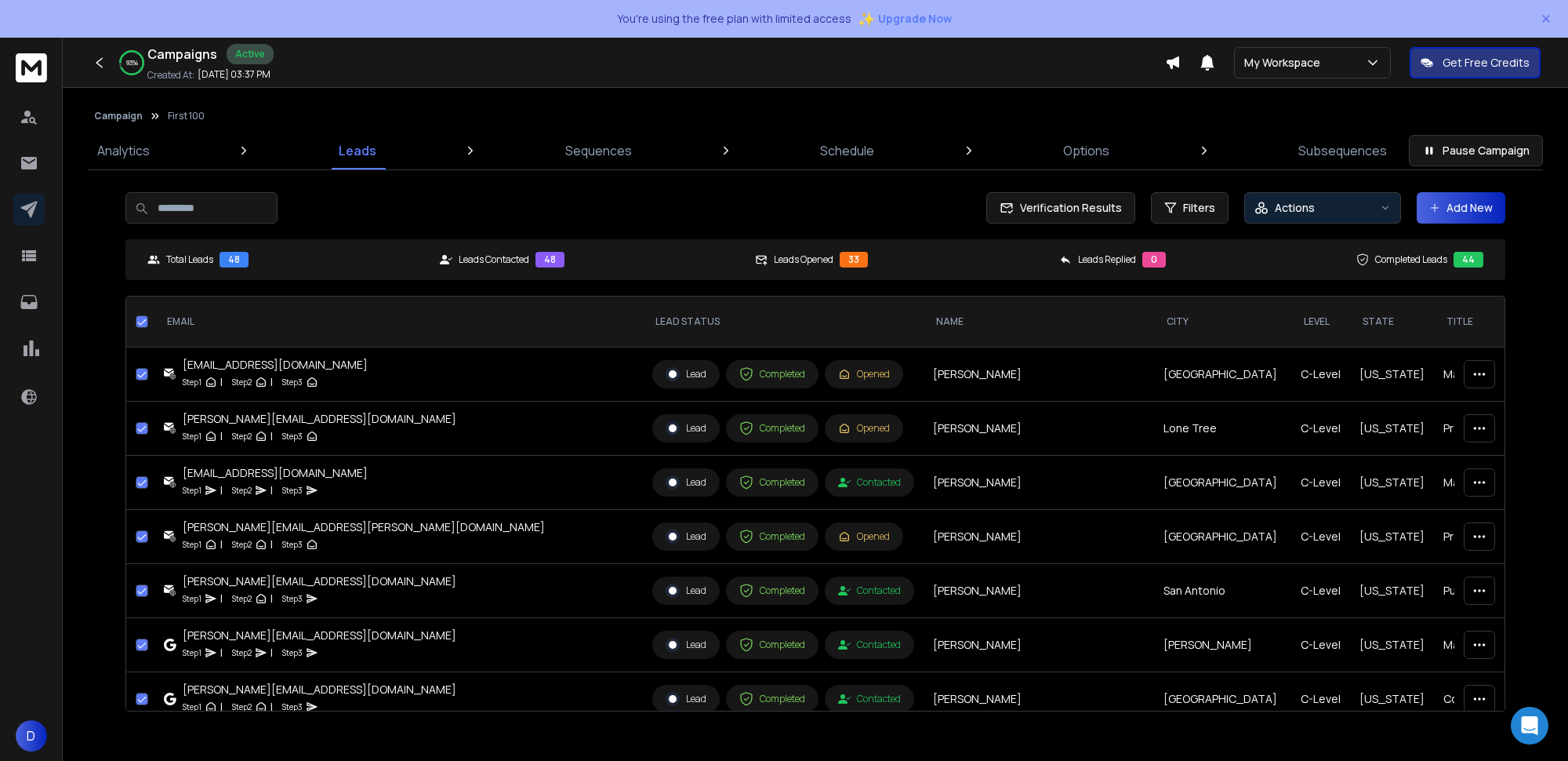
click at [1384, 204] on icon "button" at bounding box center [1385, 208] width 11 height 13
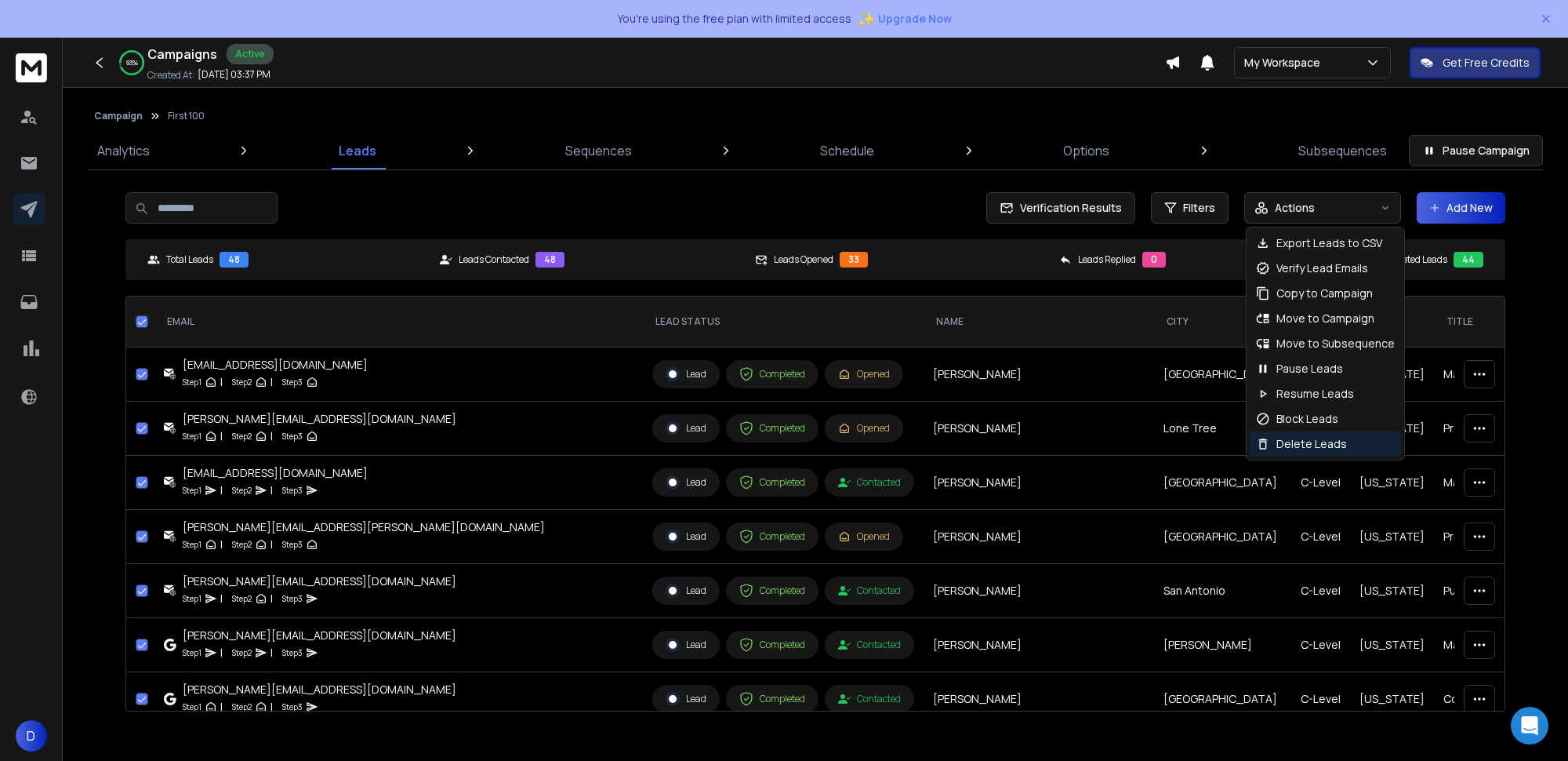
click at [1309, 444] on p "Delete Leads" at bounding box center [1312, 443] width 71 height 16
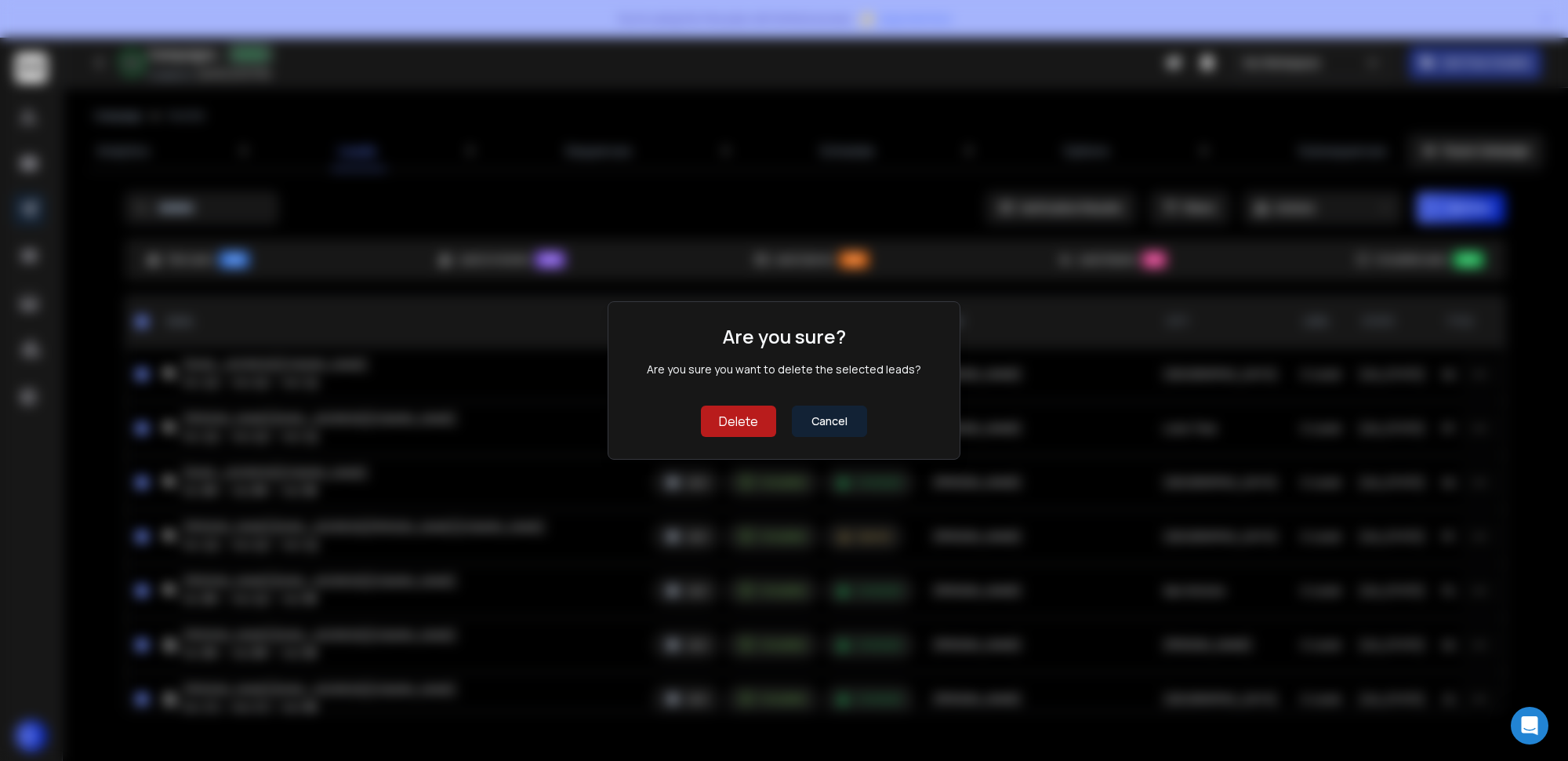
click at [752, 424] on button "Delete" at bounding box center [739, 421] width 75 height 32
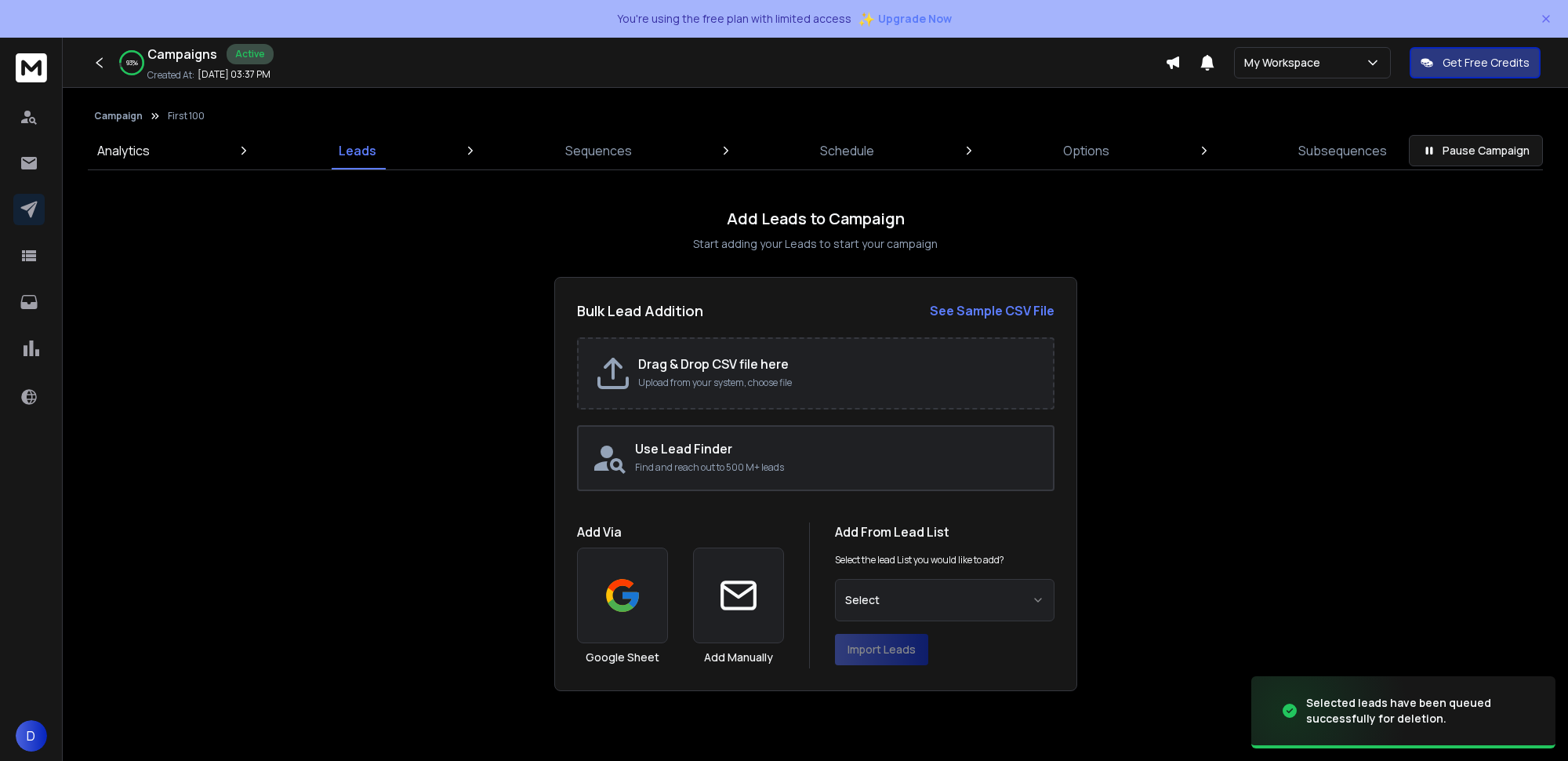
click at [145, 149] on p "Analytics" at bounding box center [124, 150] width 53 height 19
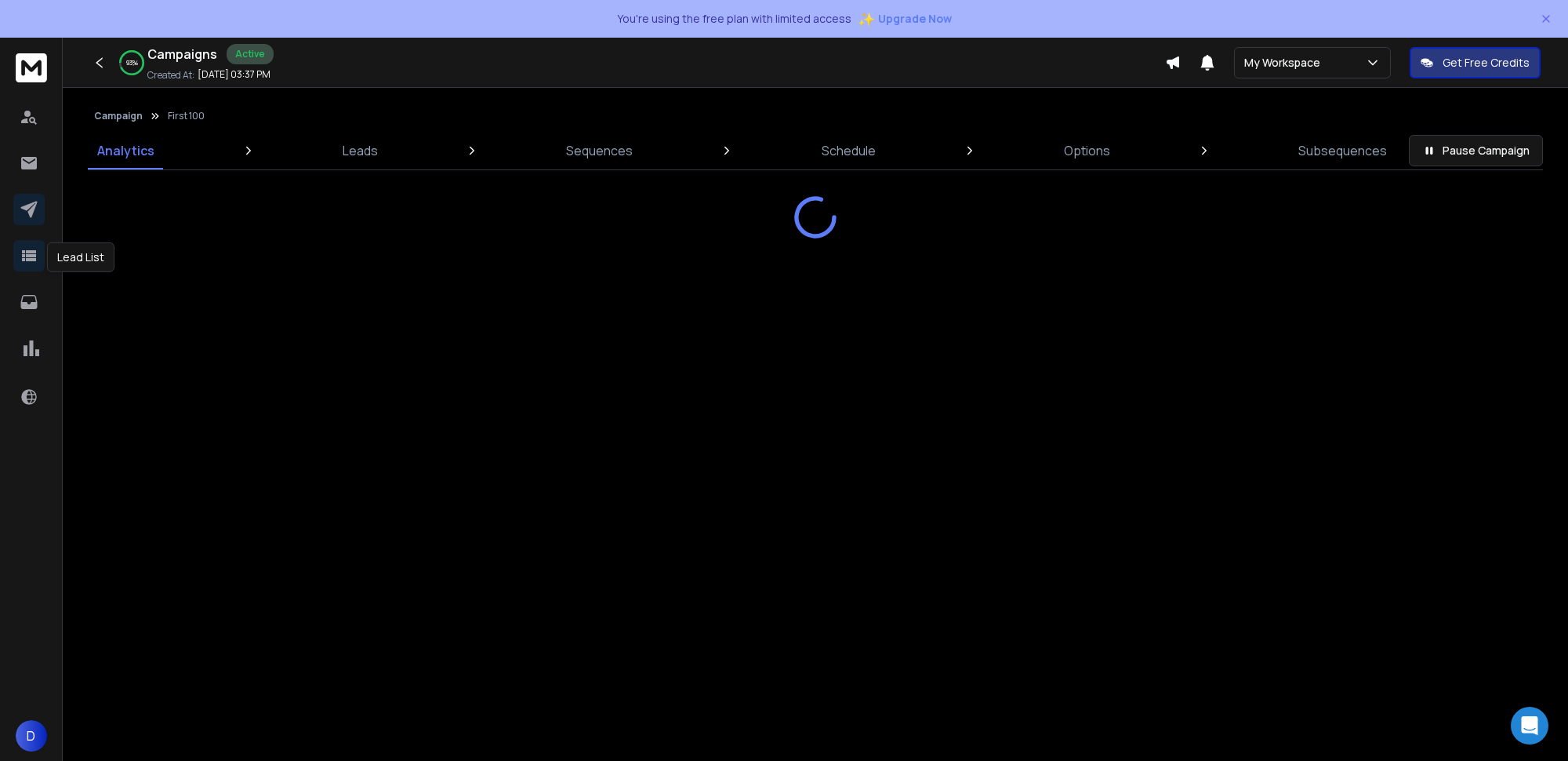
click at [27, 254] on icon at bounding box center [28, 255] width 19 height 19
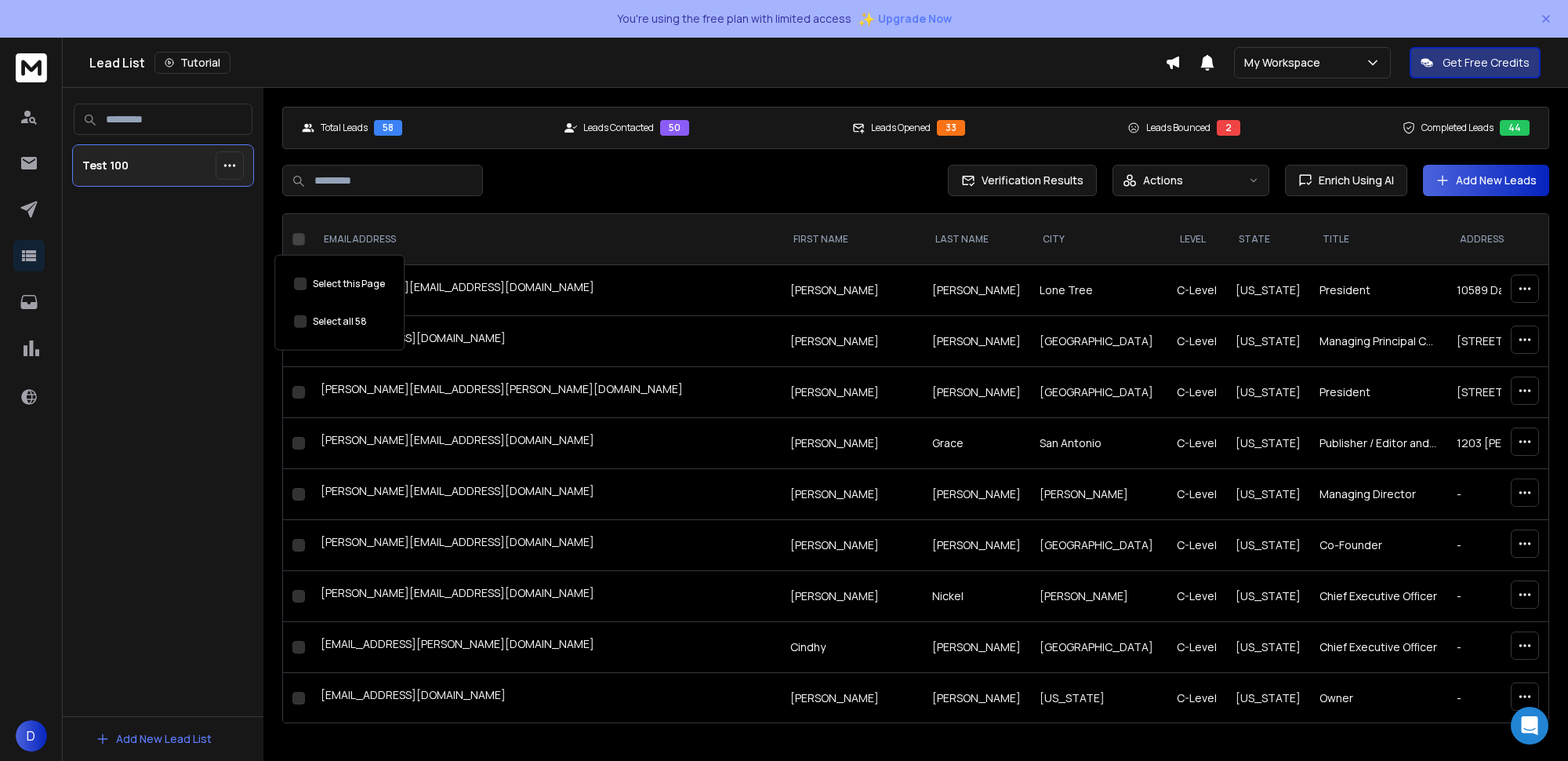
click at [300, 320] on button "Select this Page" at bounding box center [300, 321] width 13 height 13
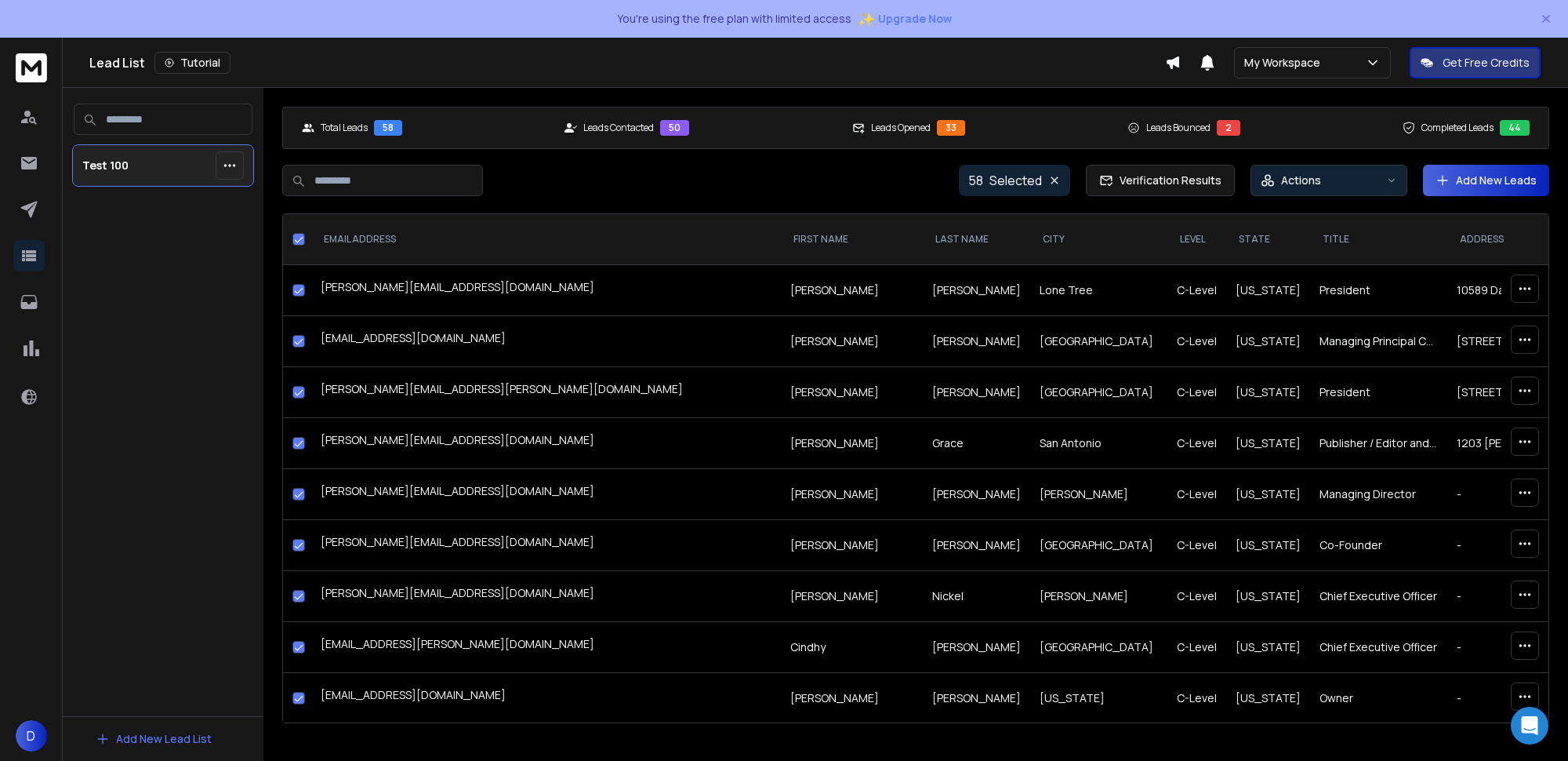
click at [1374, 176] on div "Actions" at bounding box center [1320, 180] width 119 height 16
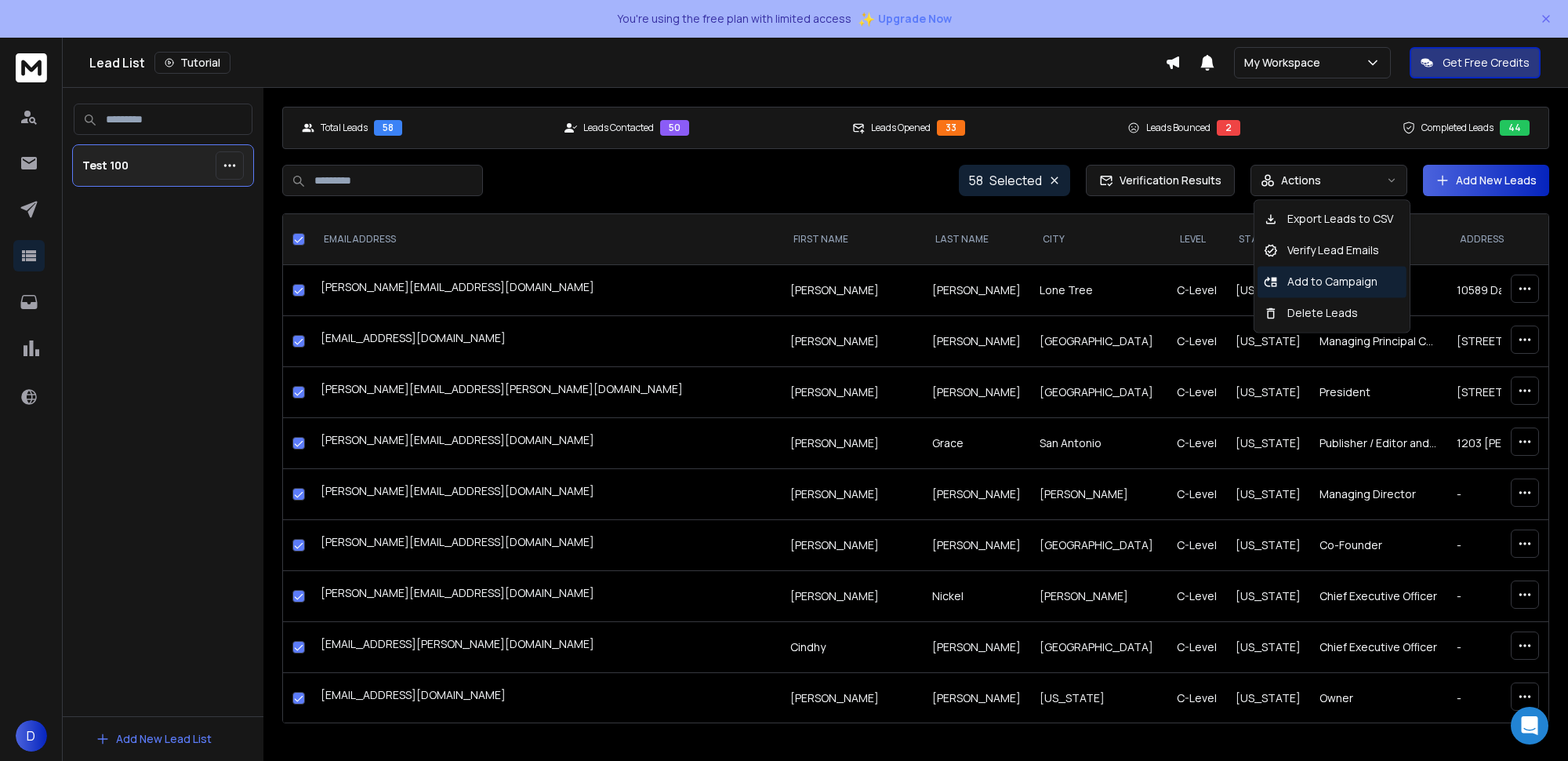
click at [1324, 277] on p "Add to Campaign" at bounding box center [1333, 281] width 97 height 22
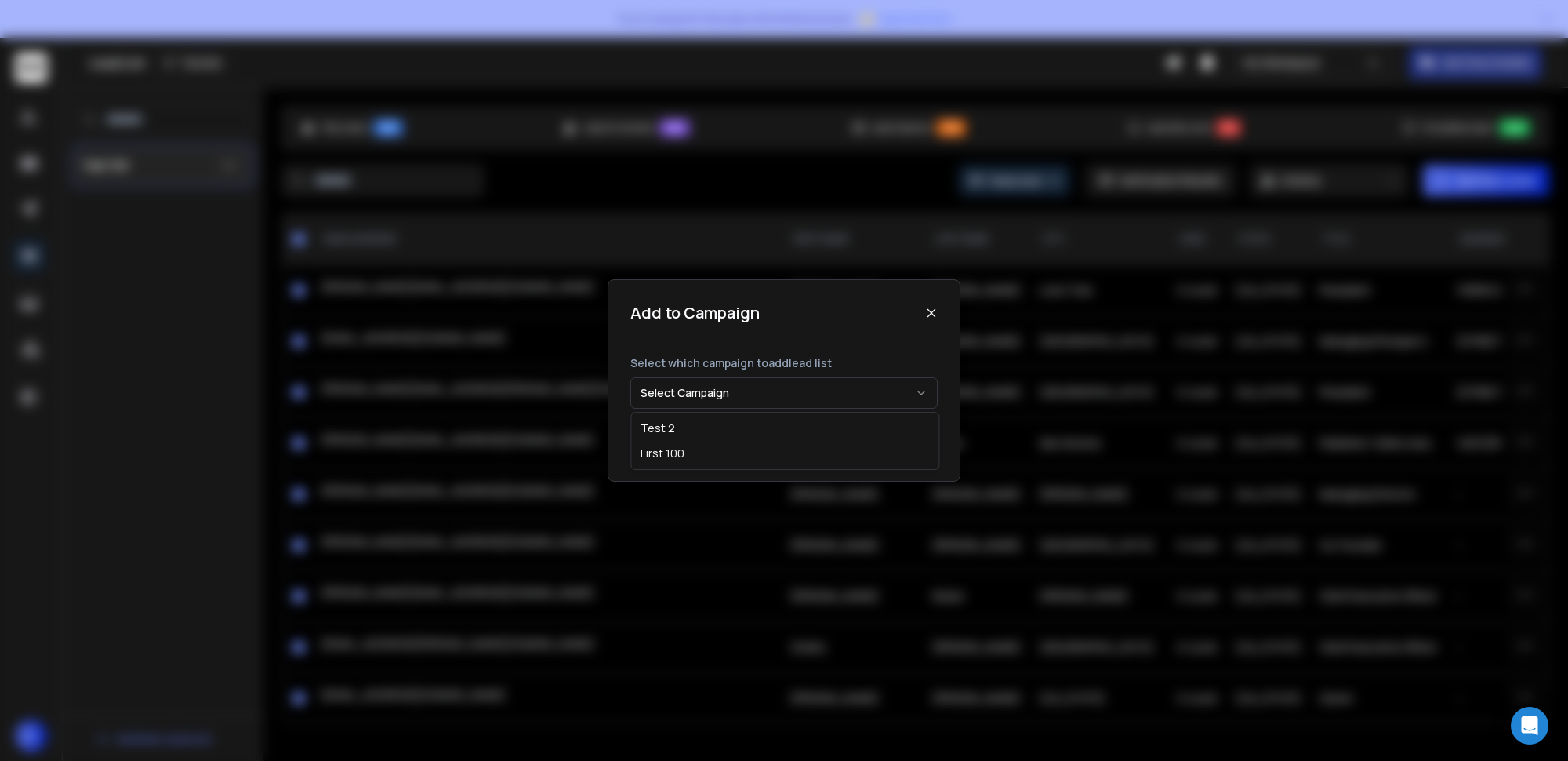
click at [809, 386] on button "Select Campaign" at bounding box center [784, 393] width 307 height 32
click at [851, 393] on button "First 100" at bounding box center [784, 393] width 307 height 32
click at [906, 445] on button "Save" at bounding box center [900, 443] width 75 height 32
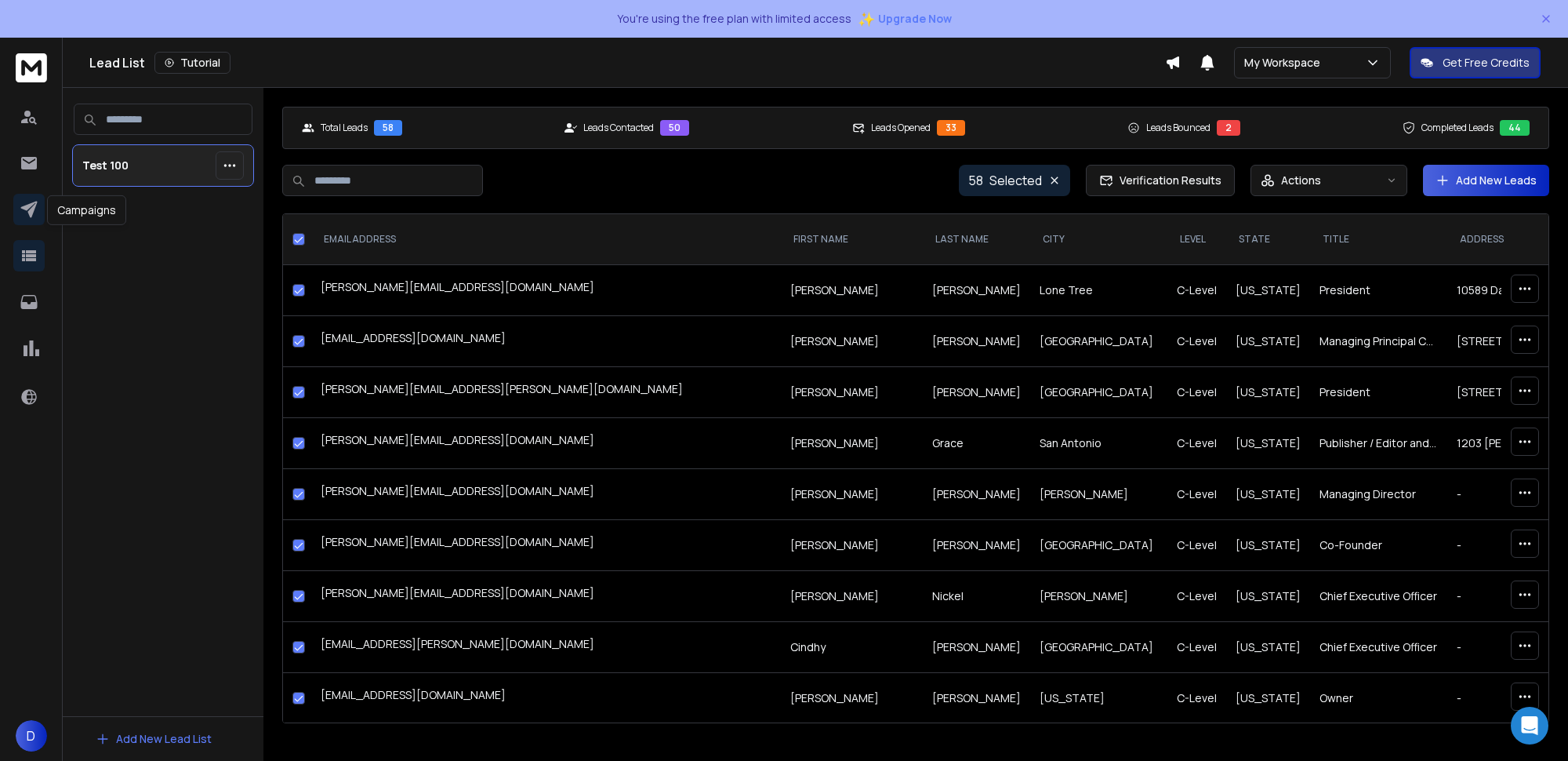
click at [33, 204] on icon at bounding box center [28, 210] width 17 height 17
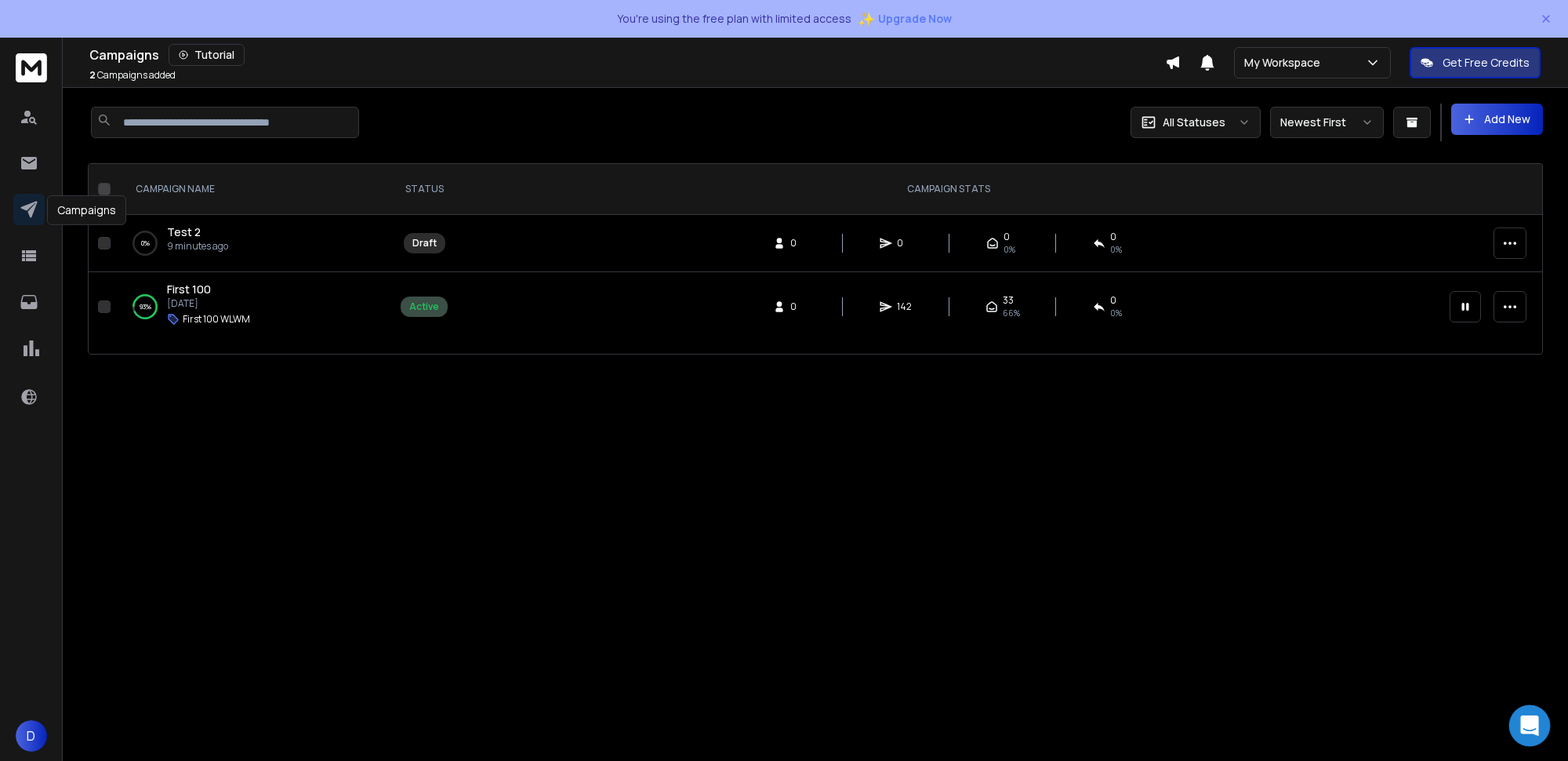
click at [1535, 733] on icon "Open Intercom Messenger" at bounding box center [1530, 725] width 18 height 20
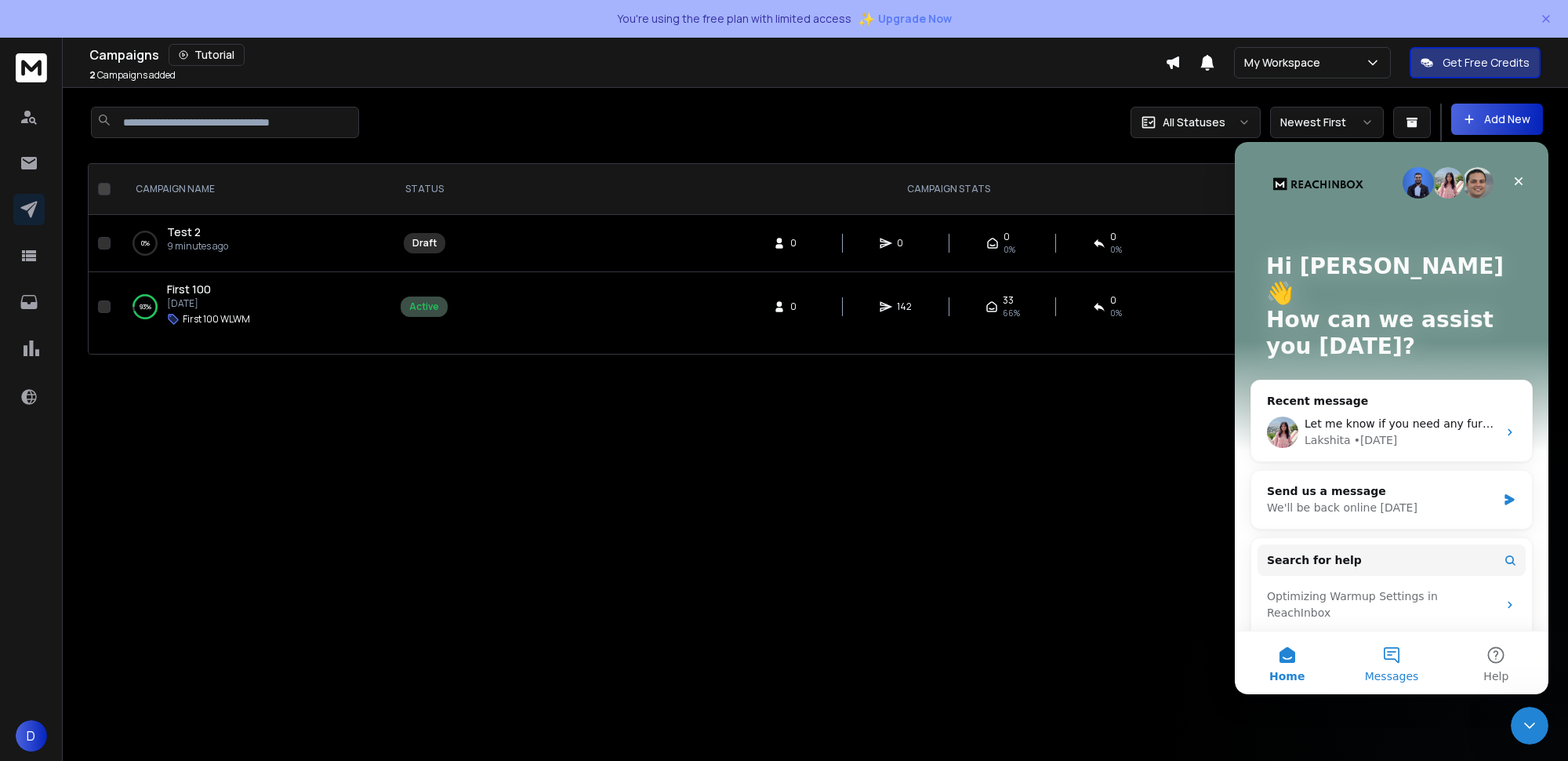
click at [1393, 659] on button "Messages" at bounding box center [1391, 662] width 104 height 63
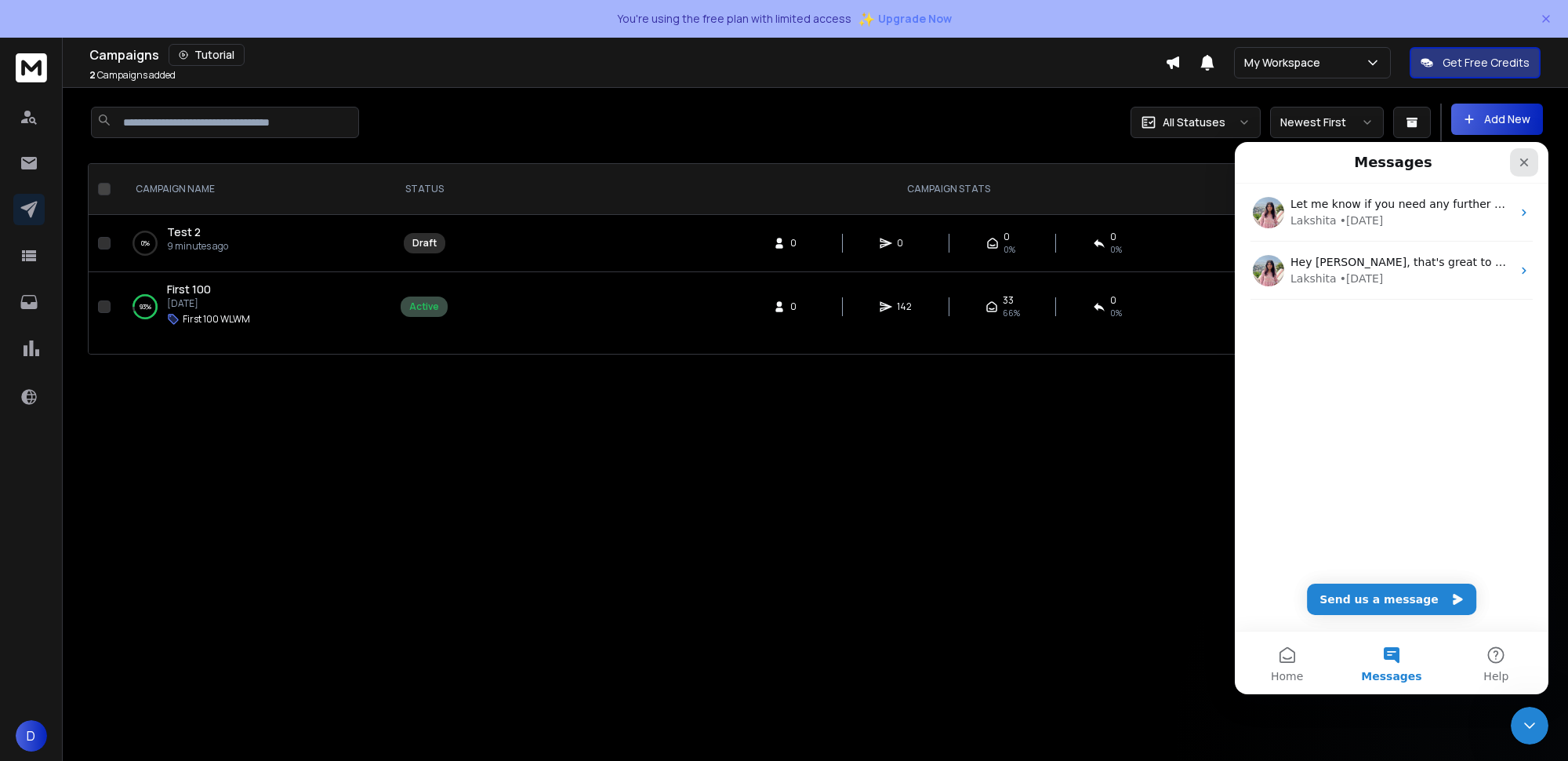
click at [1526, 159] on icon "Close" at bounding box center [1525, 163] width 8 height 8
